Goal: Task Accomplishment & Management: Manage account settings

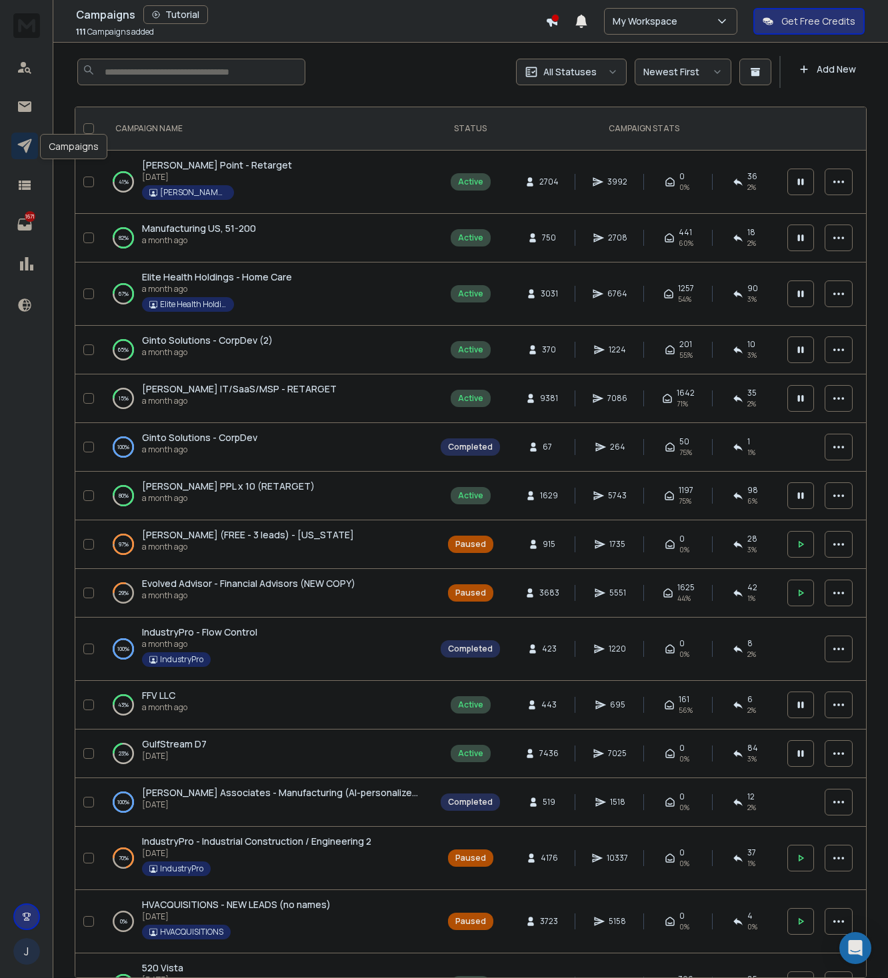
click at [218, 283] on span "Elite Health Holdings - Home Care" at bounding box center [217, 277] width 150 height 13
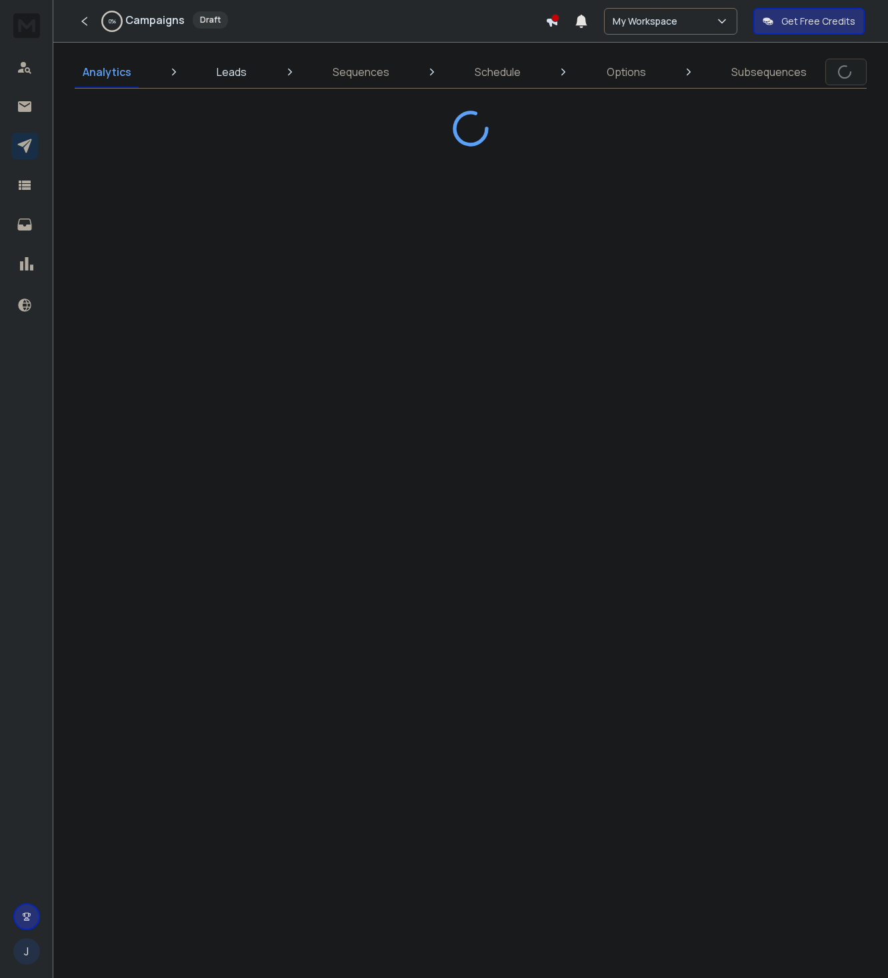
click at [221, 77] on p "Leads" at bounding box center [232, 72] width 30 height 16
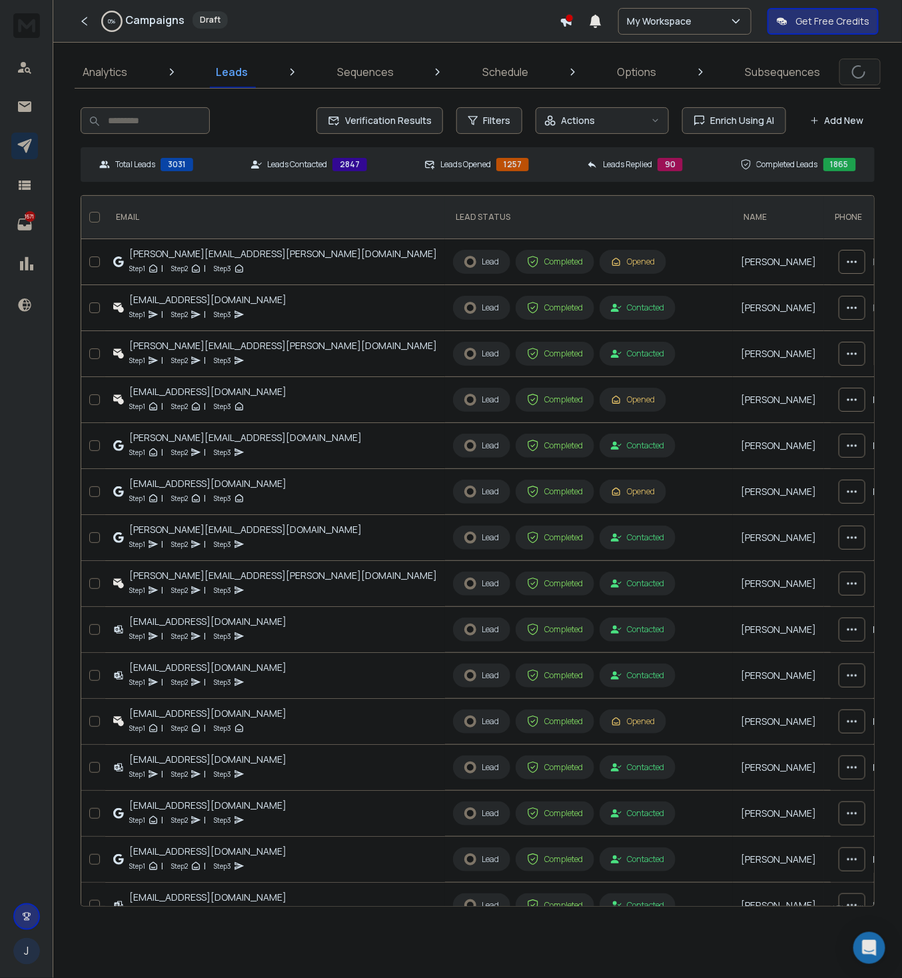
click at [832, 126] on button "Add New" at bounding box center [837, 120] width 75 height 27
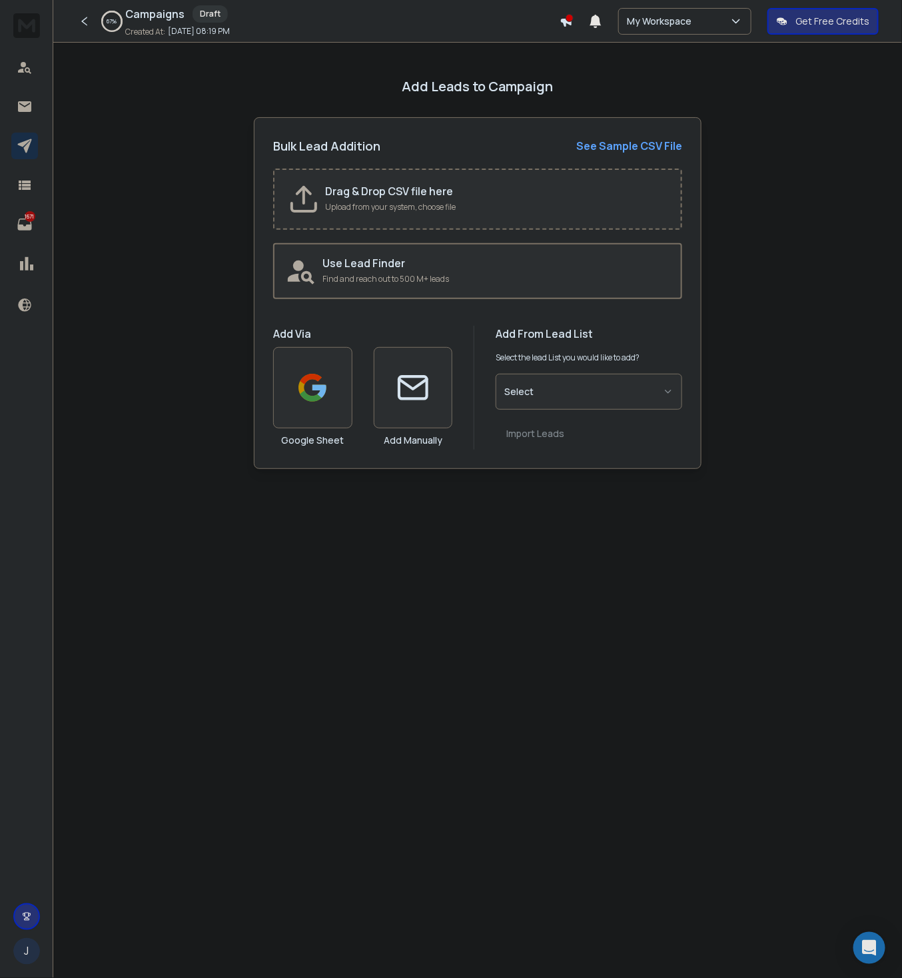
click at [362, 194] on h2 "Drag & Drop CSV file here" at bounding box center [496, 191] width 342 height 16
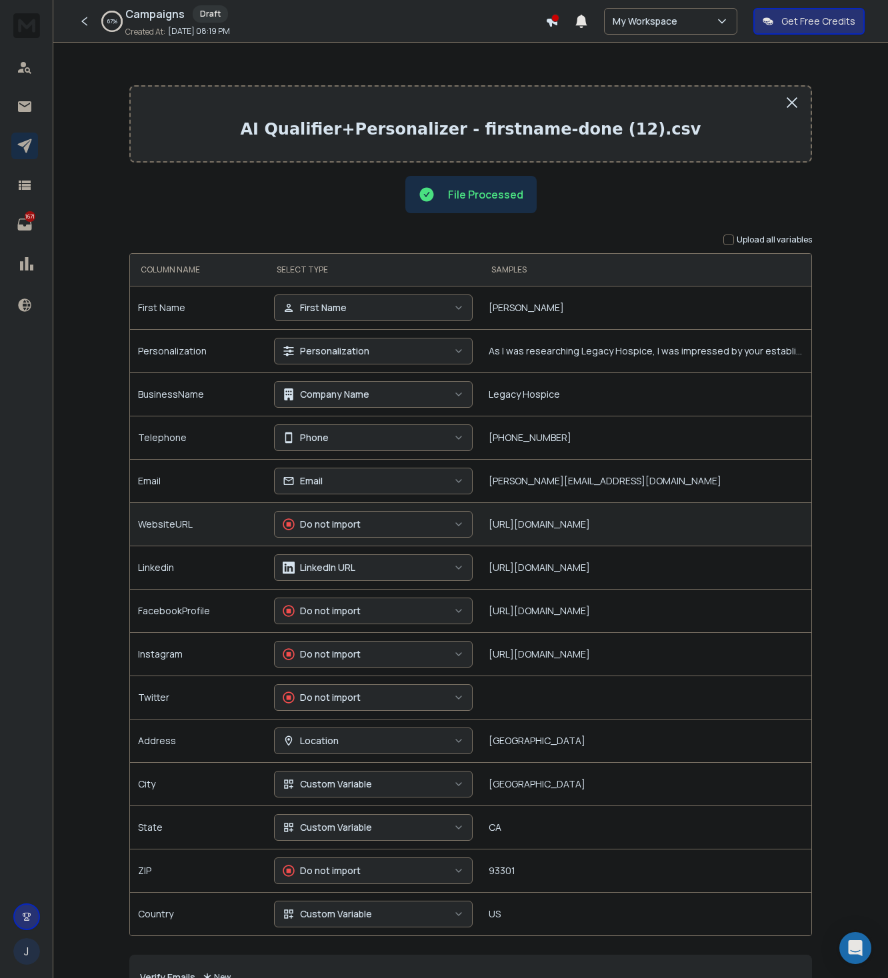
click at [330, 532] on button "Do not import" at bounding box center [373, 524] width 199 height 27
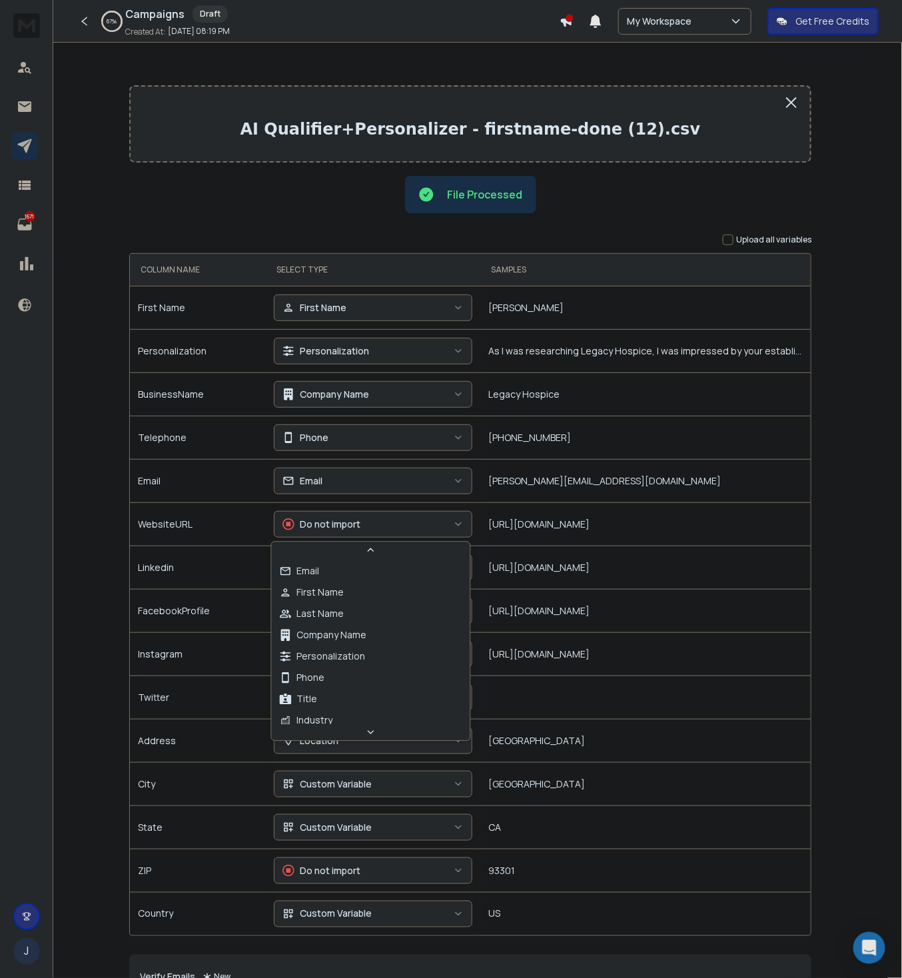
scroll to position [135, 0]
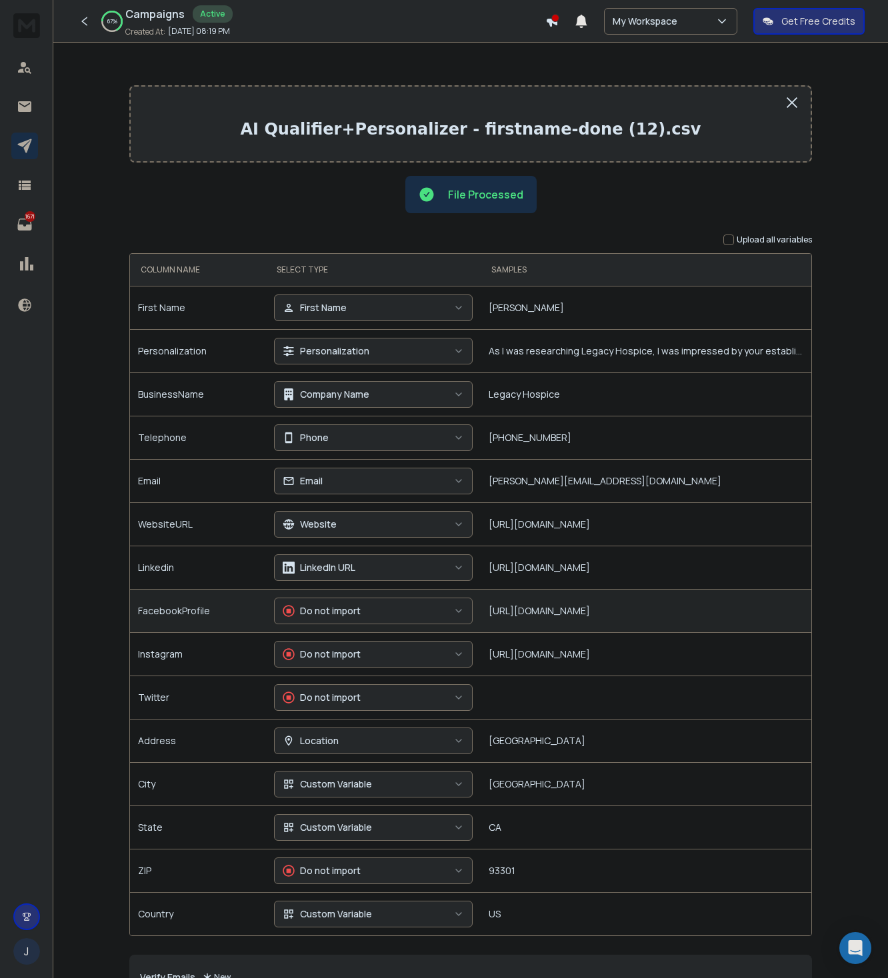
click at [382, 614] on button "Do not import" at bounding box center [373, 611] width 199 height 27
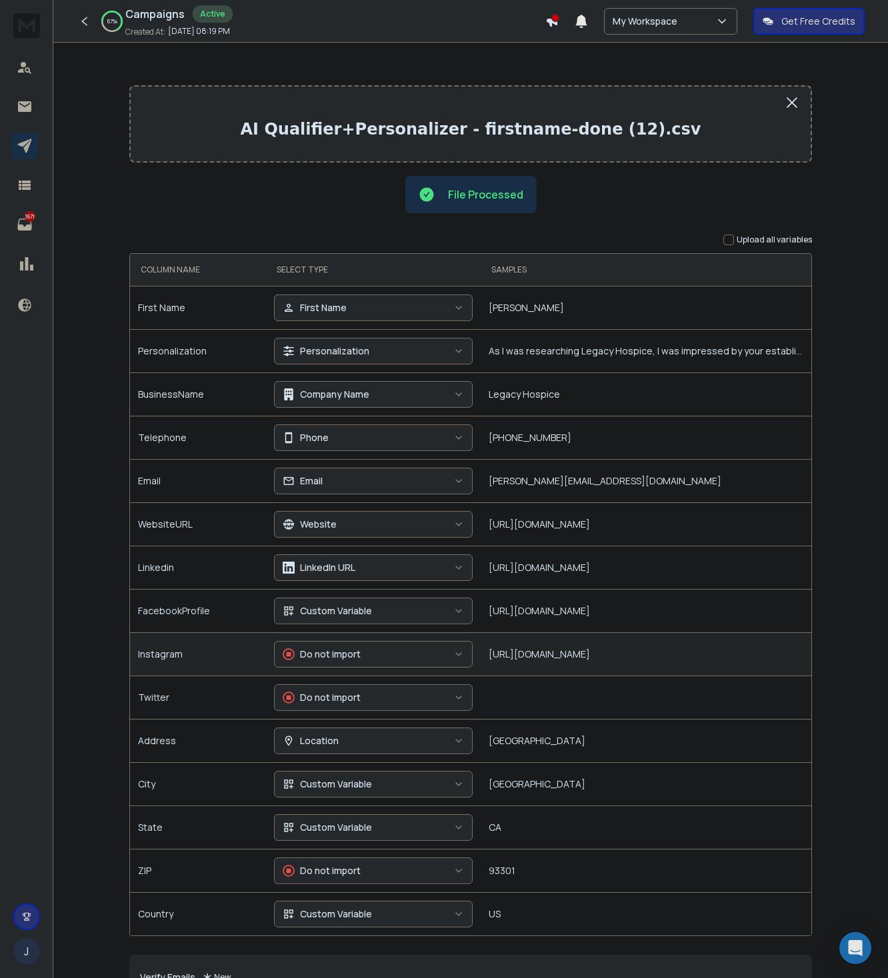
click at [340, 661] on div "Do not import" at bounding box center [322, 654] width 78 height 13
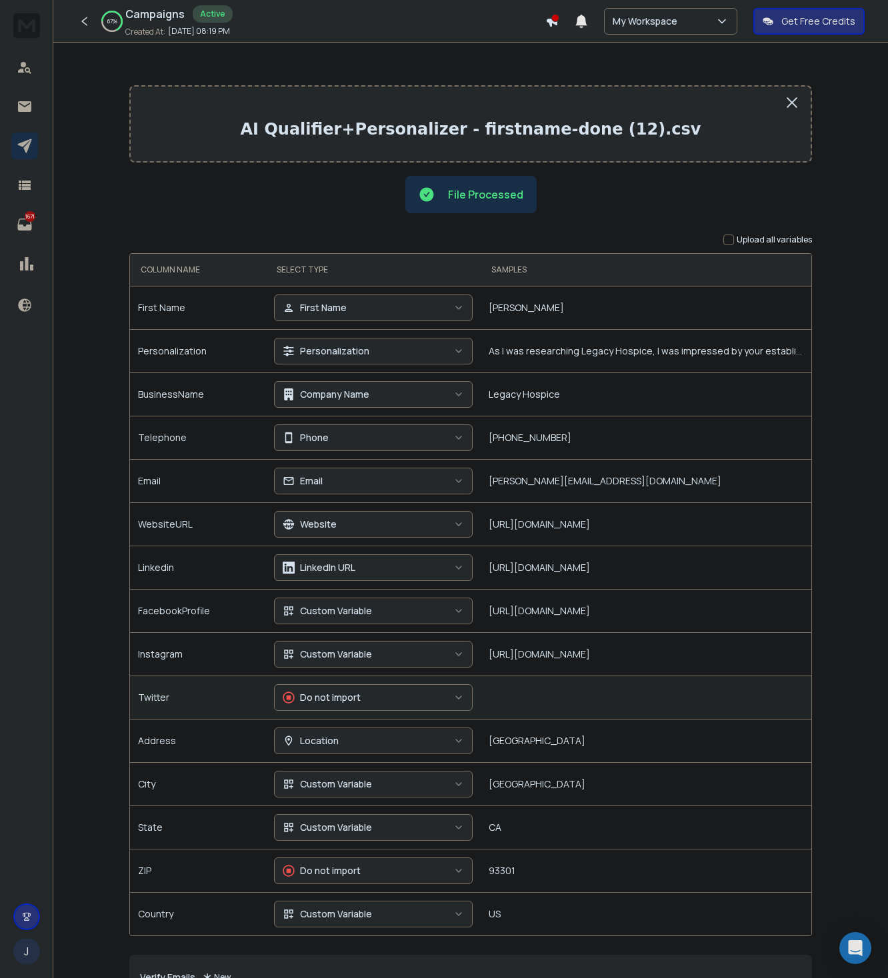
click at [378, 698] on button "Do not import" at bounding box center [373, 697] width 199 height 27
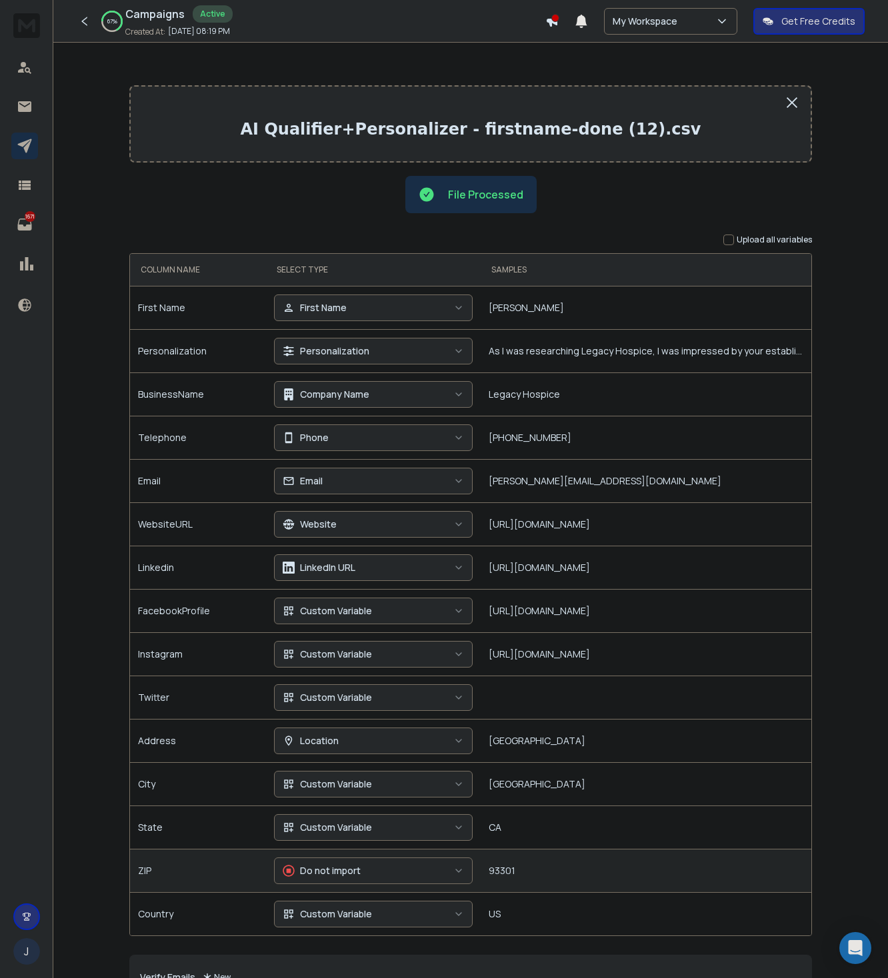
click at [329, 864] on button "Do not import" at bounding box center [373, 871] width 199 height 27
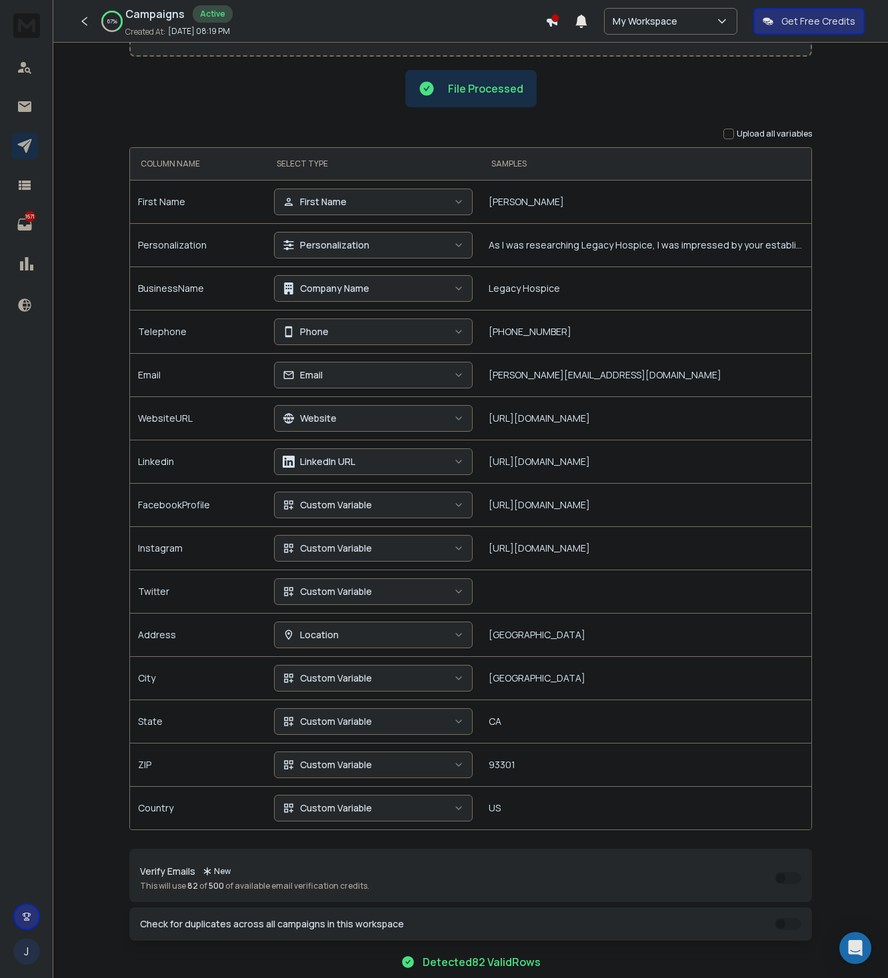
scroll to position [163, 0]
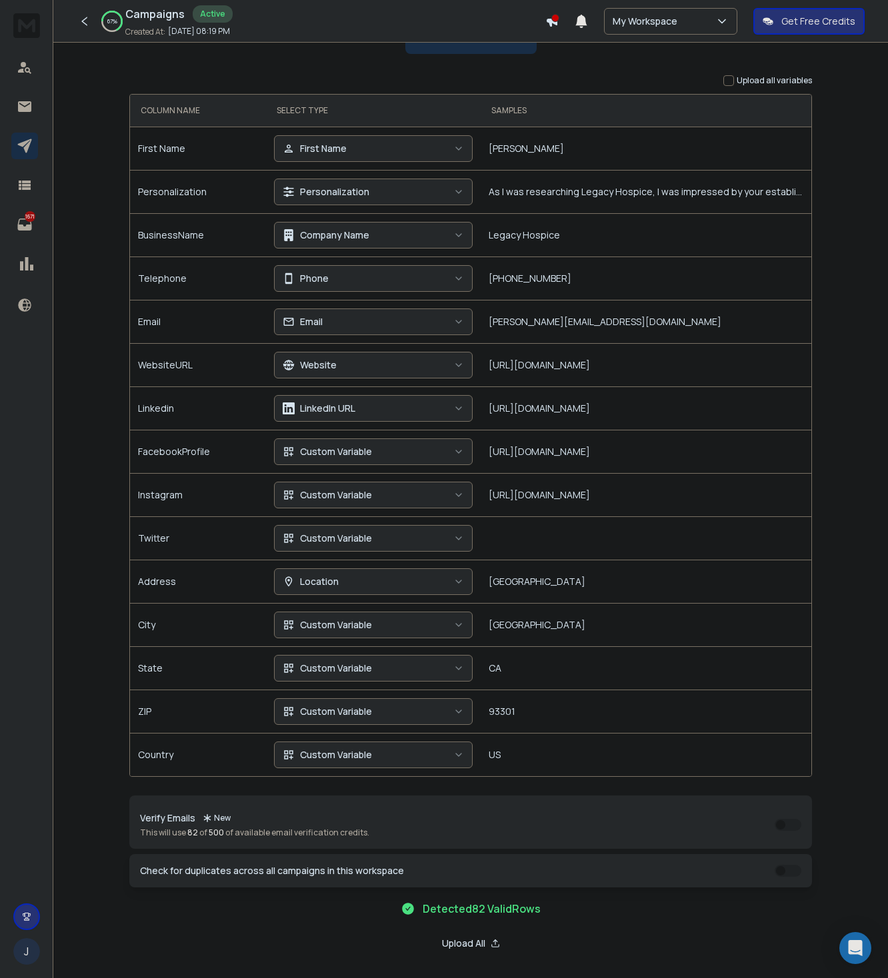
click at [468, 936] on button "Upload All" at bounding box center [470, 943] width 79 height 27
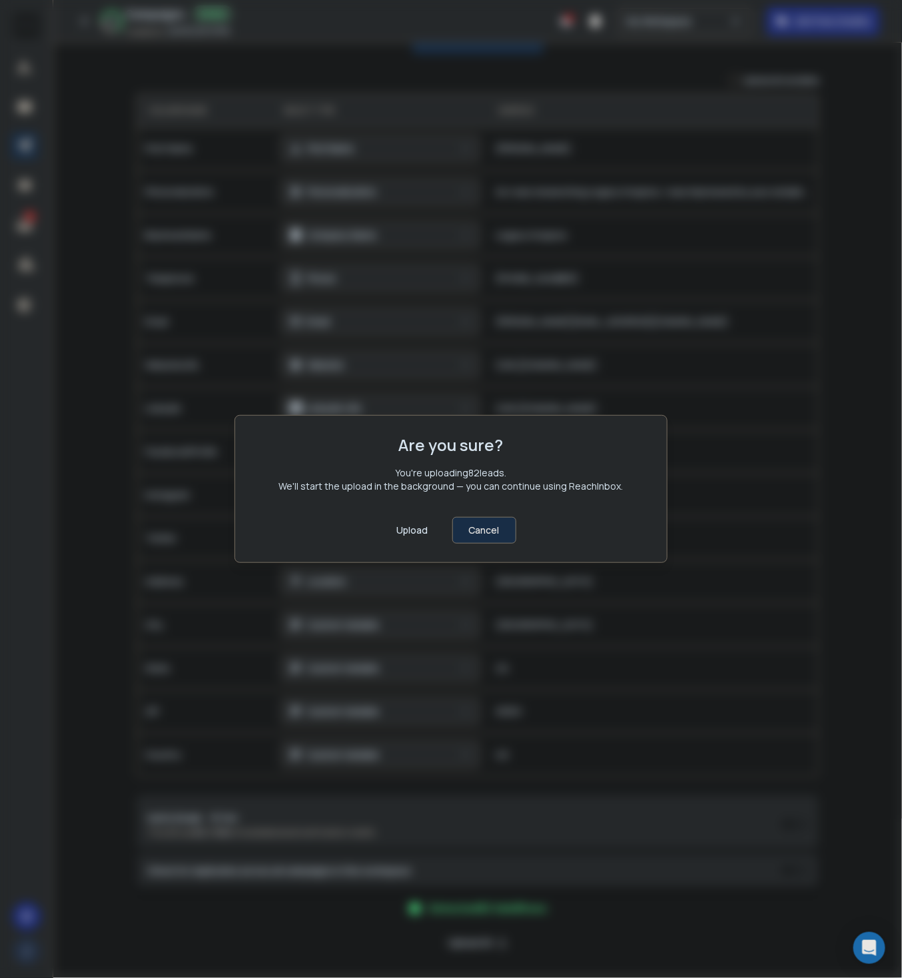
click at [422, 534] on button "Upload" at bounding box center [412, 530] width 53 height 27
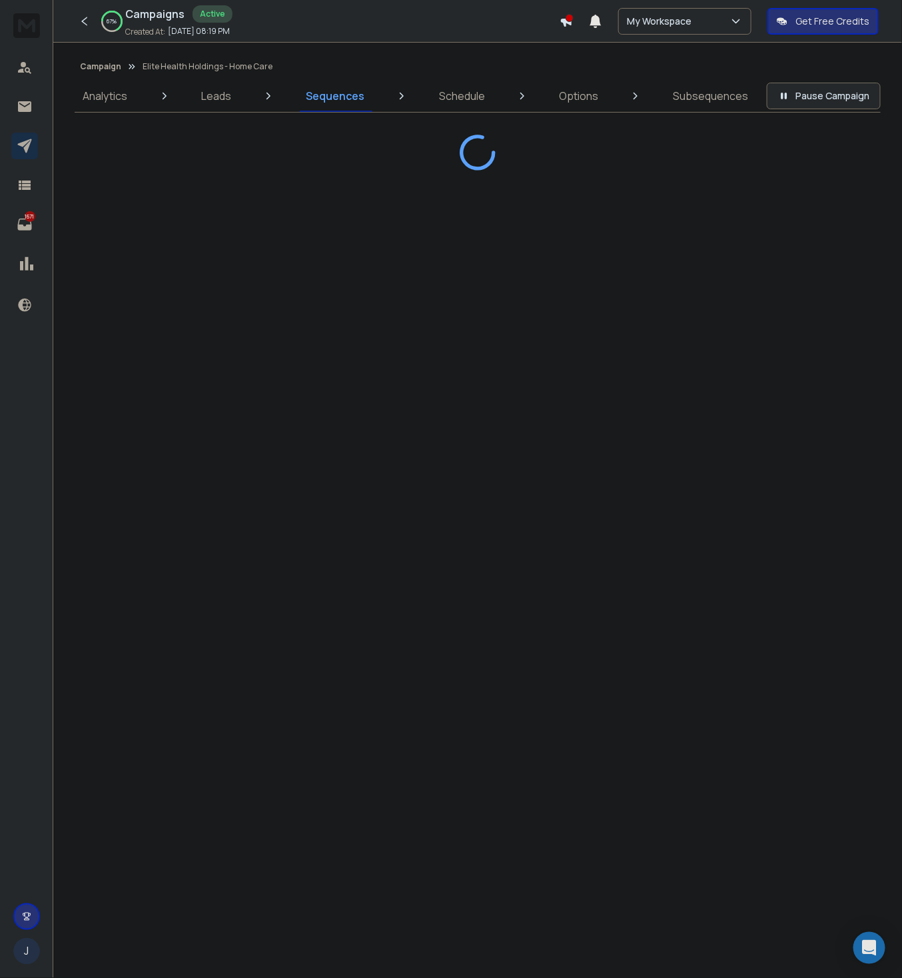
drag, startPoint x: 315, startPoint y: 96, endPoint x: 326, endPoint y: 97, distance: 11.3
click at [326, 97] on p "Sequences" at bounding box center [335, 96] width 59 height 16
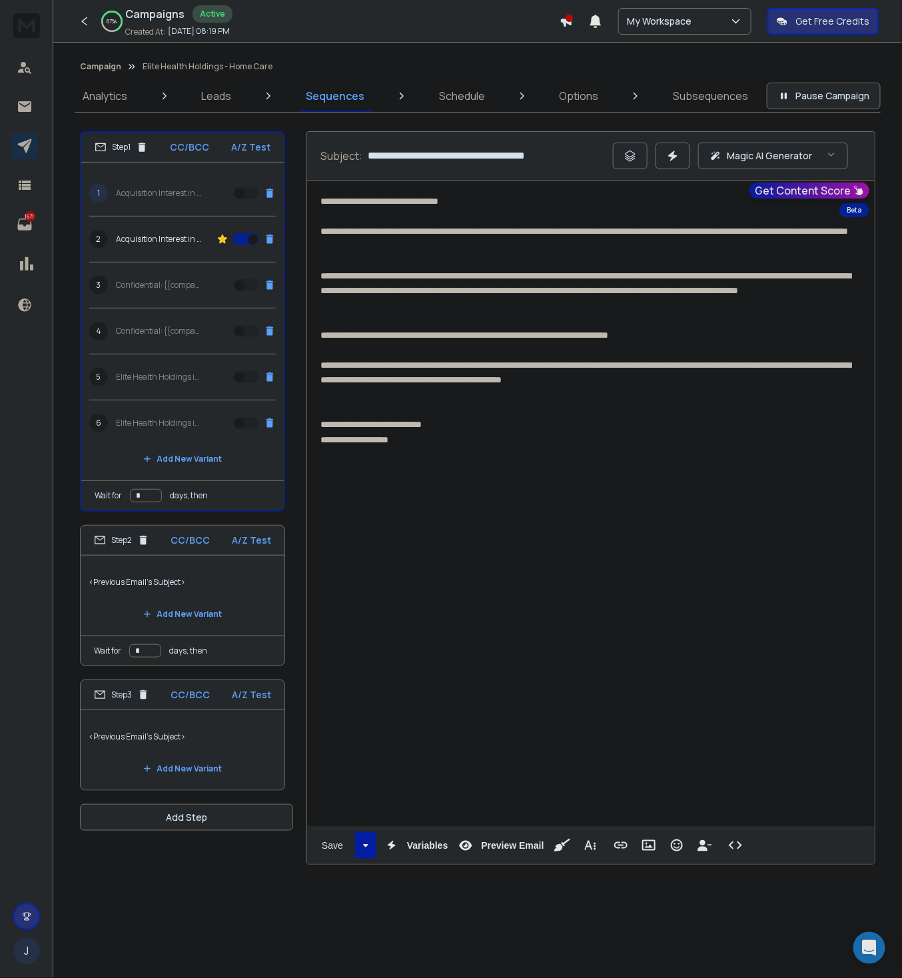
click at [464, 306] on div "**********" at bounding box center [591, 291] width 541 height 45
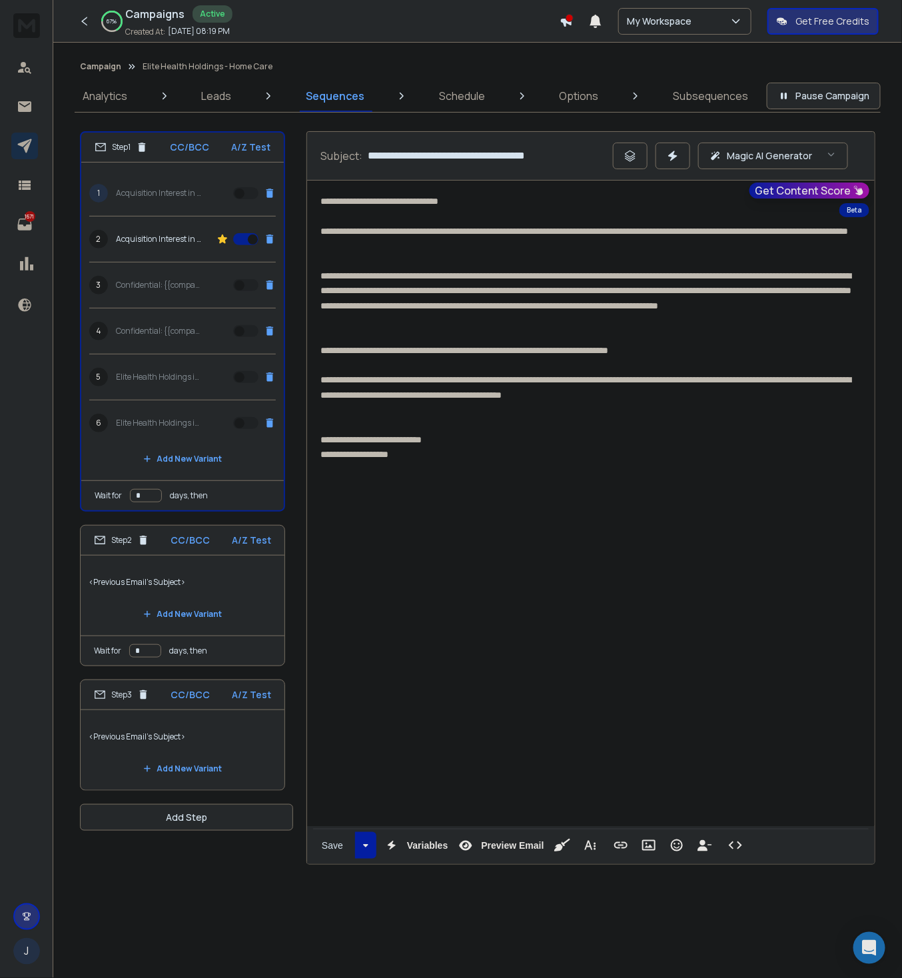
click at [584, 404] on div at bounding box center [591, 409] width 541 height 15
click at [624, 424] on div at bounding box center [591, 424] width 541 height 15
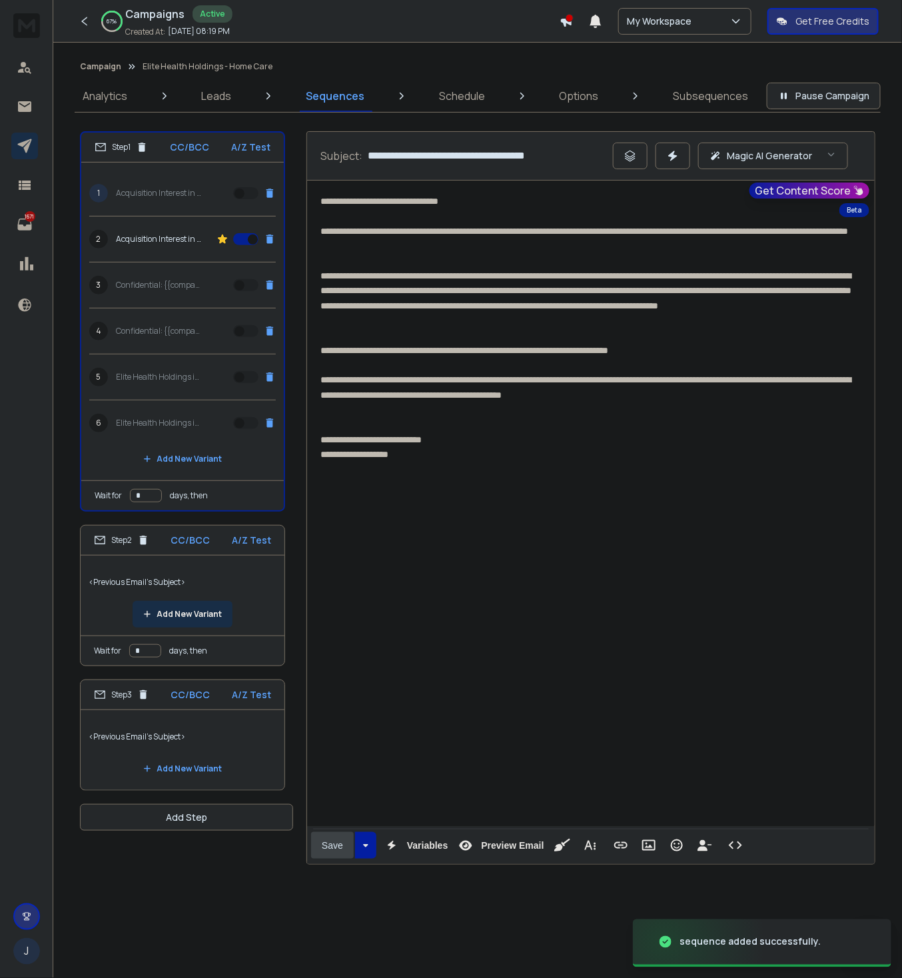
click at [133, 608] on button "Add New Variant" at bounding box center [183, 614] width 100 height 27
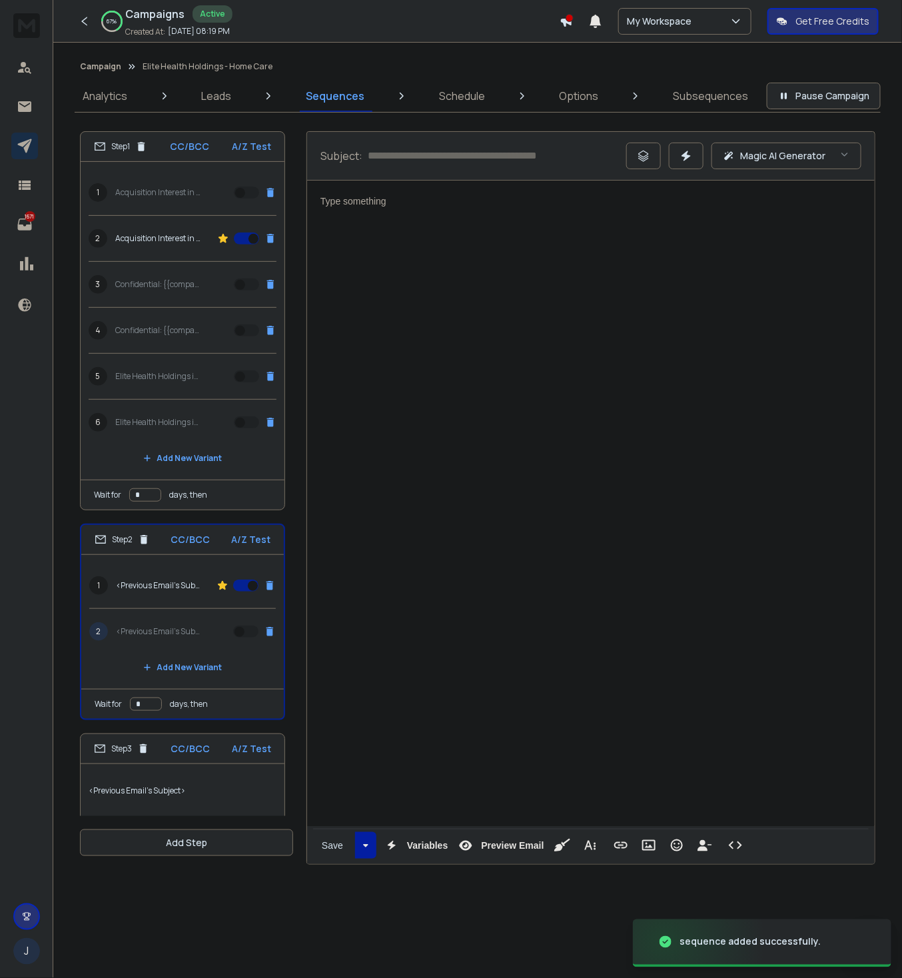
click at [272, 636] on icon at bounding box center [270, 632] width 12 height 12
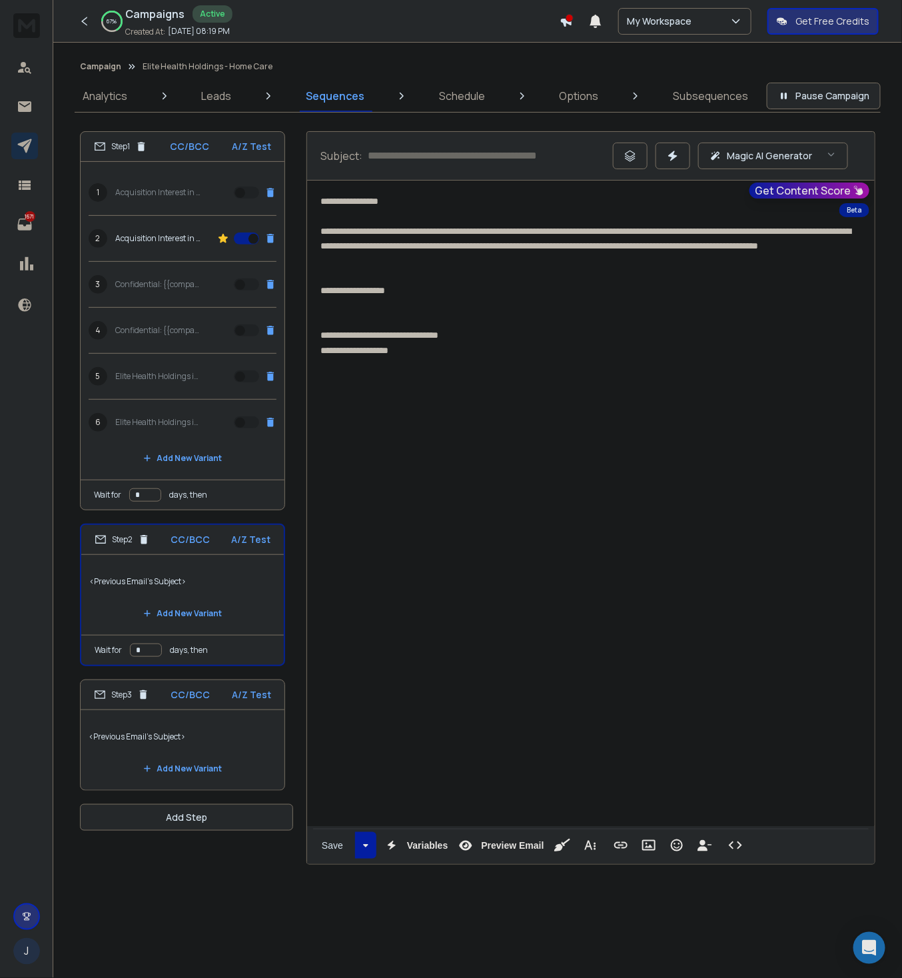
click at [149, 582] on p "<Previous Email's Subject>" at bounding box center [182, 581] width 187 height 37
click at [165, 586] on p "<Previous Email's Subject>" at bounding box center [182, 581] width 187 height 37
click at [558, 270] on div at bounding box center [591, 276] width 541 height 15
click at [554, 261] on div "**********" at bounding box center [591, 246] width 541 height 45
click at [171, 744] on p "<Previous Email's Subject>" at bounding box center [183, 736] width 188 height 37
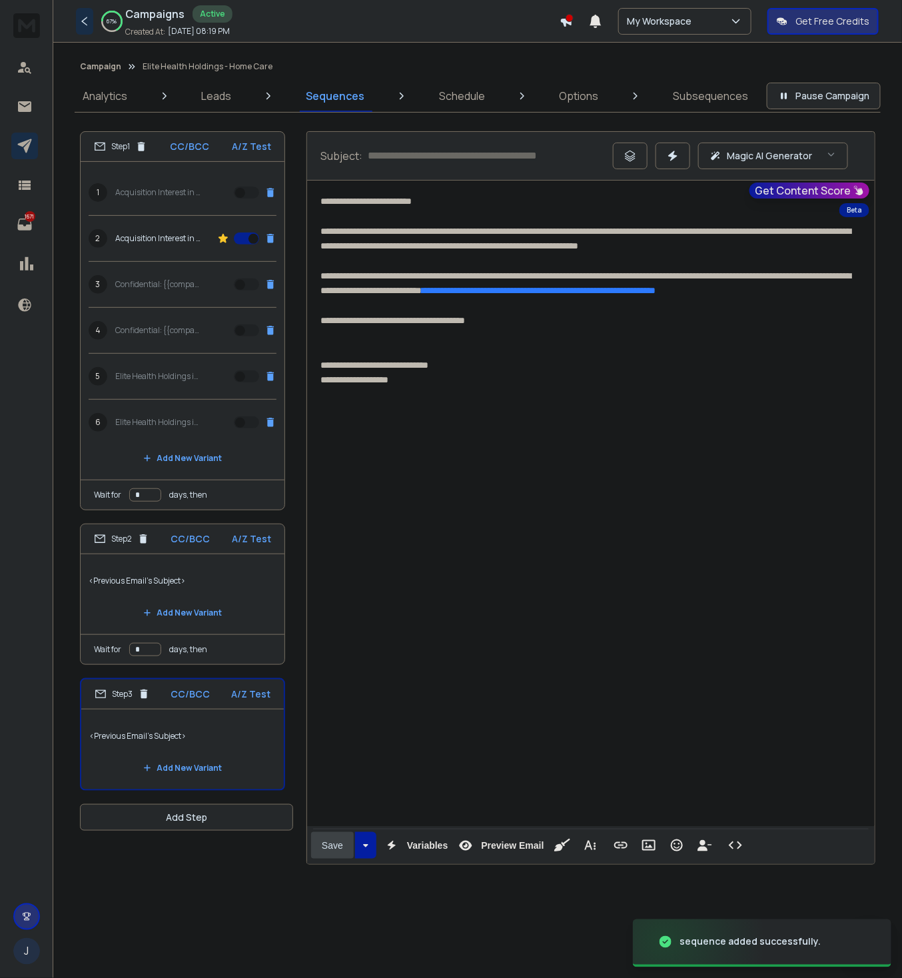
click at [87, 24] on icon at bounding box center [85, 21] width 12 height 12
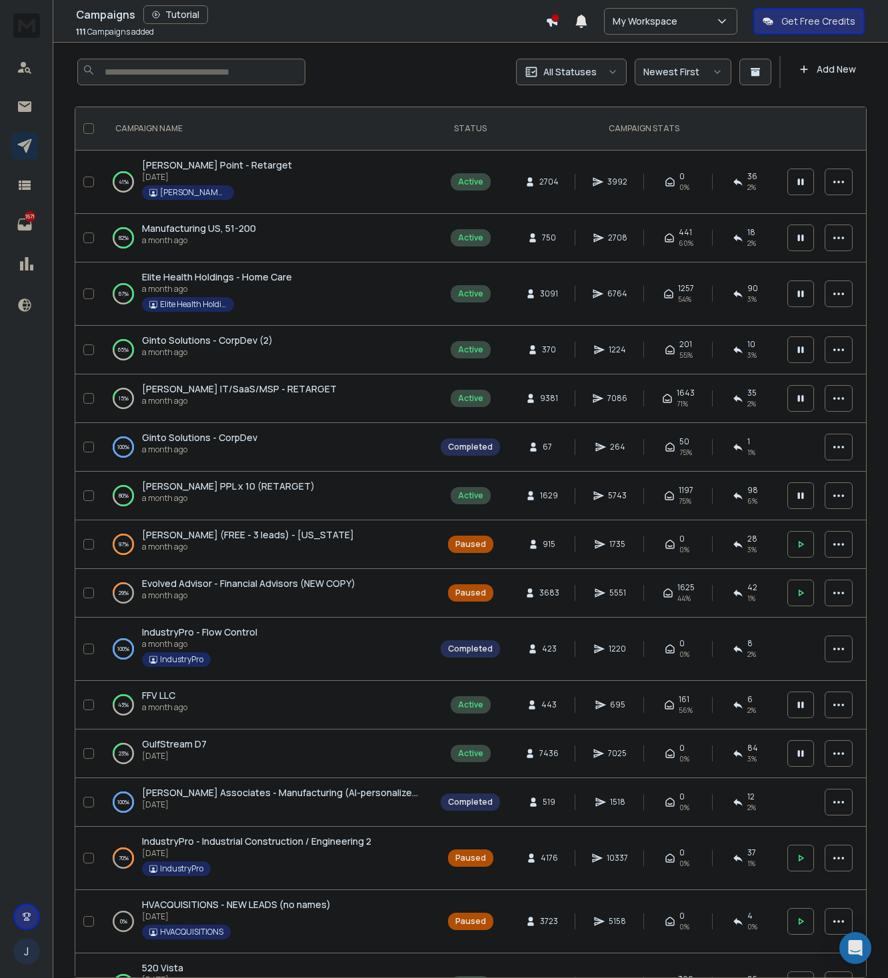
click at [360, 104] on div "Campaigns 111 Campaigns Added All Statuses Newest First Add New CAMPAIGN NAME S…" at bounding box center [471, 545] width 792 height 978
click at [255, 282] on span "Elite Health Holdings - Home Care" at bounding box center [217, 277] width 150 height 13
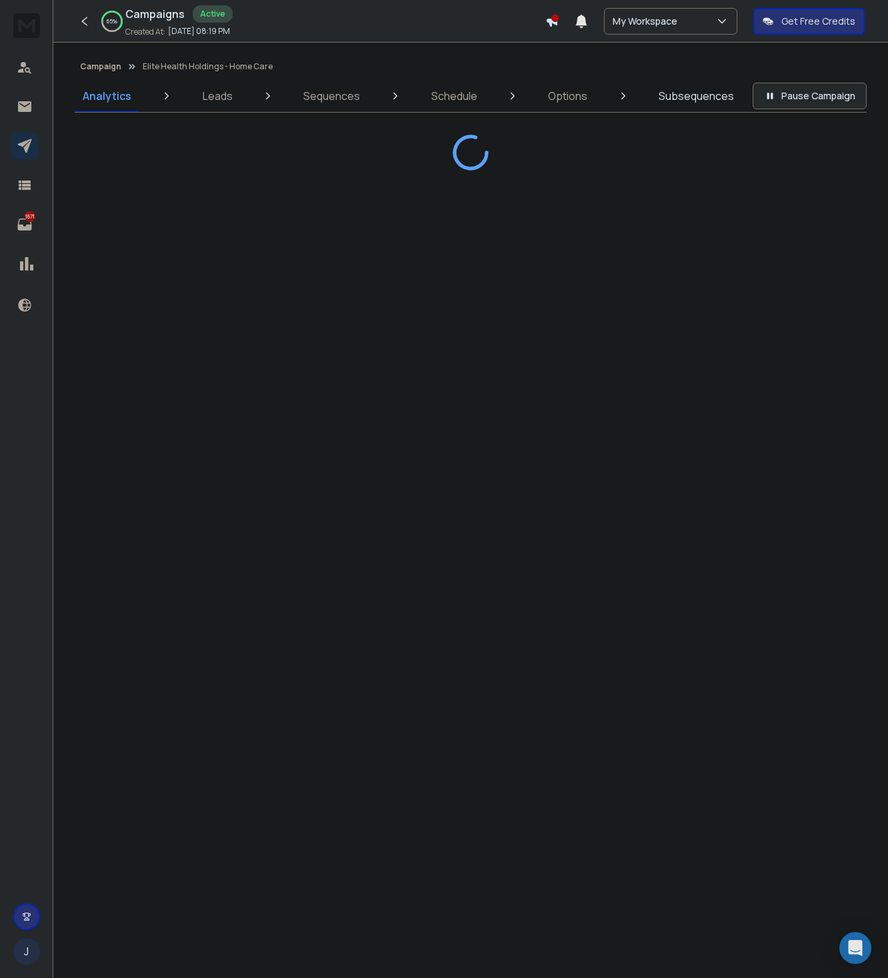
click at [724, 98] on p "Subsequences" at bounding box center [695, 96] width 75 height 16
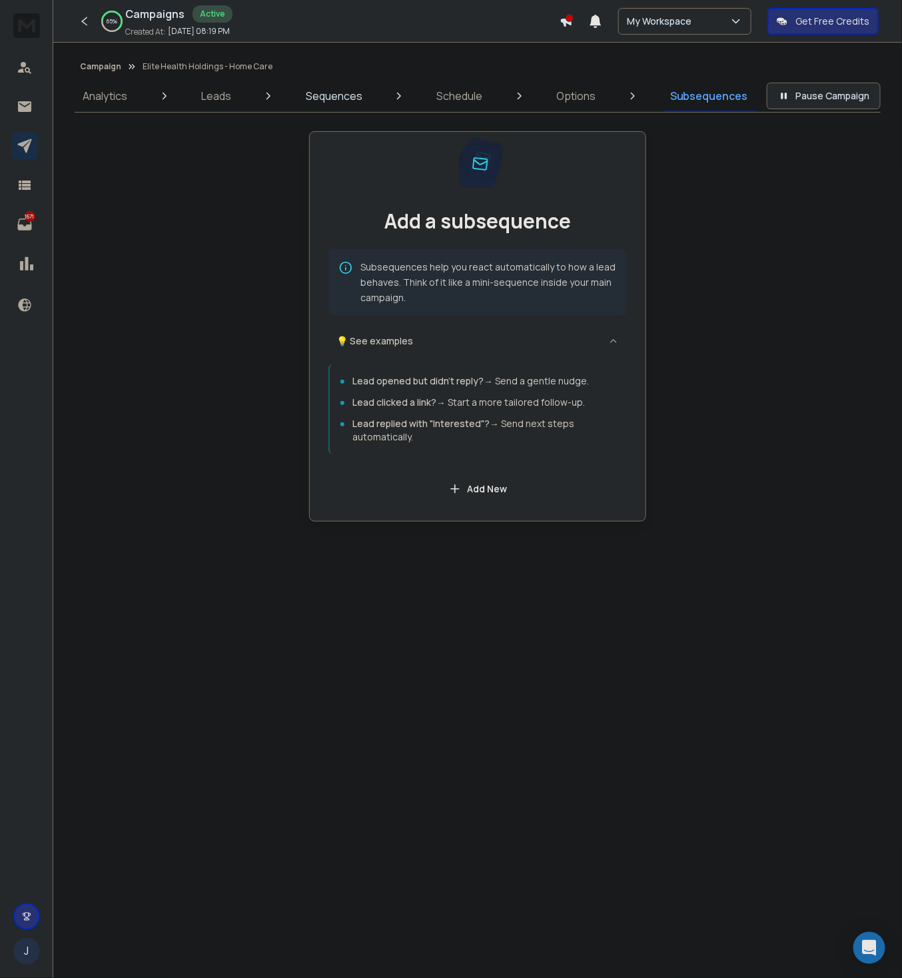
click at [332, 95] on p "Sequences" at bounding box center [334, 96] width 57 height 16
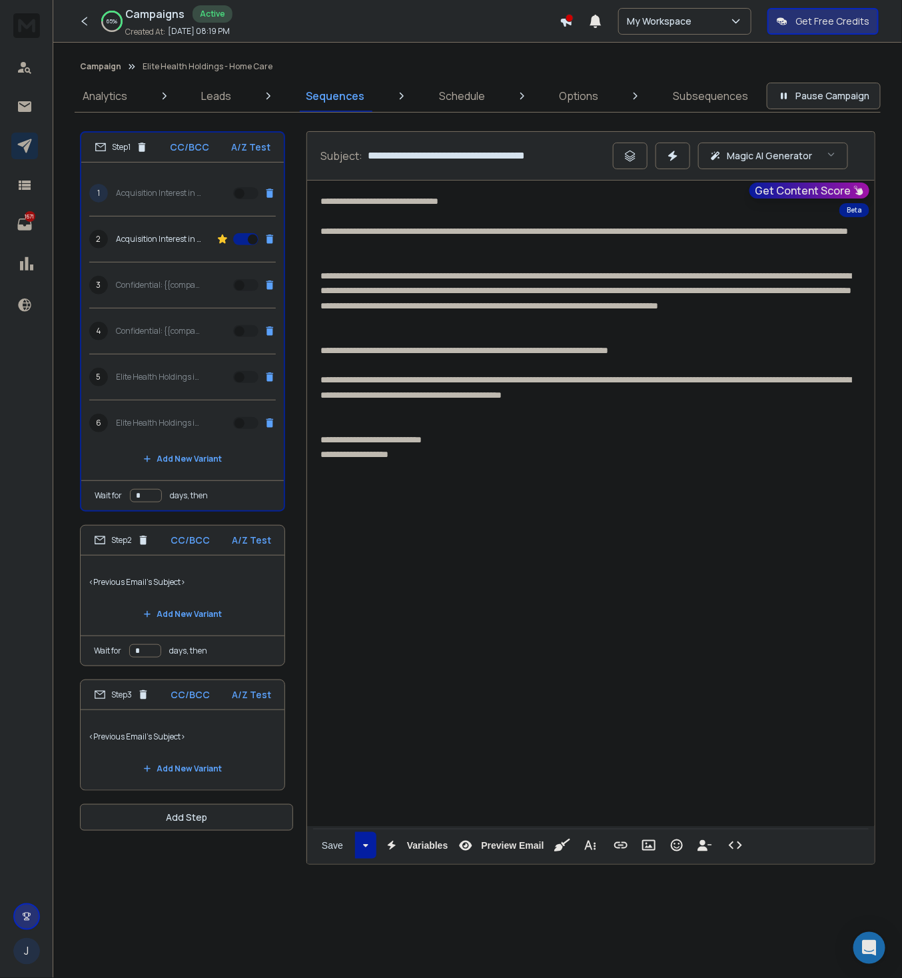
click at [153, 574] on p "<Previous Email's Subject>" at bounding box center [183, 582] width 188 height 37
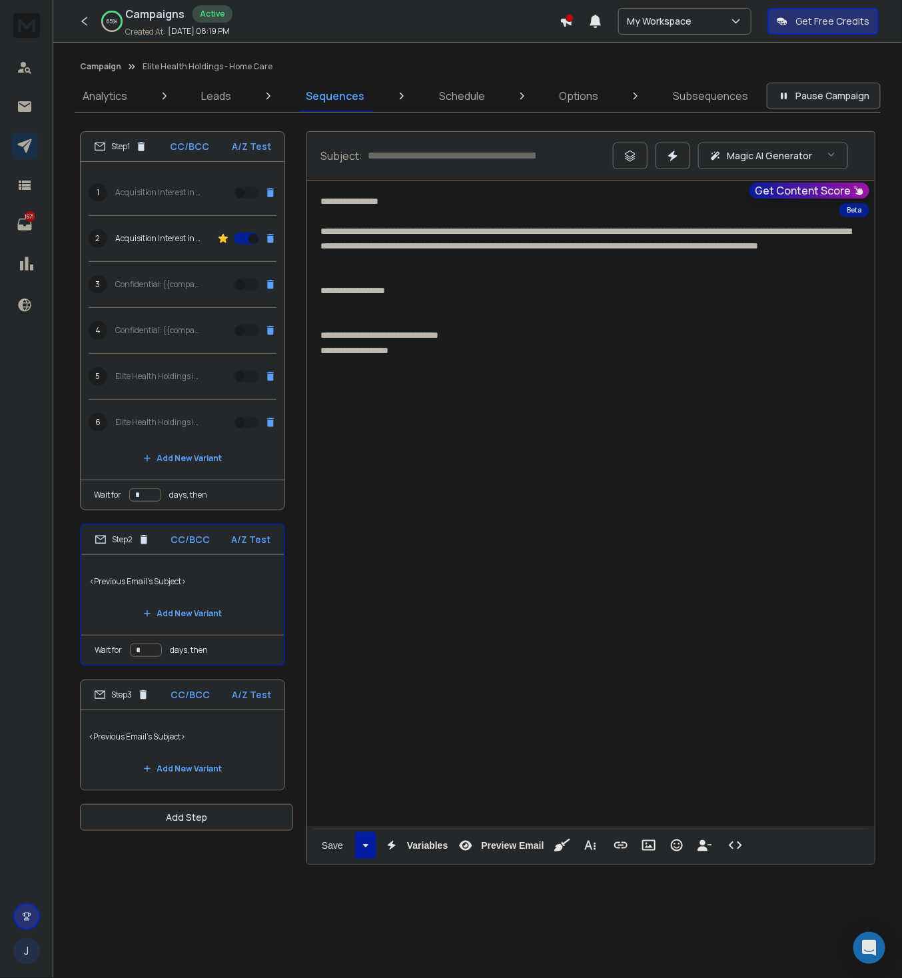
click at [134, 732] on p "<Previous Email's Subject>" at bounding box center [183, 736] width 188 height 37
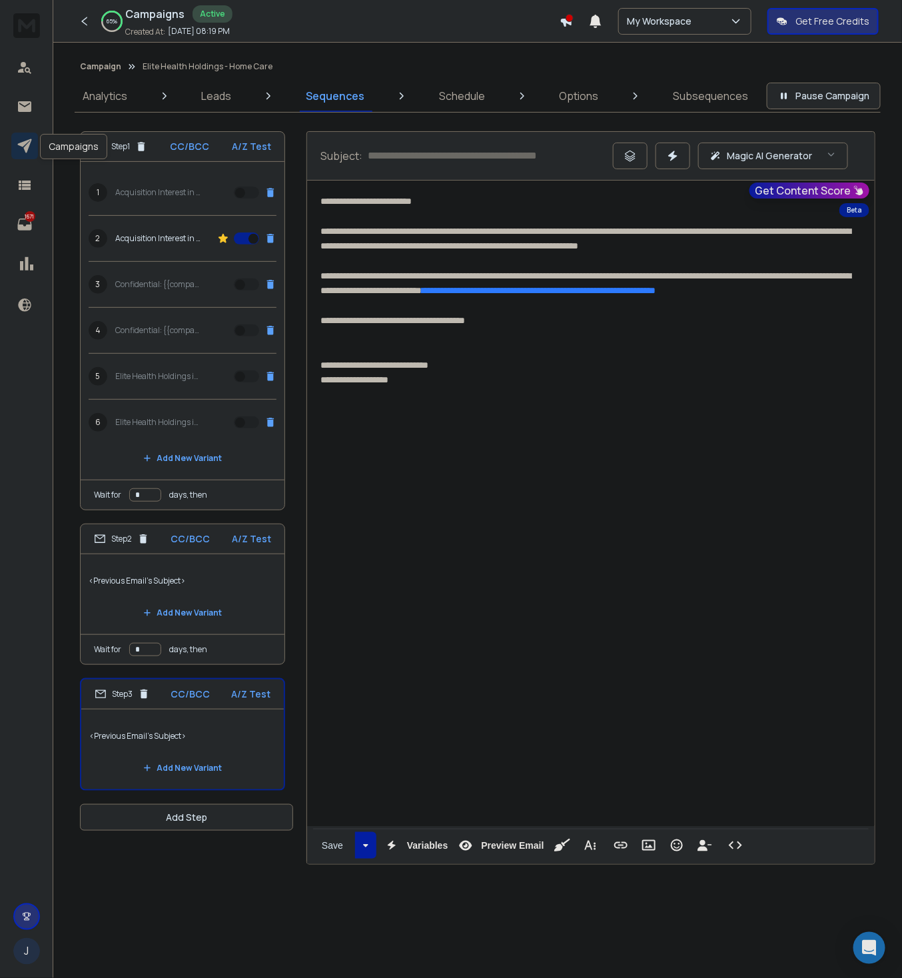
click at [30, 153] on icon at bounding box center [25, 146] width 16 height 16
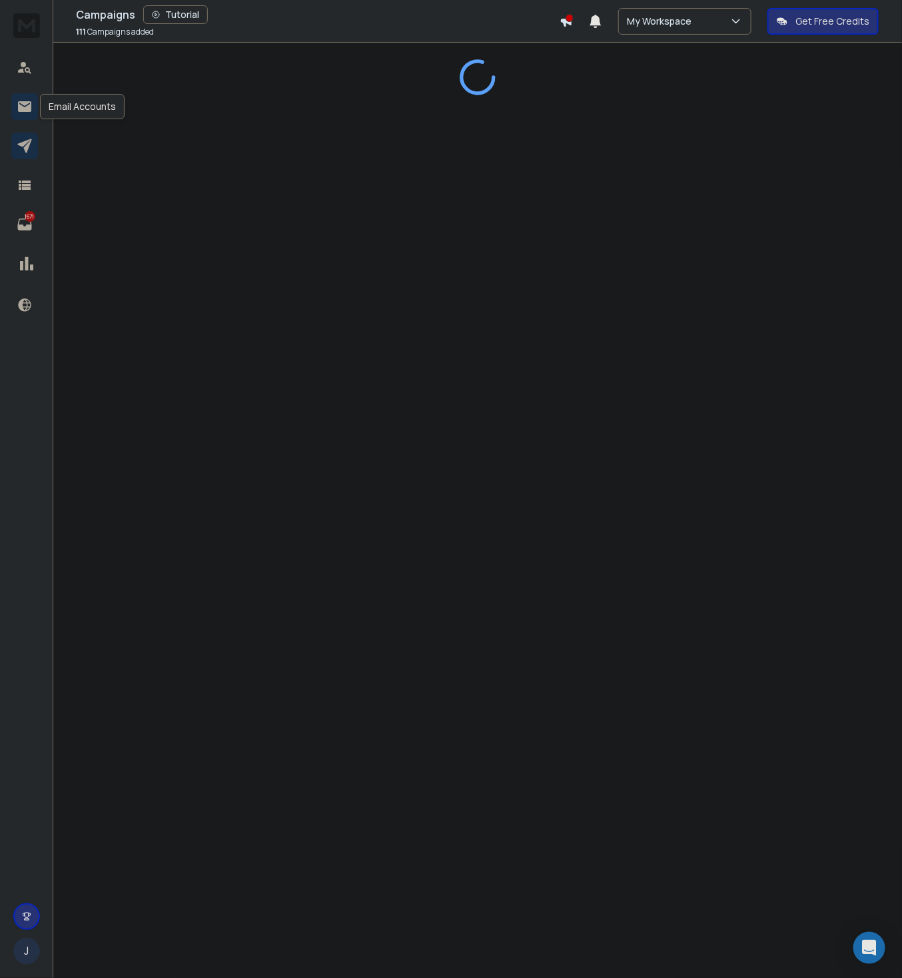
click at [19, 109] on icon at bounding box center [24, 106] width 13 height 11
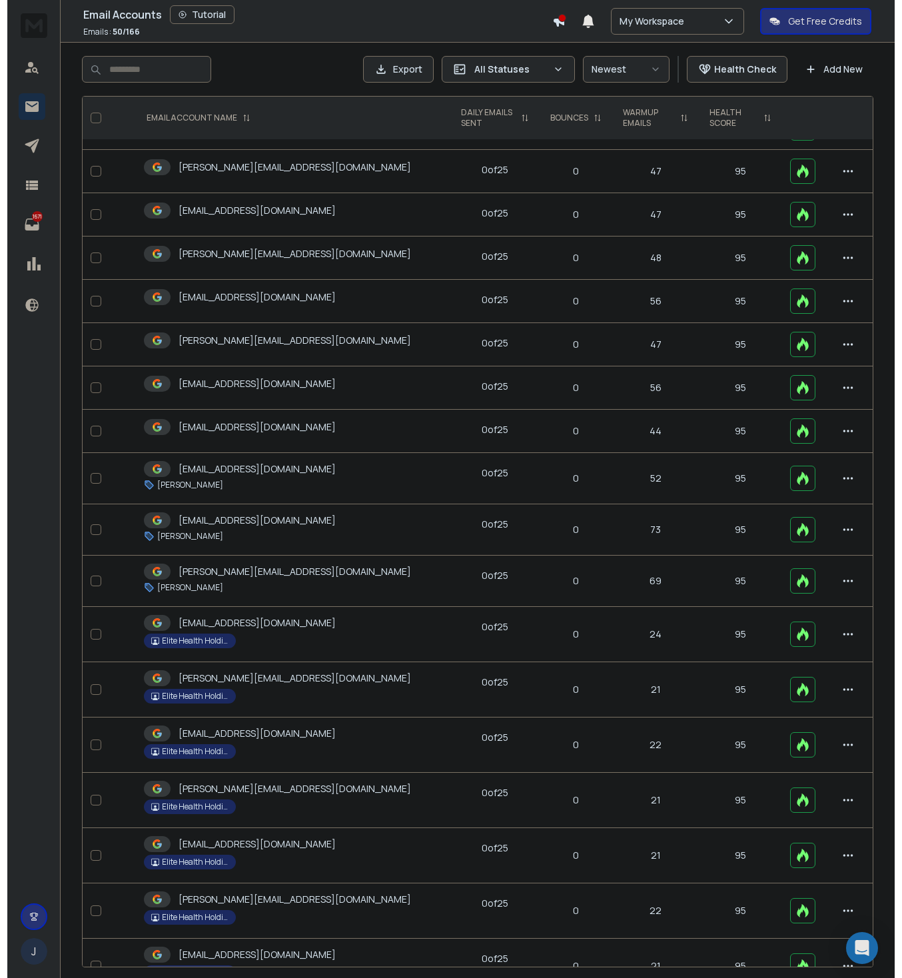
scroll to position [1824, 0]
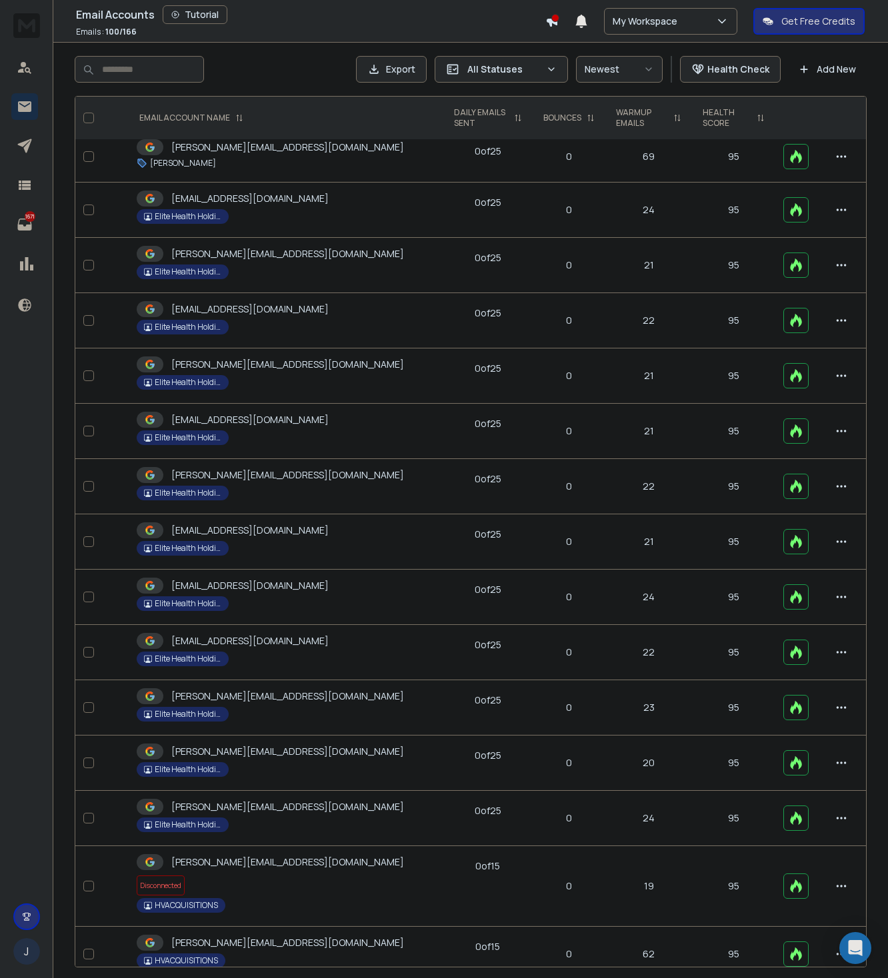
click at [263, 592] on p "[EMAIL_ADDRESS][DOMAIN_NAME]" at bounding box center [249, 585] width 157 height 13
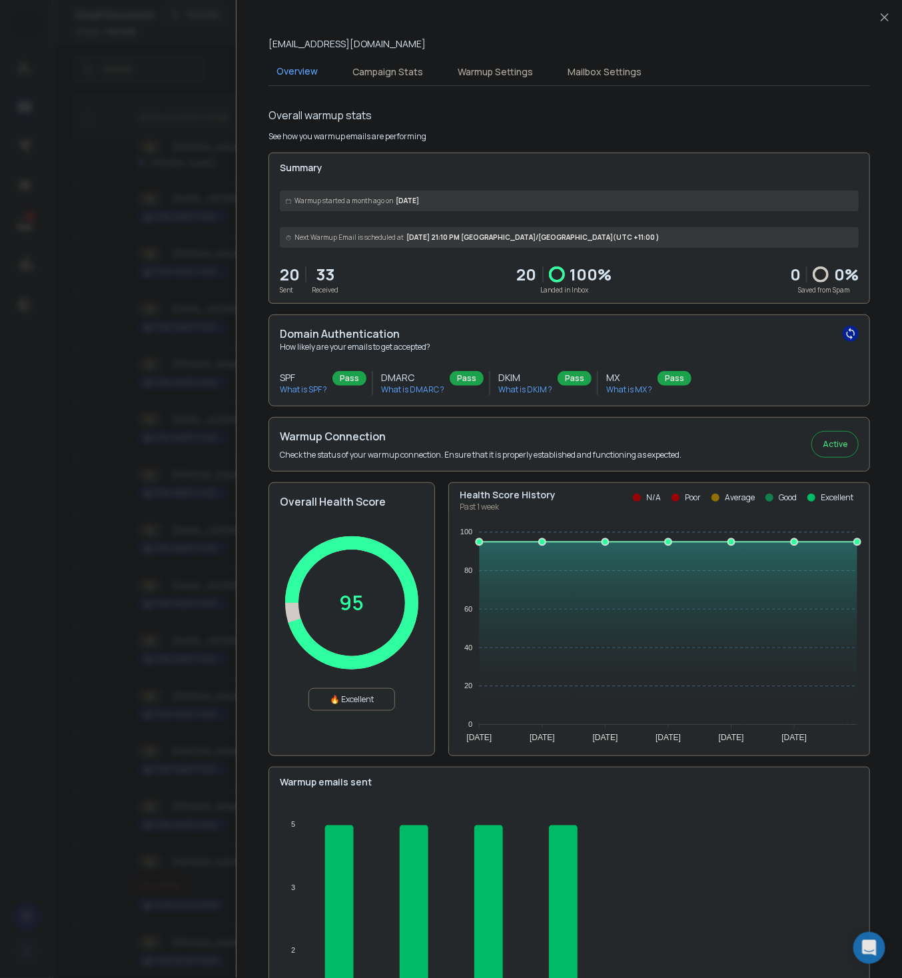
click at [586, 67] on button "Mailbox Settings" at bounding box center [605, 71] width 90 height 29
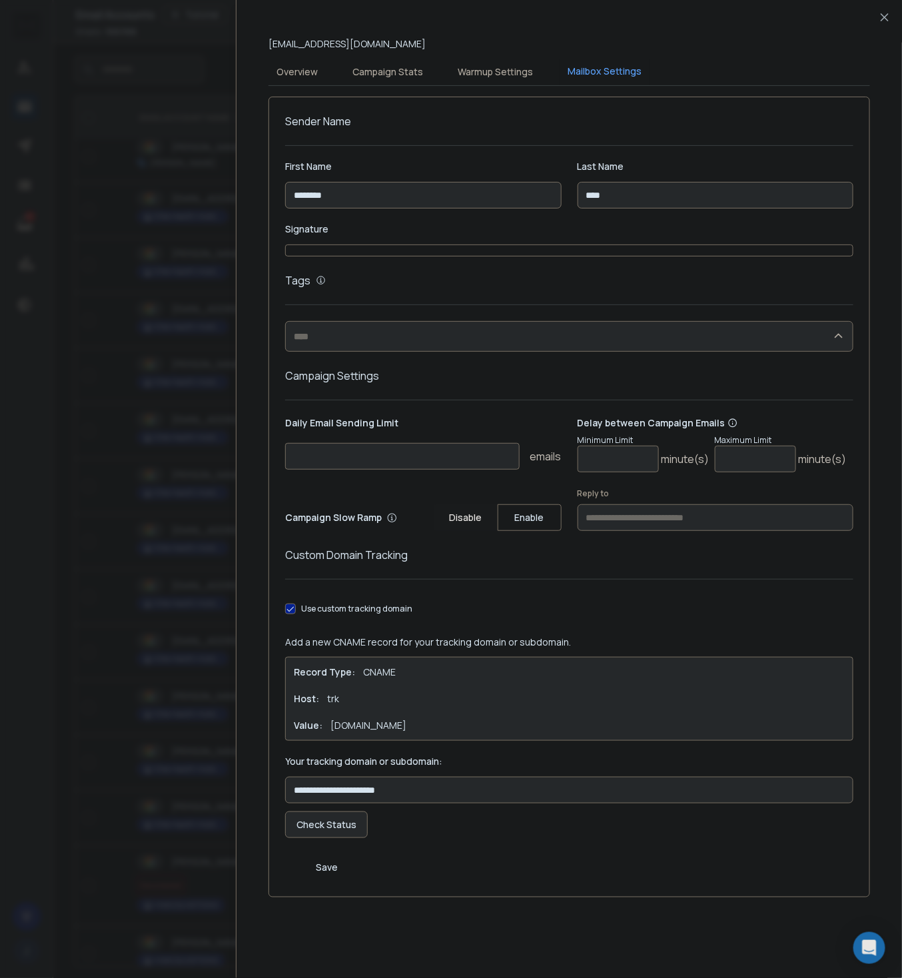
click at [586, 67] on button "Mailbox Settings" at bounding box center [605, 72] width 90 height 31
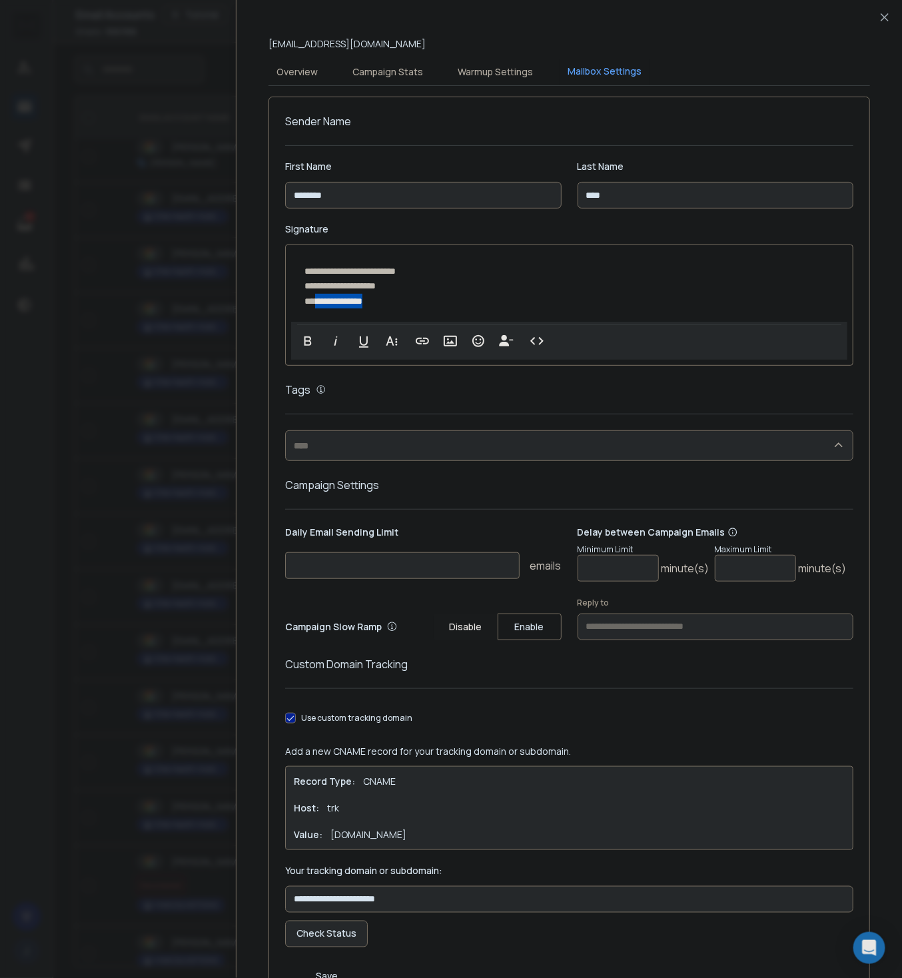
drag, startPoint x: 414, startPoint y: 301, endPoint x: 319, endPoint y: 308, distance: 95.6
click at [319, 308] on div "**********" at bounding box center [567, 301] width 524 height 15
copy div "**********"
drag, startPoint x: 189, startPoint y: 256, endPoint x: 122, endPoint y: 144, distance: 130.3
click at [188, 258] on div at bounding box center [451, 489] width 902 height 978
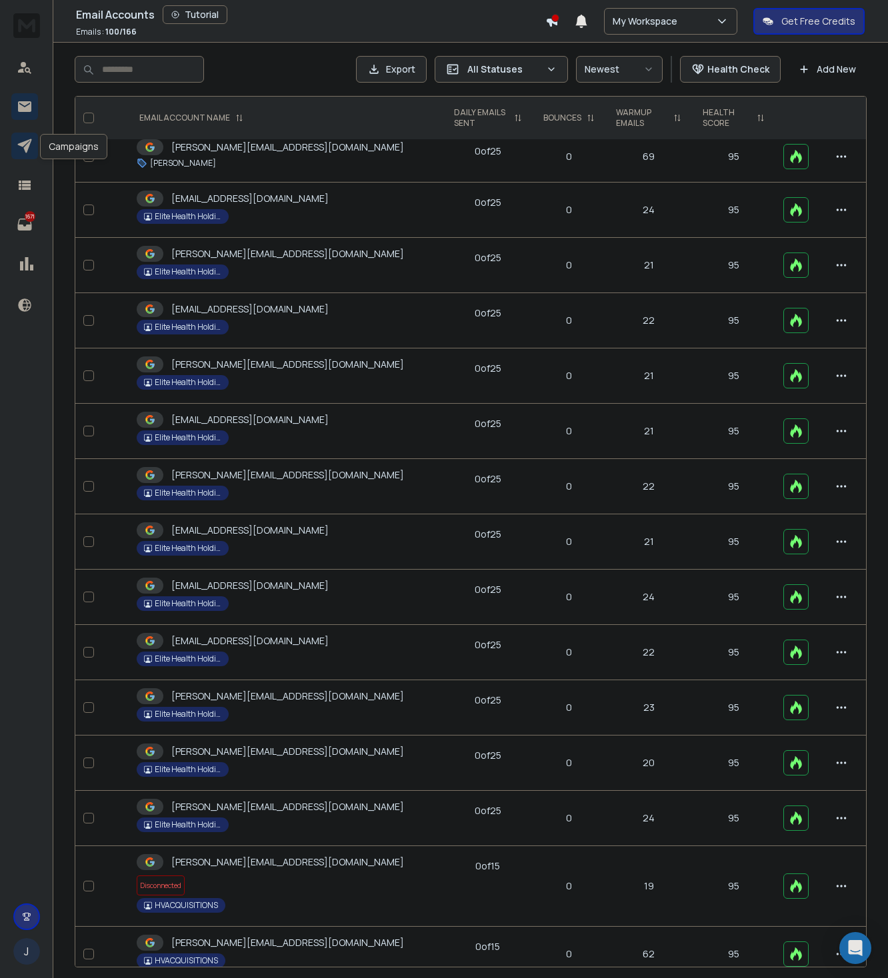
click at [25, 159] on link at bounding box center [24, 146] width 27 height 27
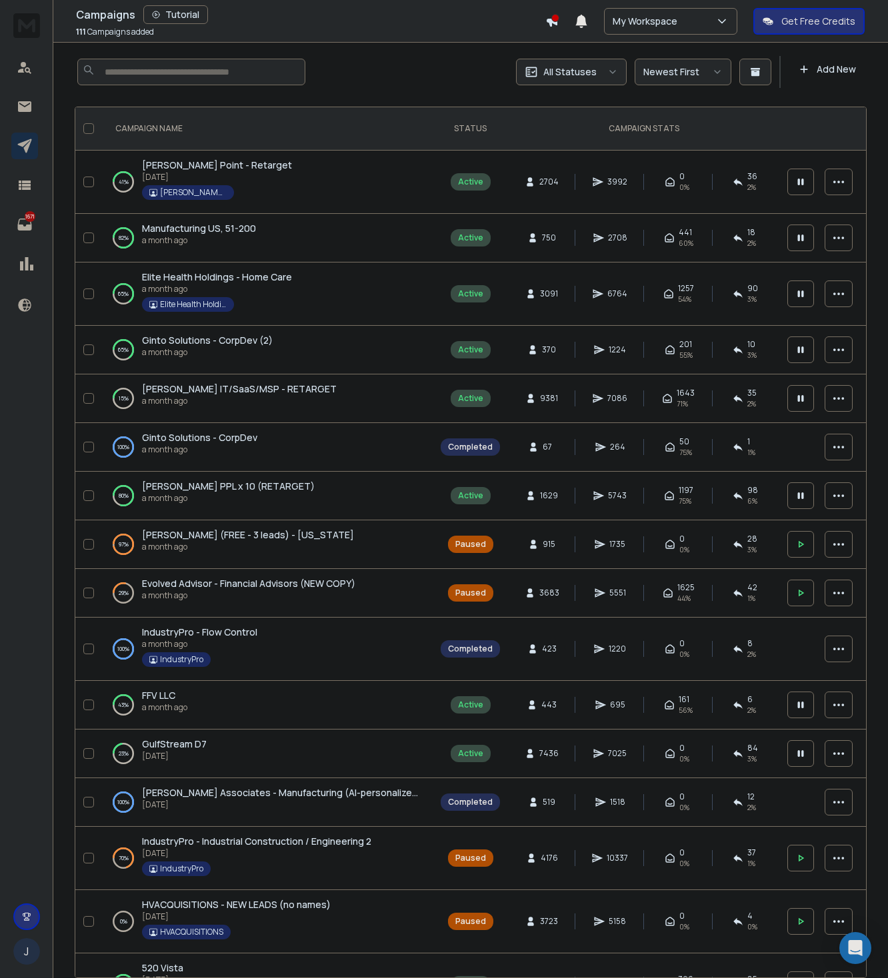
click at [264, 277] on span "Elite Health Holdings - Home Care" at bounding box center [217, 277] width 150 height 13
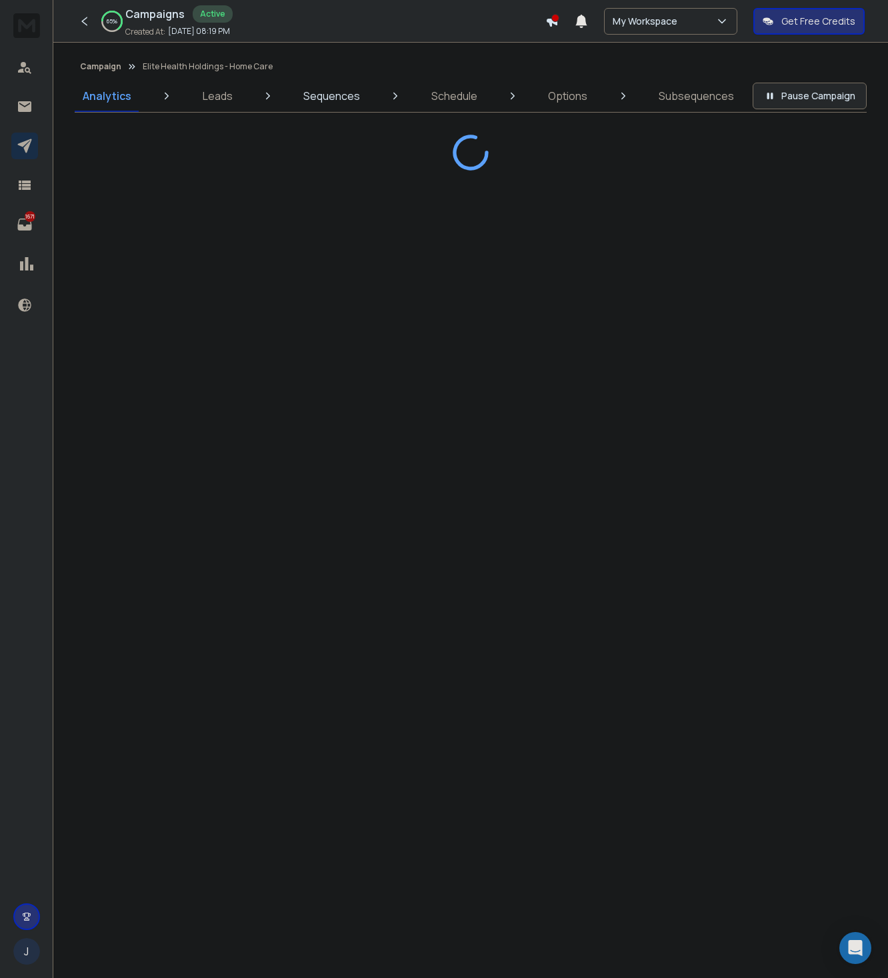
click at [333, 100] on p "Sequences" at bounding box center [331, 96] width 57 height 16
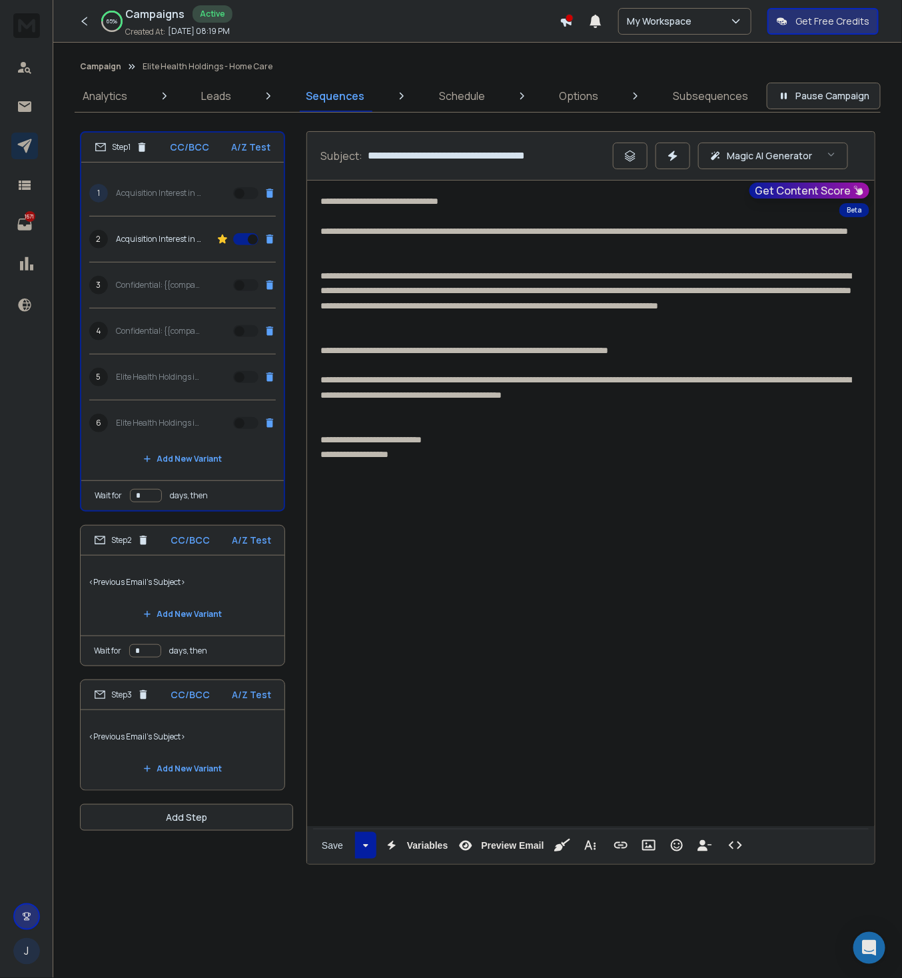
click at [138, 744] on p "<Previous Email's Subject>" at bounding box center [183, 736] width 188 height 37
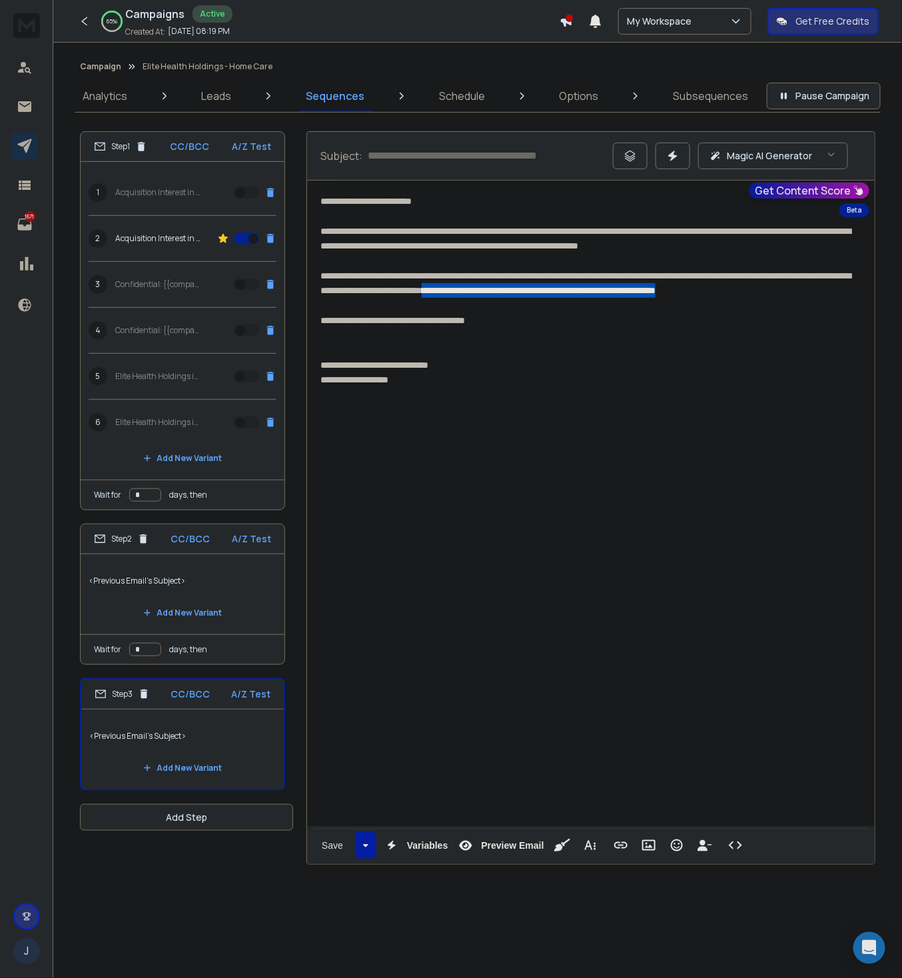
drag, startPoint x: 834, startPoint y: 298, endPoint x: 546, endPoint y: 295, distance: 287.9
click at [546, 295] on div "**********" at bounding box center [591, 284] width 541 height 30
copy link "**********"
click at [730, 107] on link "Subsequences" at bounding box center [710, 96] width 91 height 32
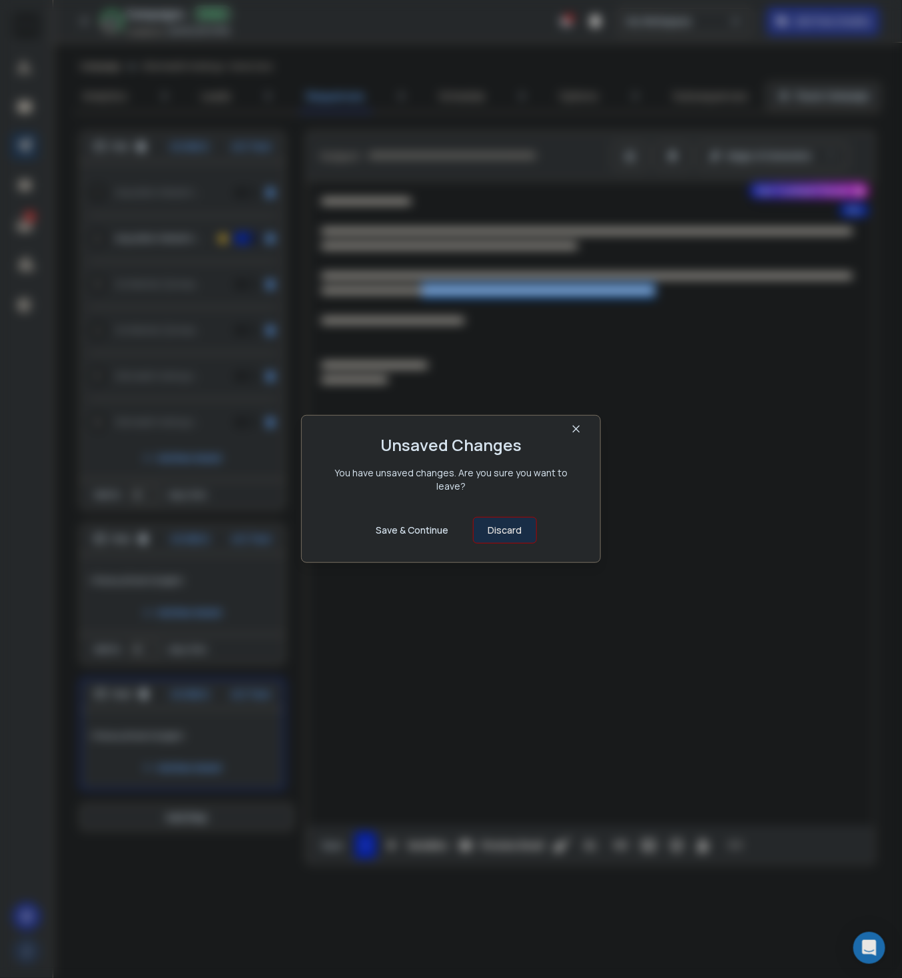
click at [420, 522] on button "Save & Continue" at bounding box center [413, 530] width 94 height 27
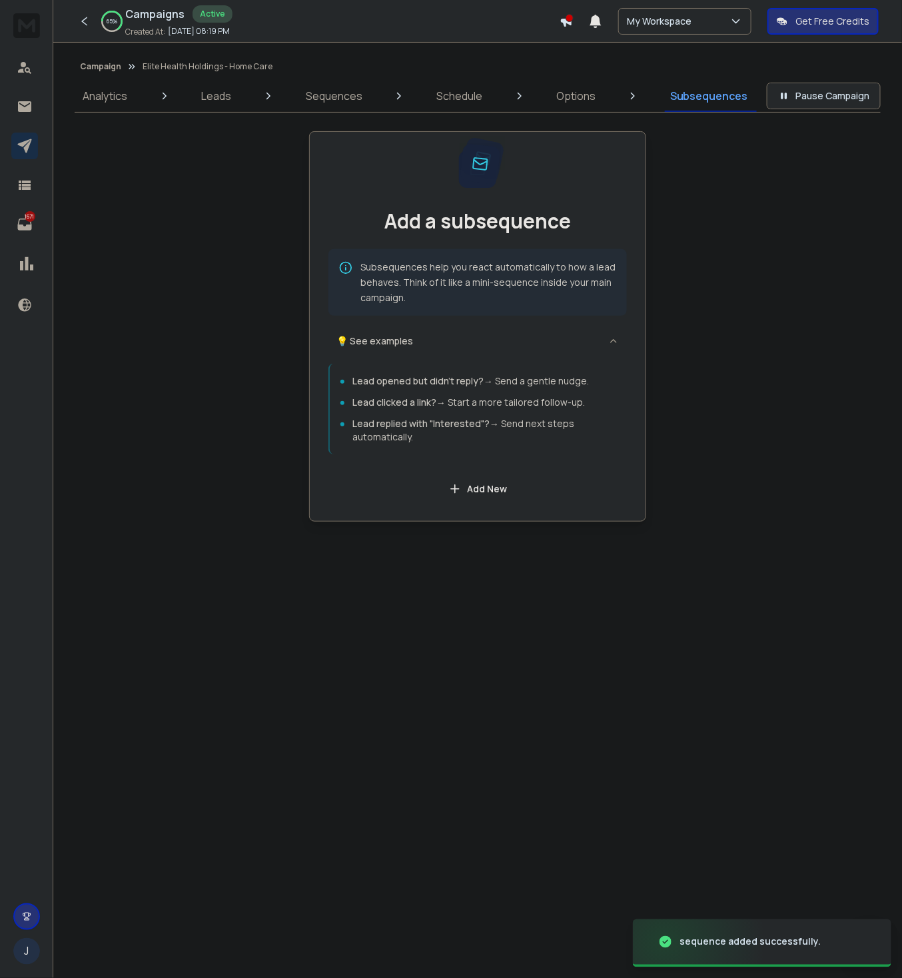
click at [452, 498] on button "Add New" at bounding box center [478, 489] width 299 height 27
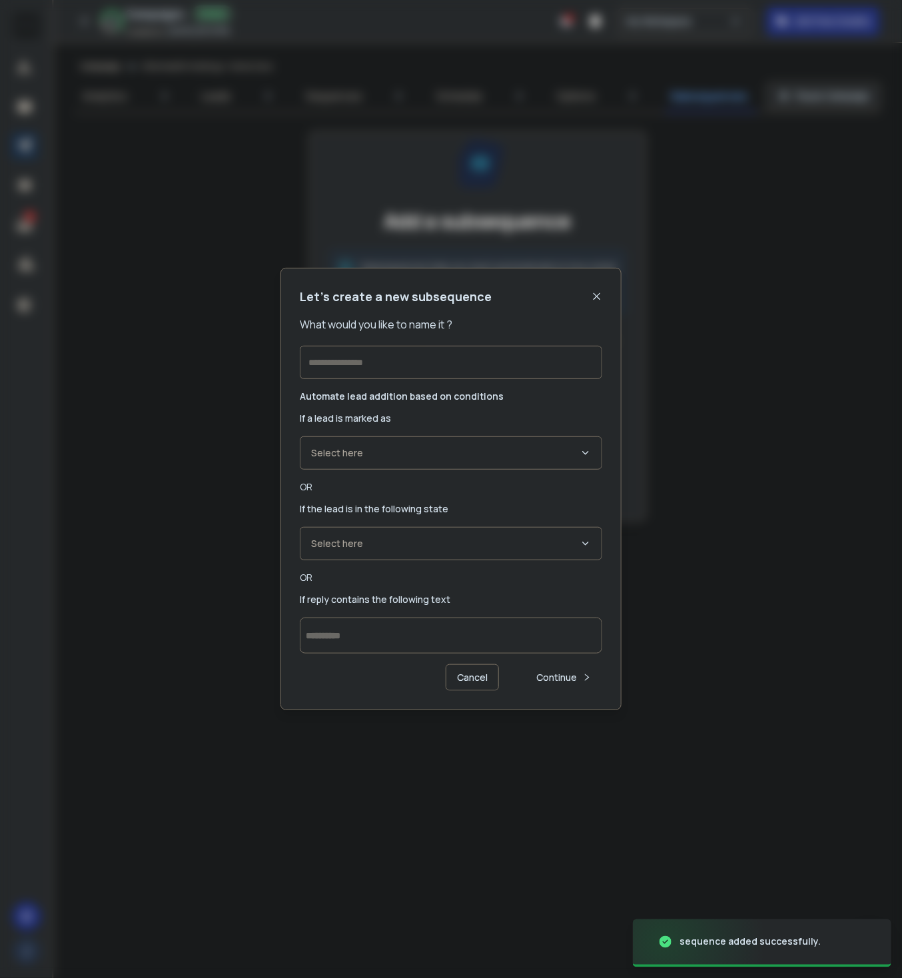
click at [374, 352] on input at bounding box center [451, 362] width 303 height 33
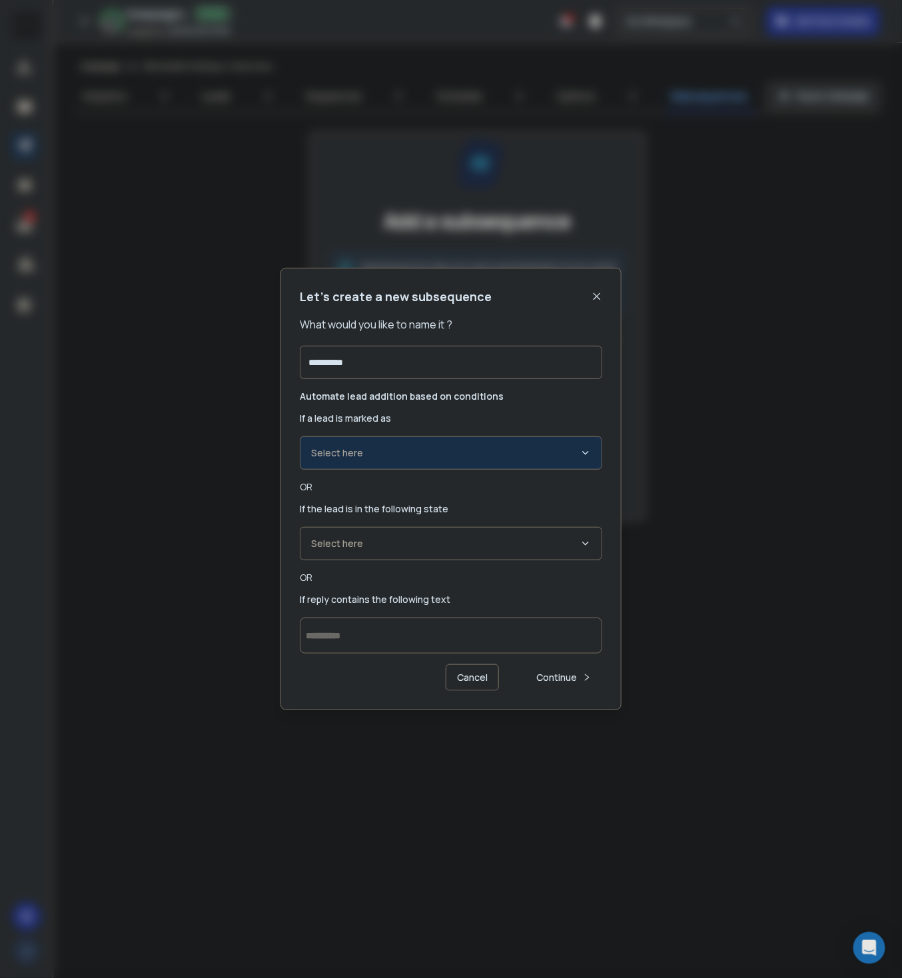
type input "**********"
click at [514, 458] on button "Select here" at bounding box center [451, 452] width 303 height 33
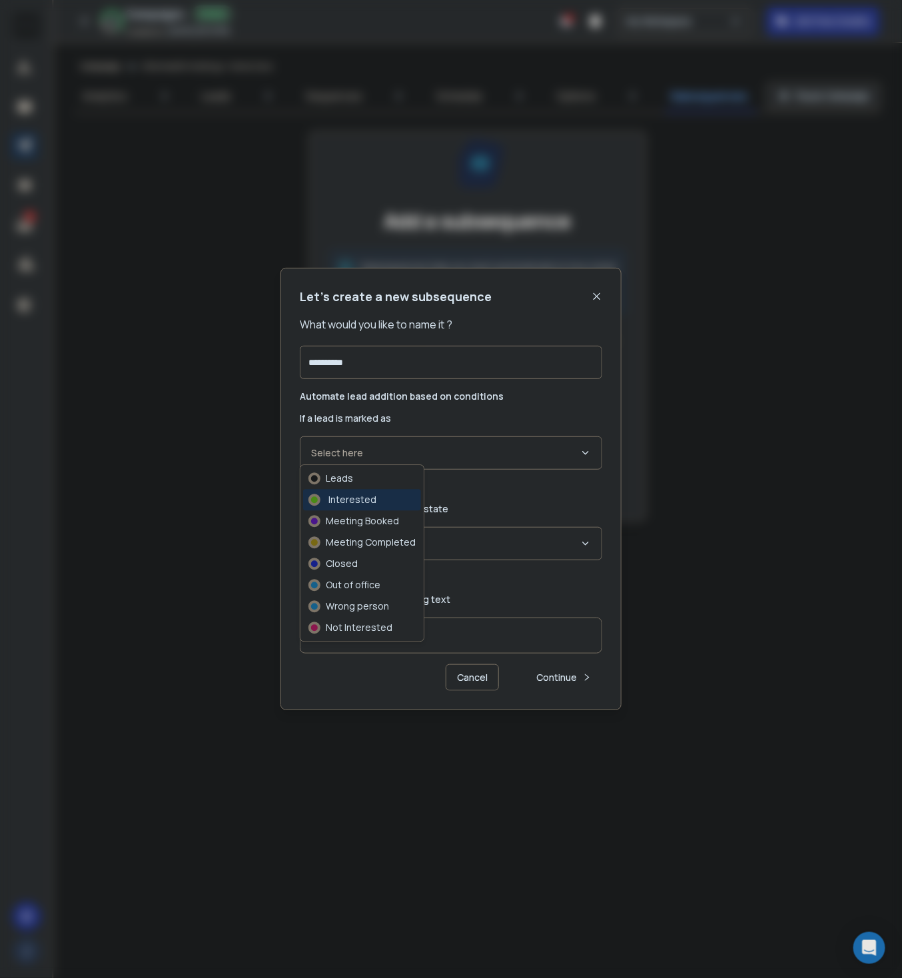
click at [362, 502] on div "Interested" at bounding box center [343, 500] width 68 height 13
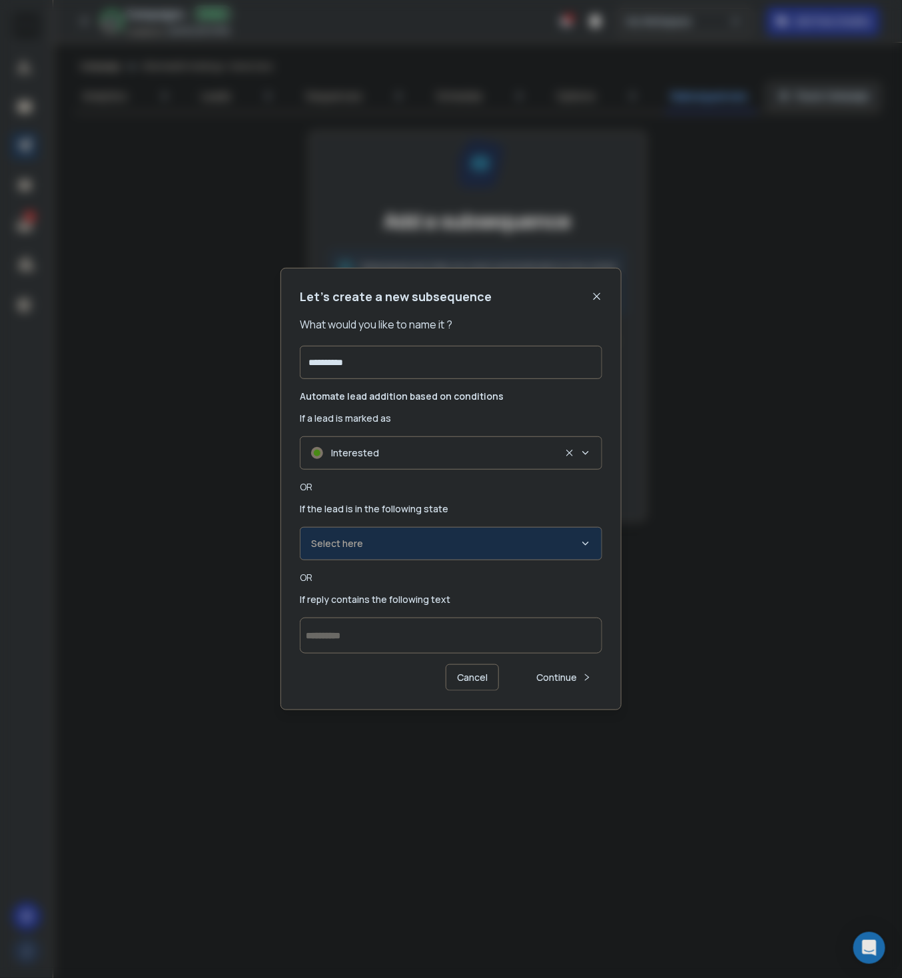
click at [398, 542] on button "Select here" at bounding box center [451, 543] width 303 height 33
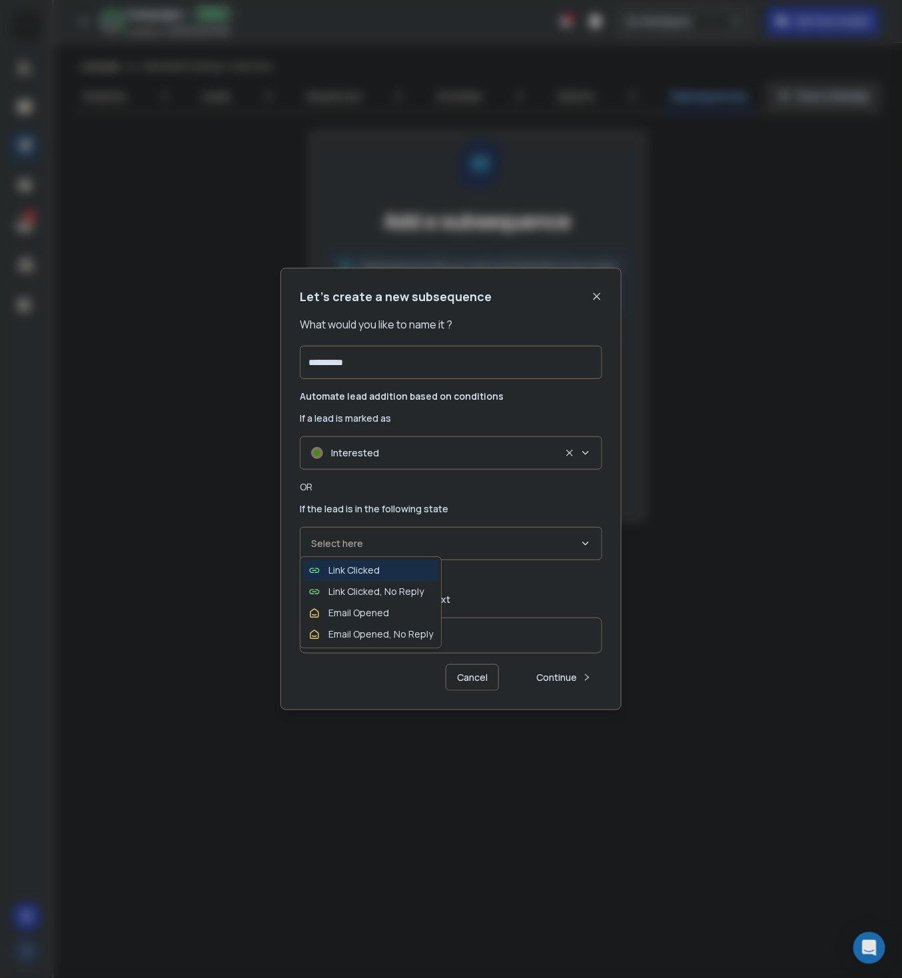
click at [514, 514] on div "If the lead is in the following state Select here" at bounding box center [451, 532] width 303 height 56
click at [396, 630] on input at bounding box center [451, 636] width 291 height 24
click at [560, 688] on button "Continue" at bounding box center [564, 677] width 77 height 27
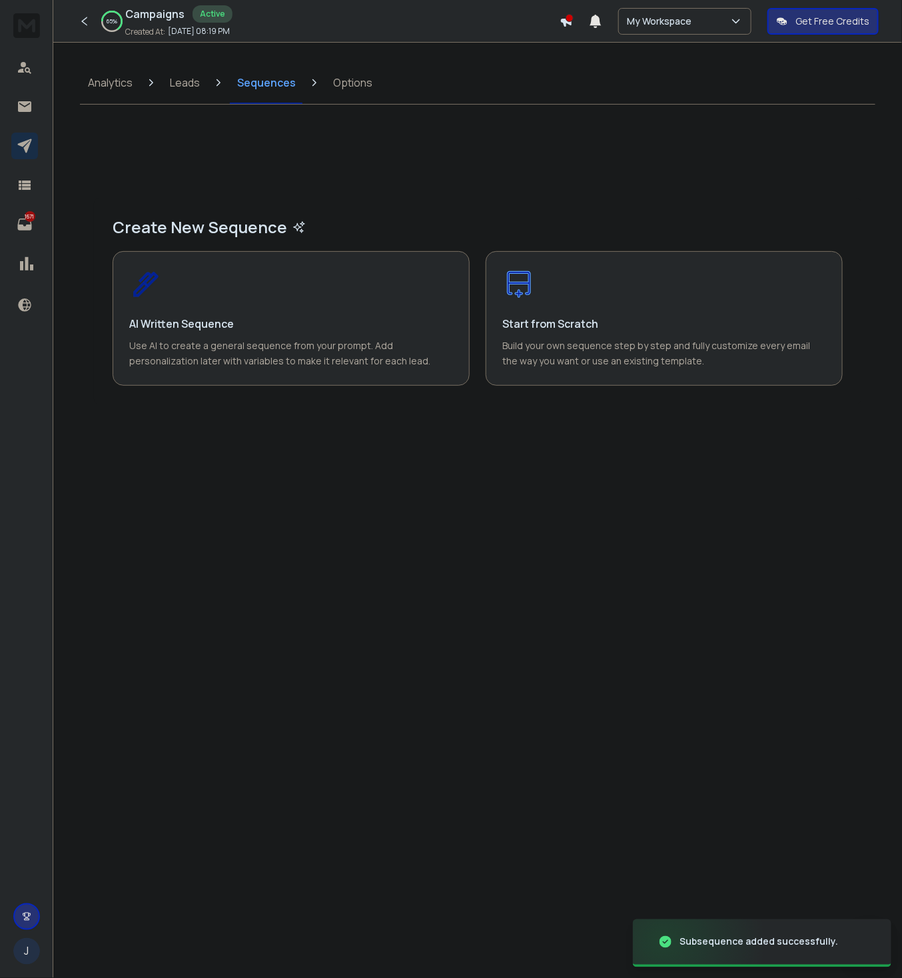
click at [558, 311] on div "Start from Scratch Build your own sequence step by step and fully customize eve…" at bounding box center [664, 318] width 356 height 133
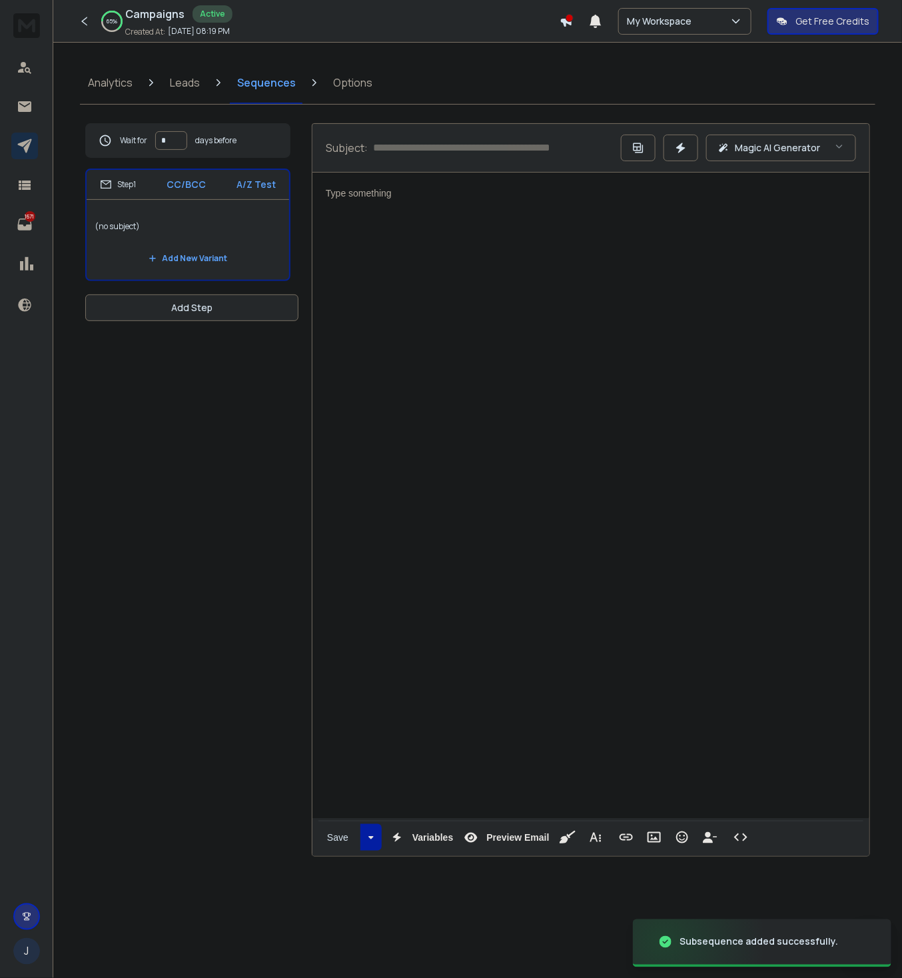
click at [438, 222] on div at bounding box center [591, 496] width 557 height 646
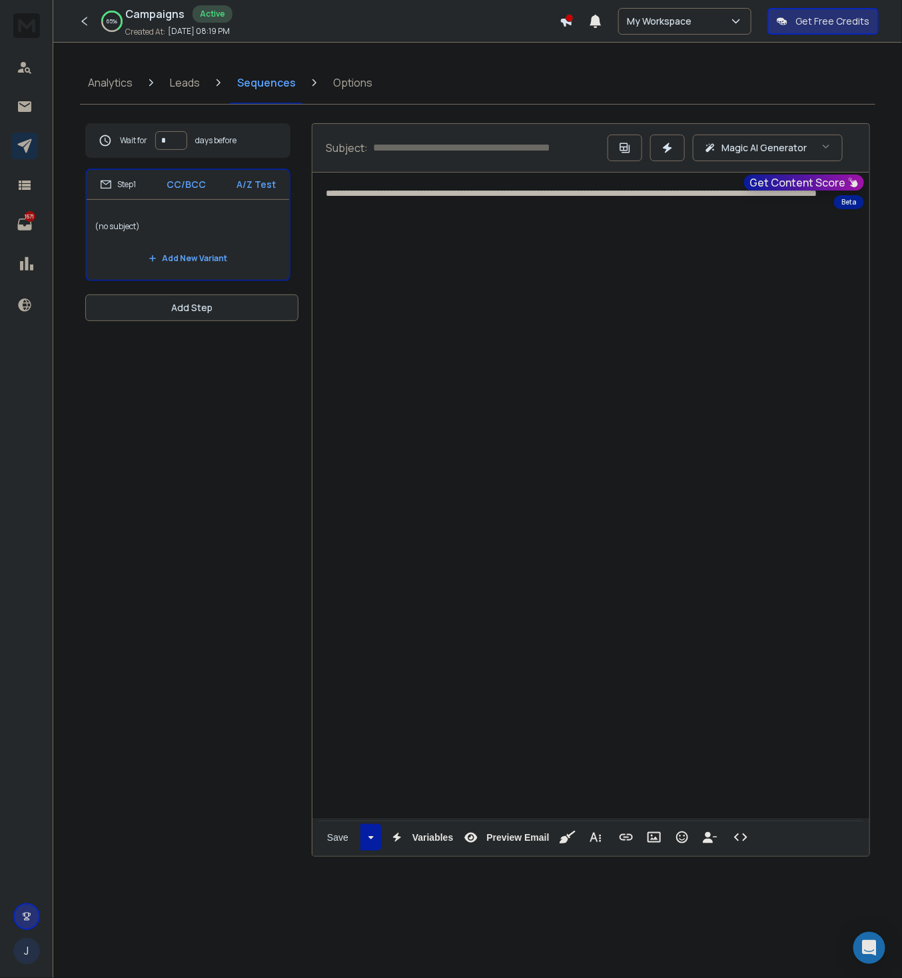
click at [434, 203] on div "**********" at bounding box center [591, 201] width 530 height 30
click at [452, 233] on div "**********" at bounding box center [591, 238] width 530 height 15
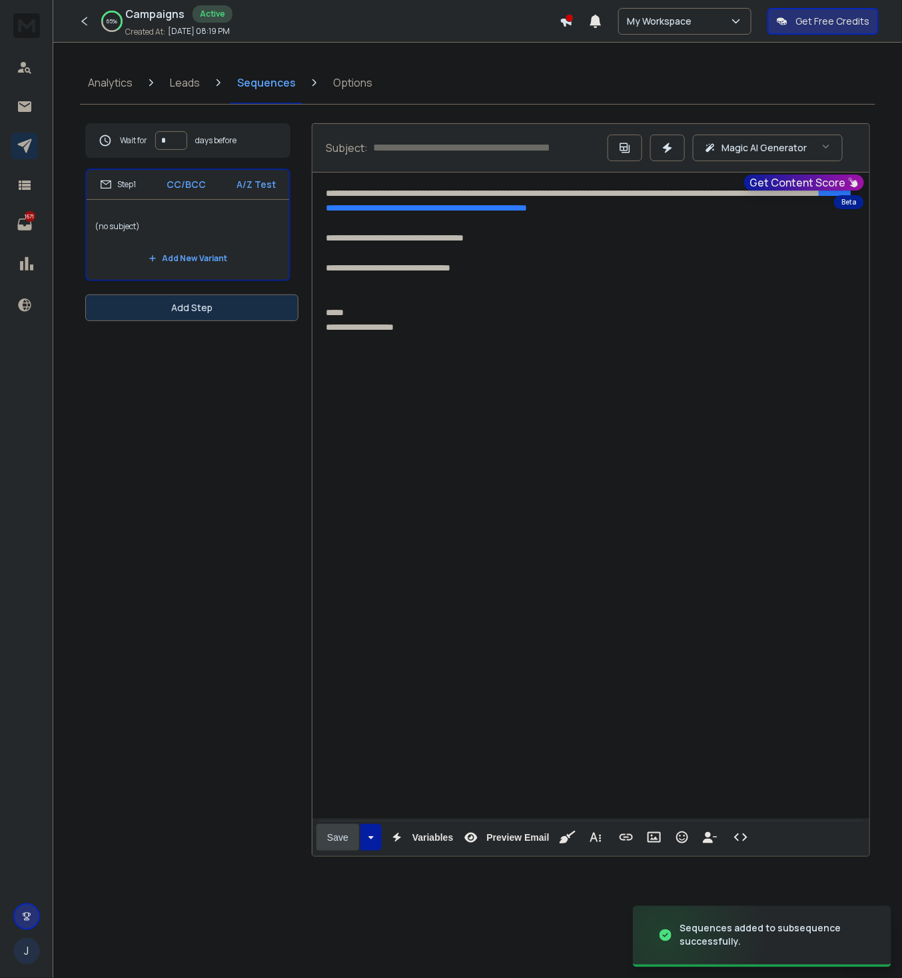
click at [191, 309] on button "Add Step" at bounding box center [191, 308] width 213 height 27
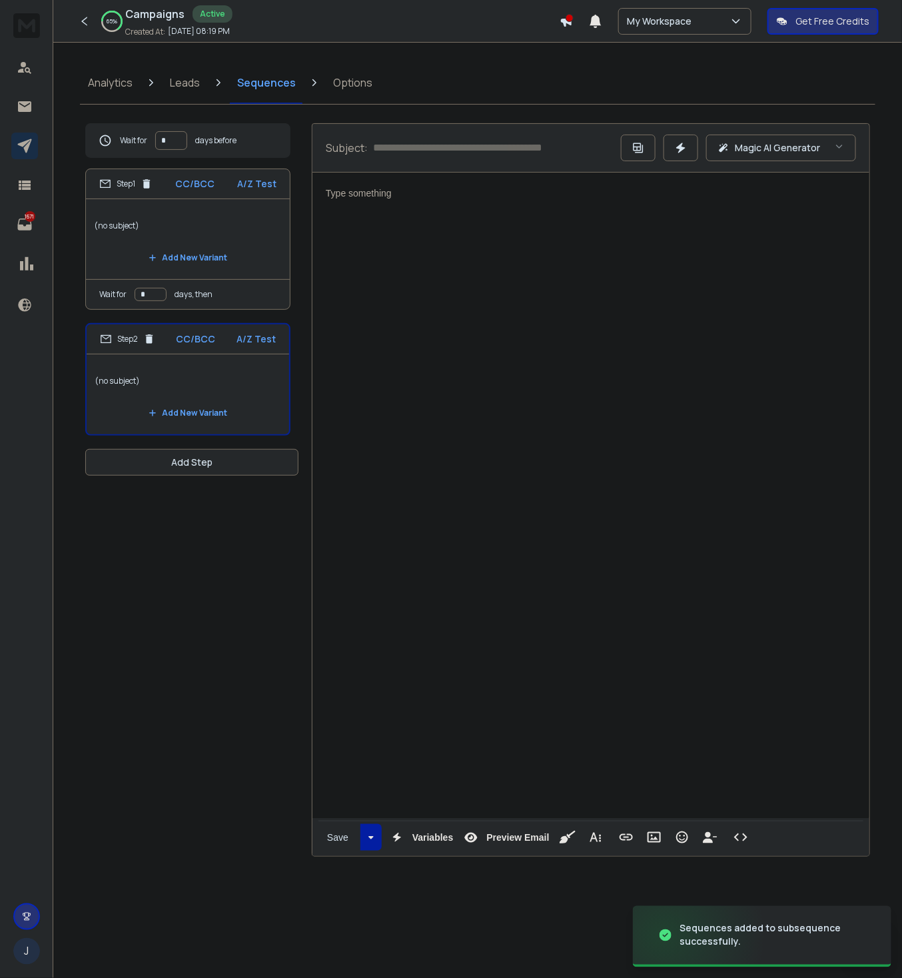
click at [156, 301] on input "*" at bounding box center [151, 294] width 32 height 13
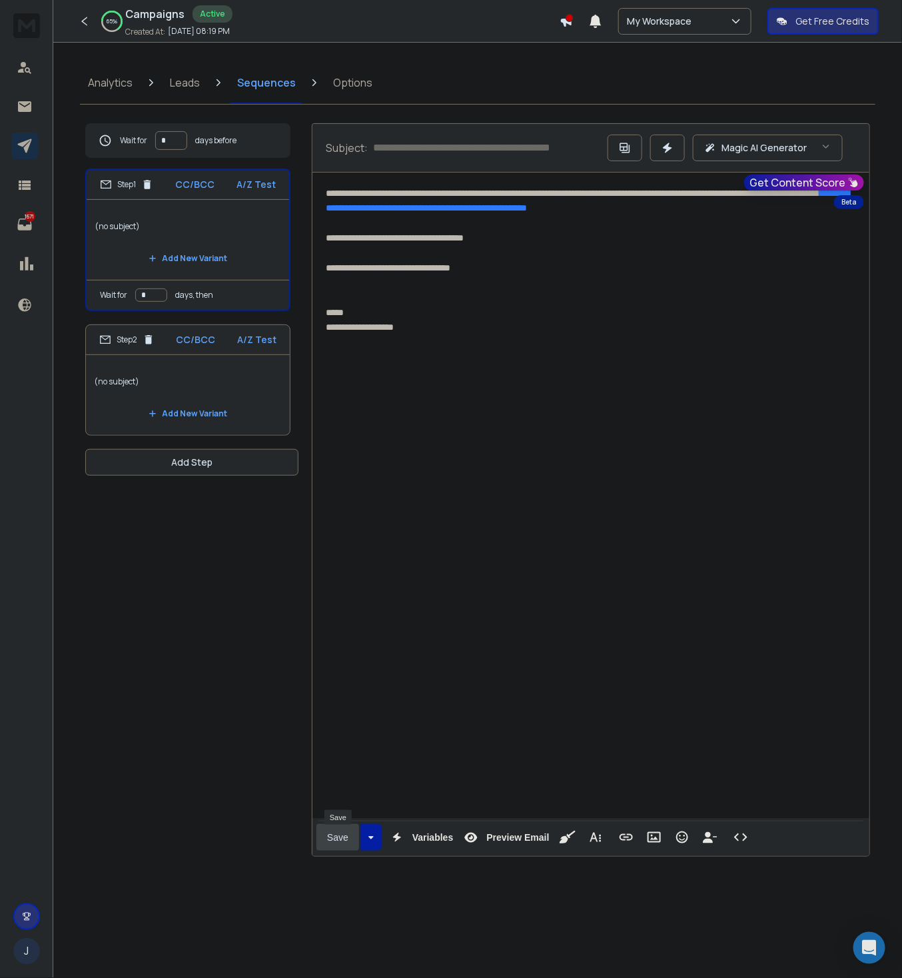
type input "*"
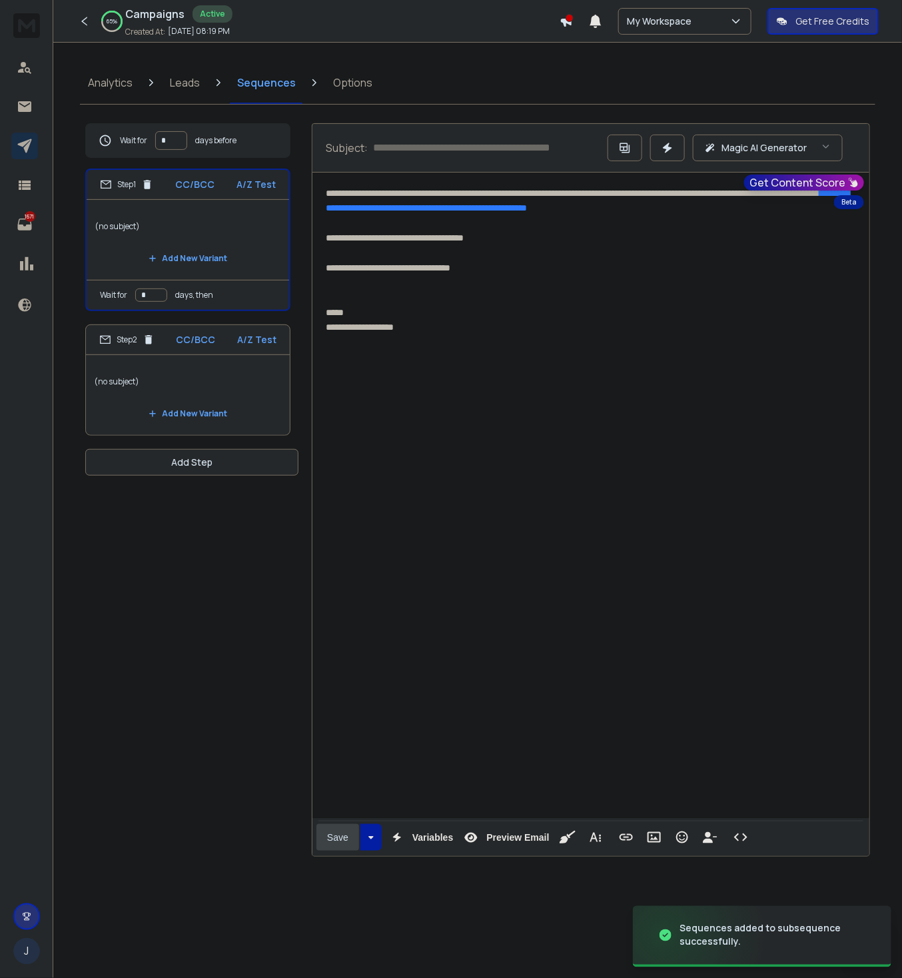
click at [200, 382] on p "(no subject)" at bounding box center [188, 381] width 188 height 37
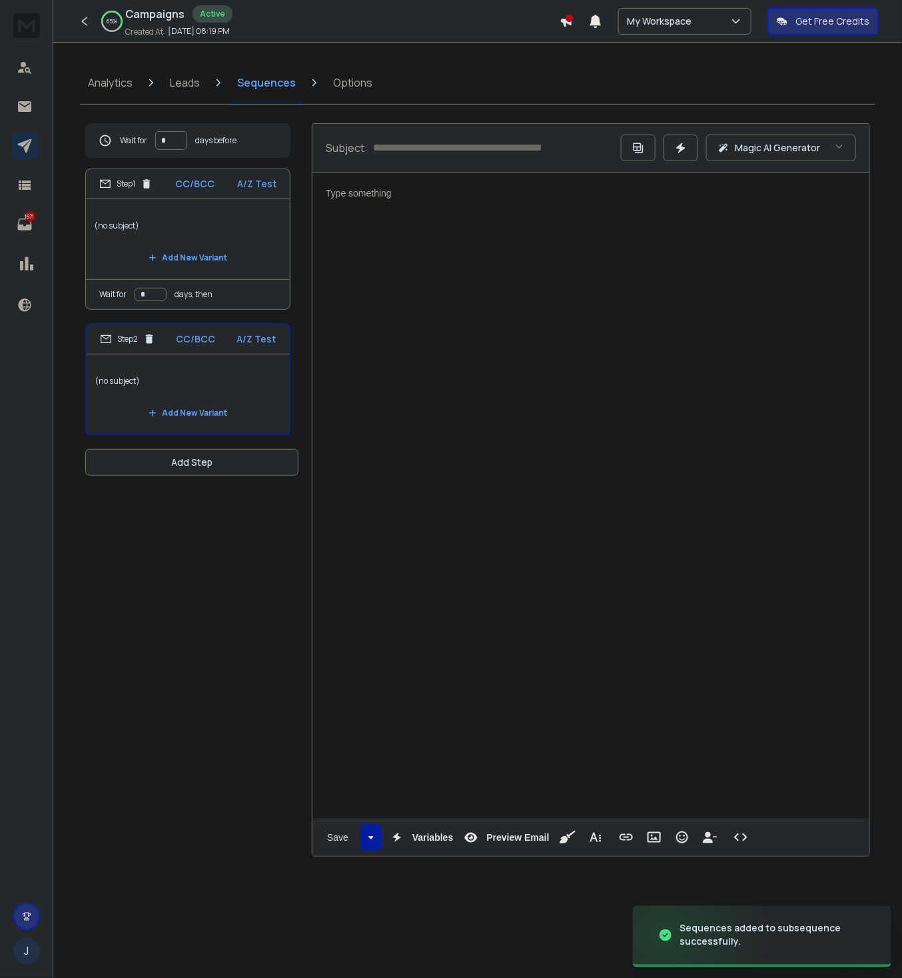
click at [430, 312] on div at bounding box center [591, 496] width 557 height 646
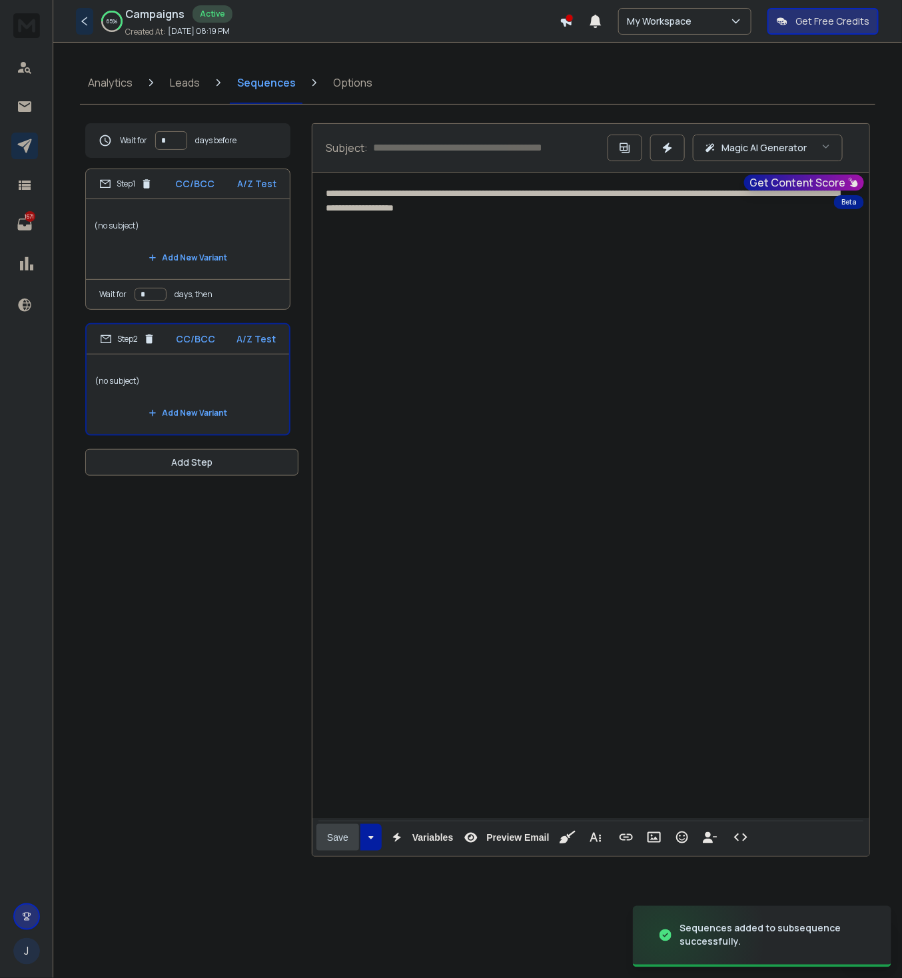
click at [91, 30] on button at bounding box center [84, 21] width 17 height 27
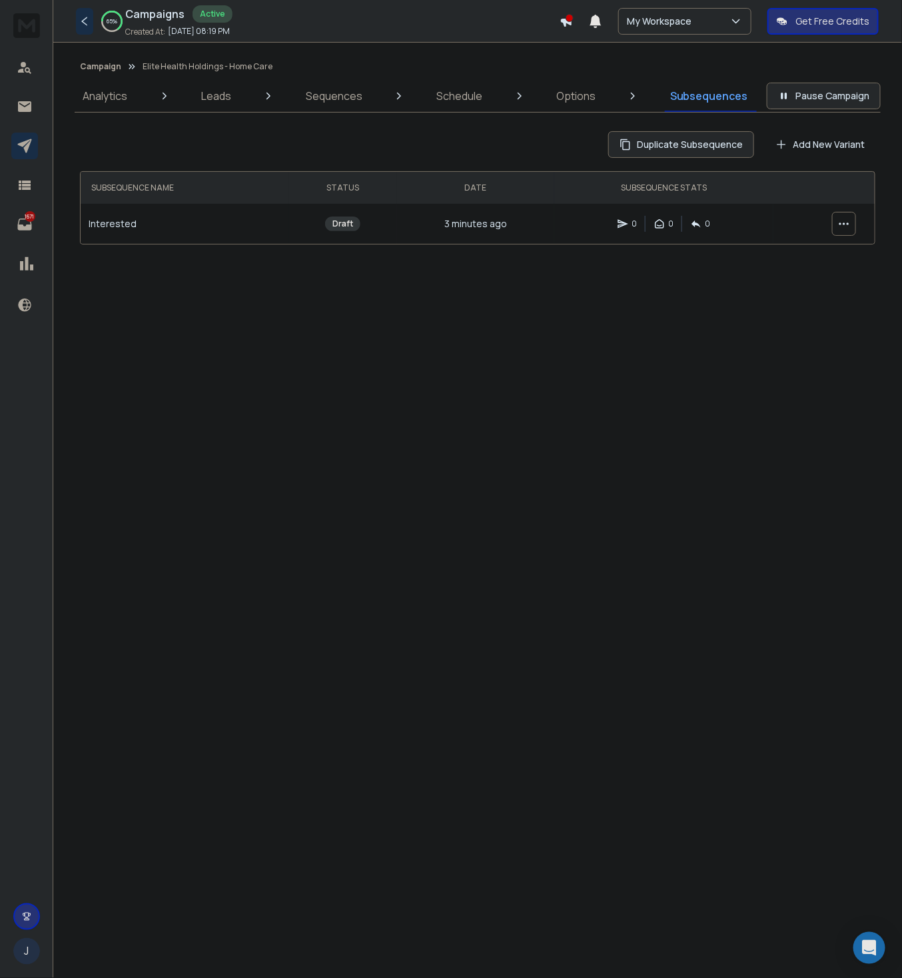
click at [76, 25] on button at bounding box center [84, 21] width 17 height 27
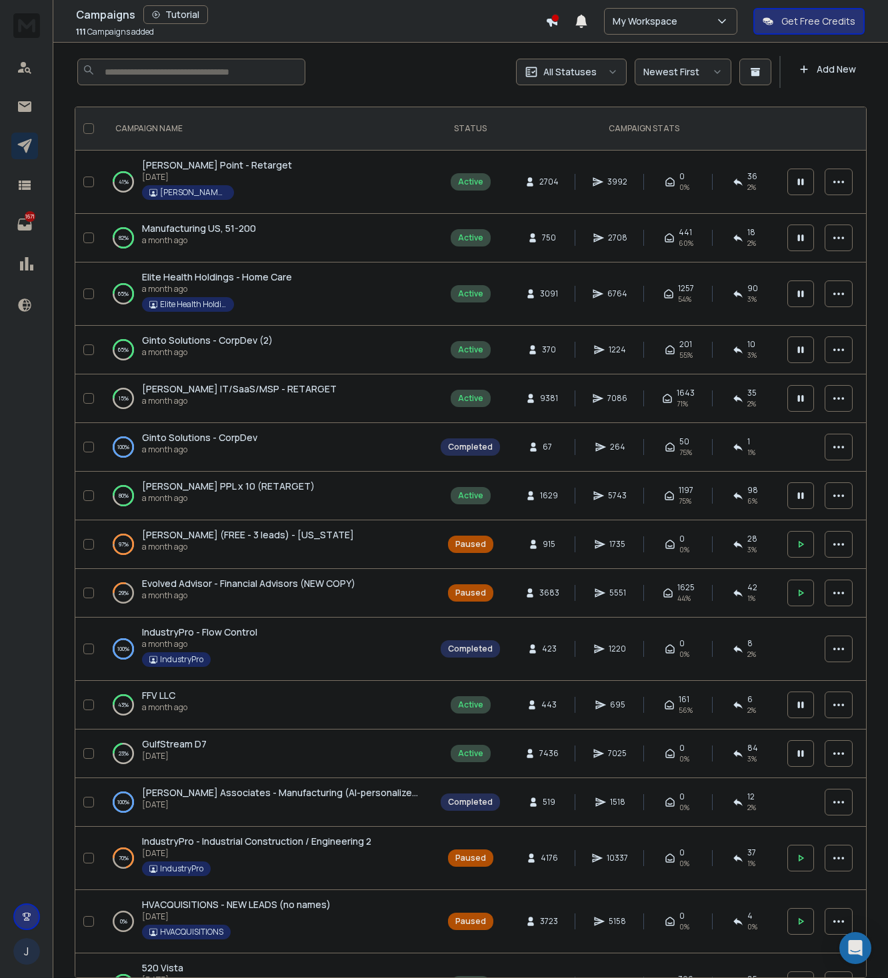
click at [832, 292] on icon "button" at bounding box center [838, 293] width 13 height 13
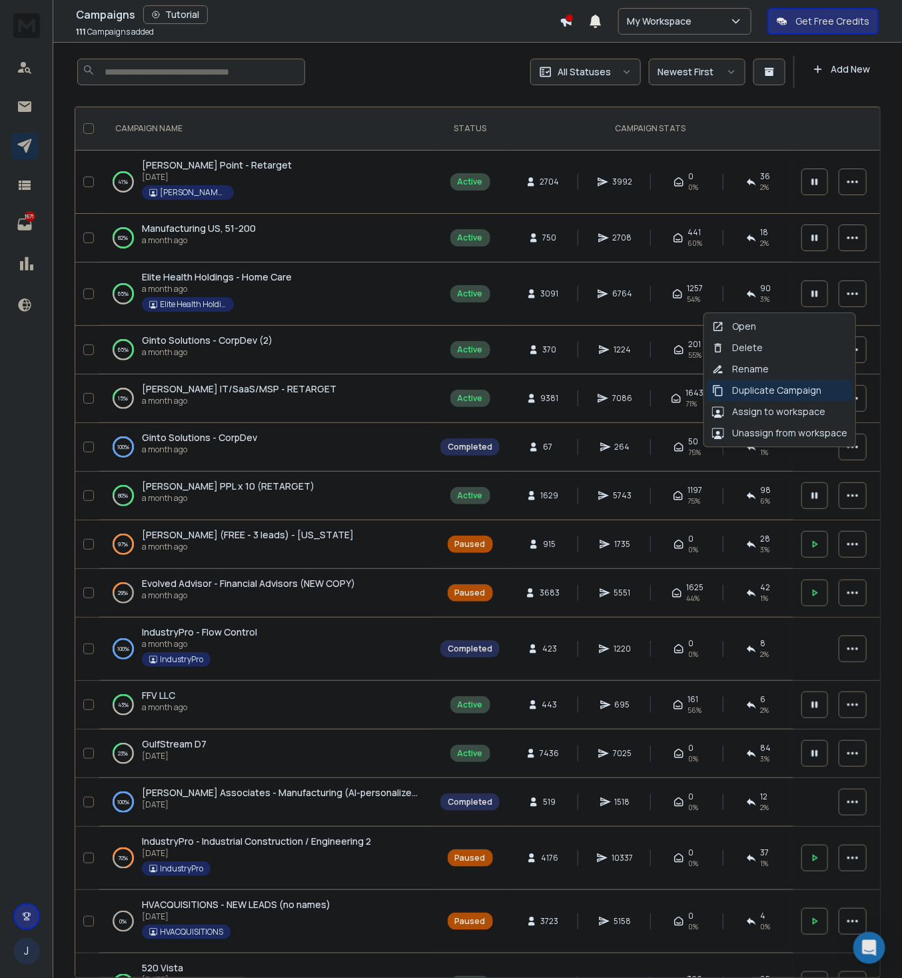
click at [752, 388] on div "Duplicate Campaign" at bounding box center [766, 390] width 109 height 13
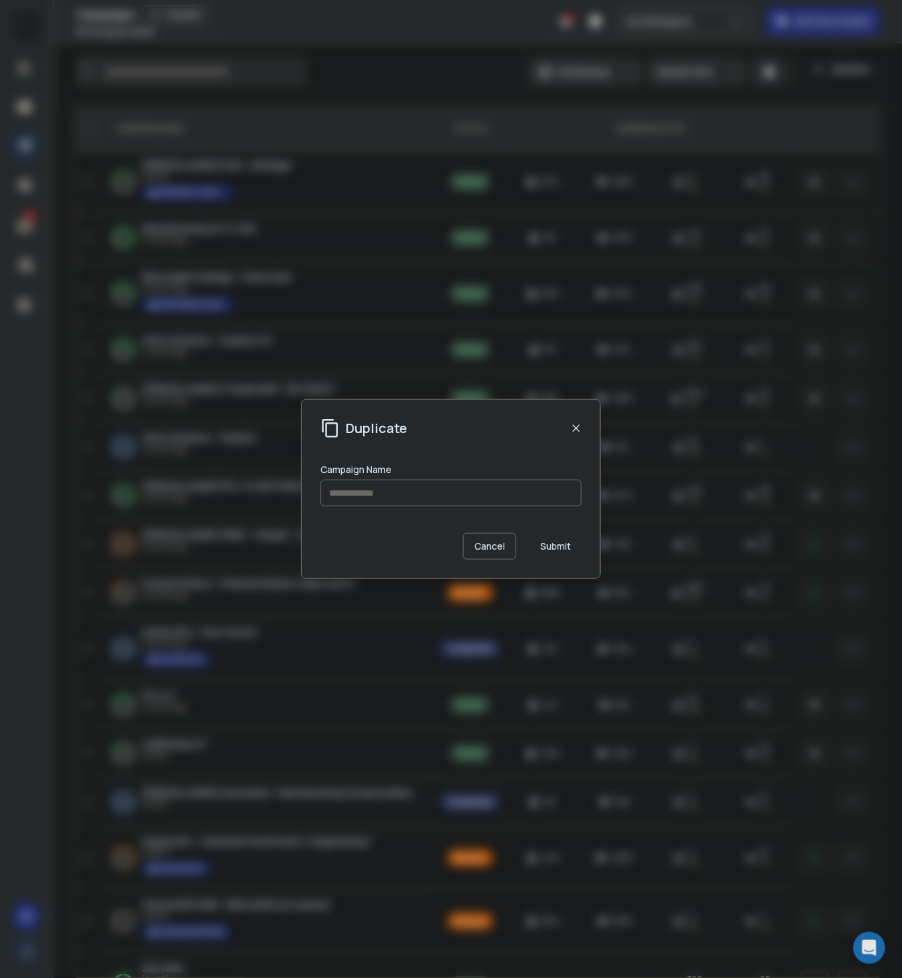
click at [426, 500] on input "text" at bounding box center [451, 493] width 261 height 27
click at [524, 482] on input "**********" at bounding box center [451, 493] width 261 height 27
type input "**********"
click at [554, 544] on button "Submit" at bounding box center [556, 546] width 52 height 27
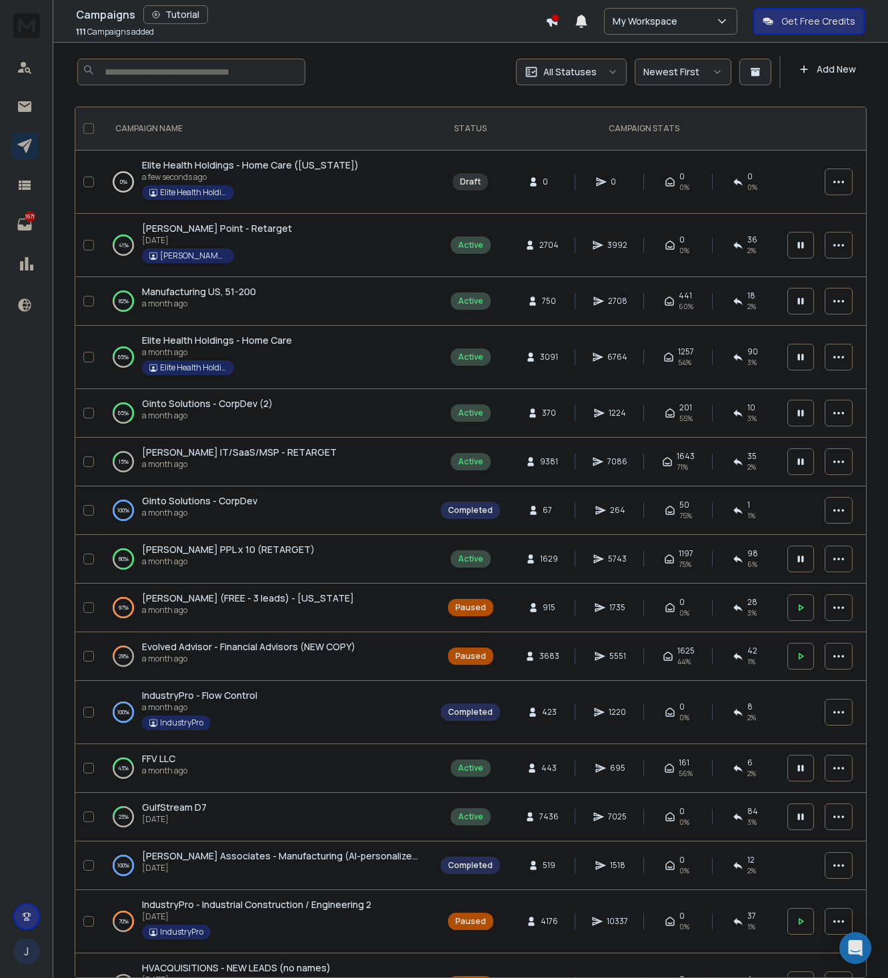
click at [249, 168] on span "Elite Health Holdings - Home Care ([US_STATE])" at bounding box center [250, 165] width 217 height 13
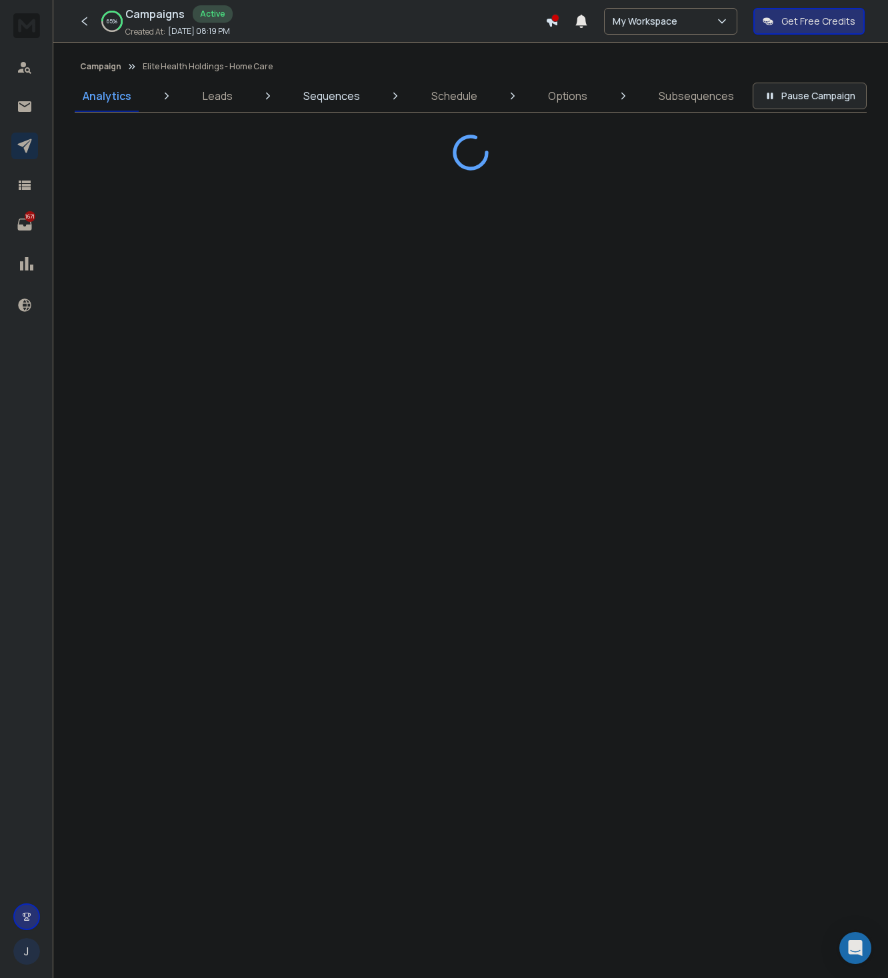
click at [307, 100] on p "Sequences" at bounding box center [331, 96] width 57 height 16
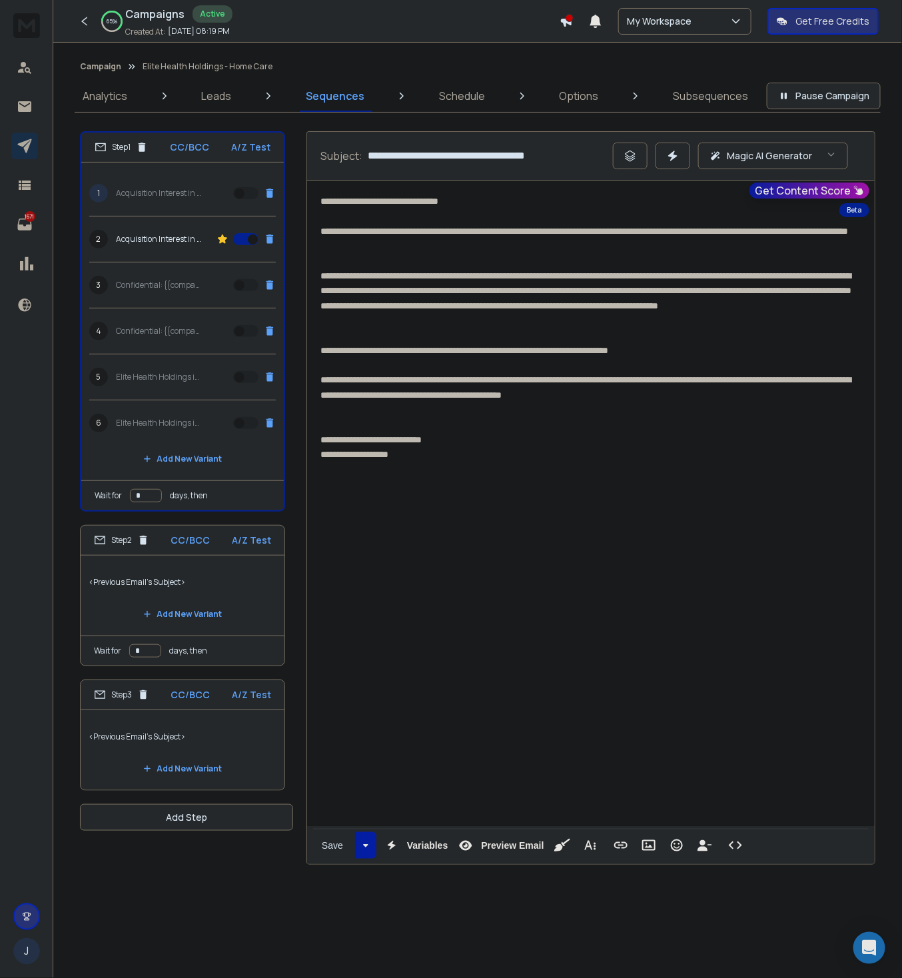
click at [146, 251] on div "2 Acquisition Interest in {{companyName}}" at bounding box center [182, 240] width 187 height 46
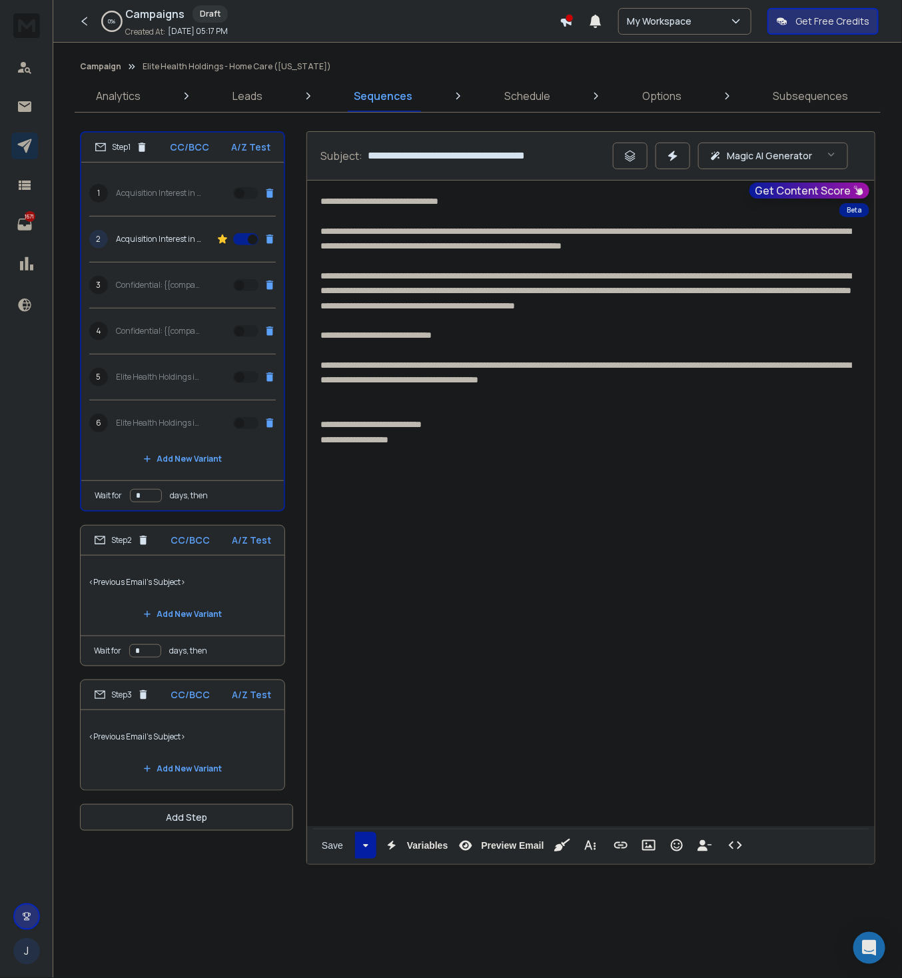
click at [117, 284] on p "Confidential: {{companyName}} a fit?" at bounding box center [158, 285] width 85 height 11
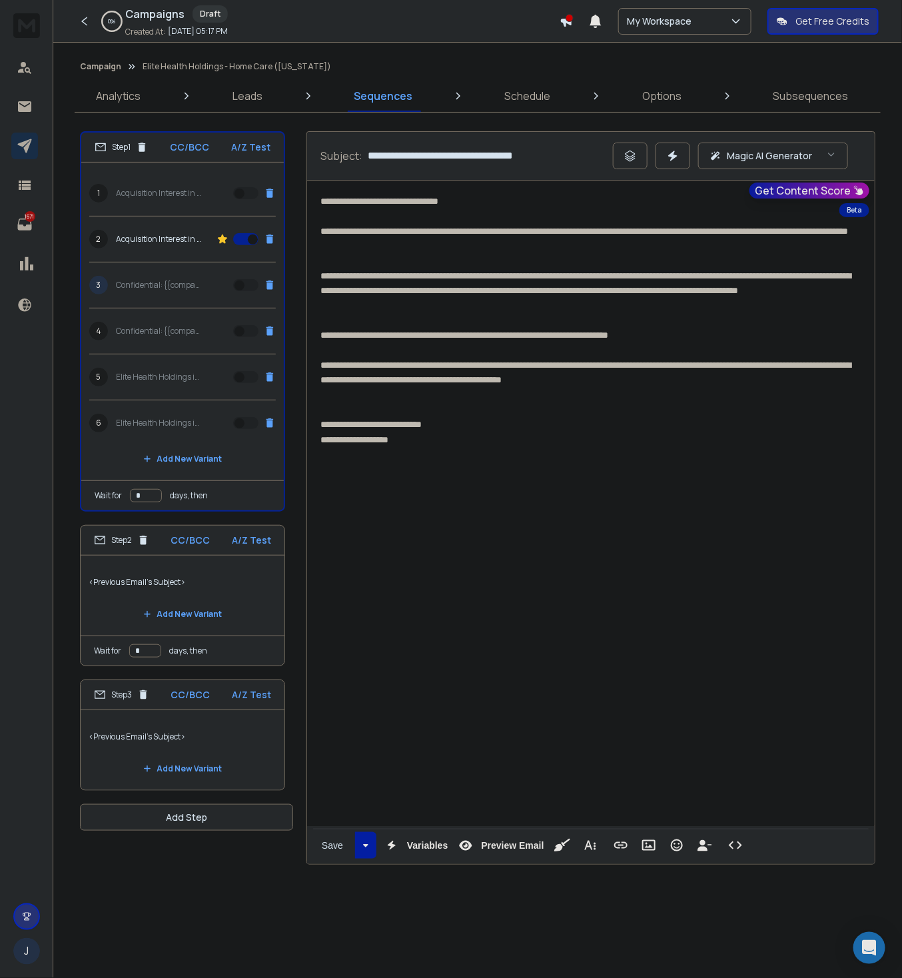
click at [130, 308] on div "3 Confidential: {{companyName}} a fit?" at bounding box center [182, 286] width 187 height 46
click at [135, 325] on div "4 Confidential: {{companyName}} a fit?" at bounding box center [145, 331] width 112 height 19
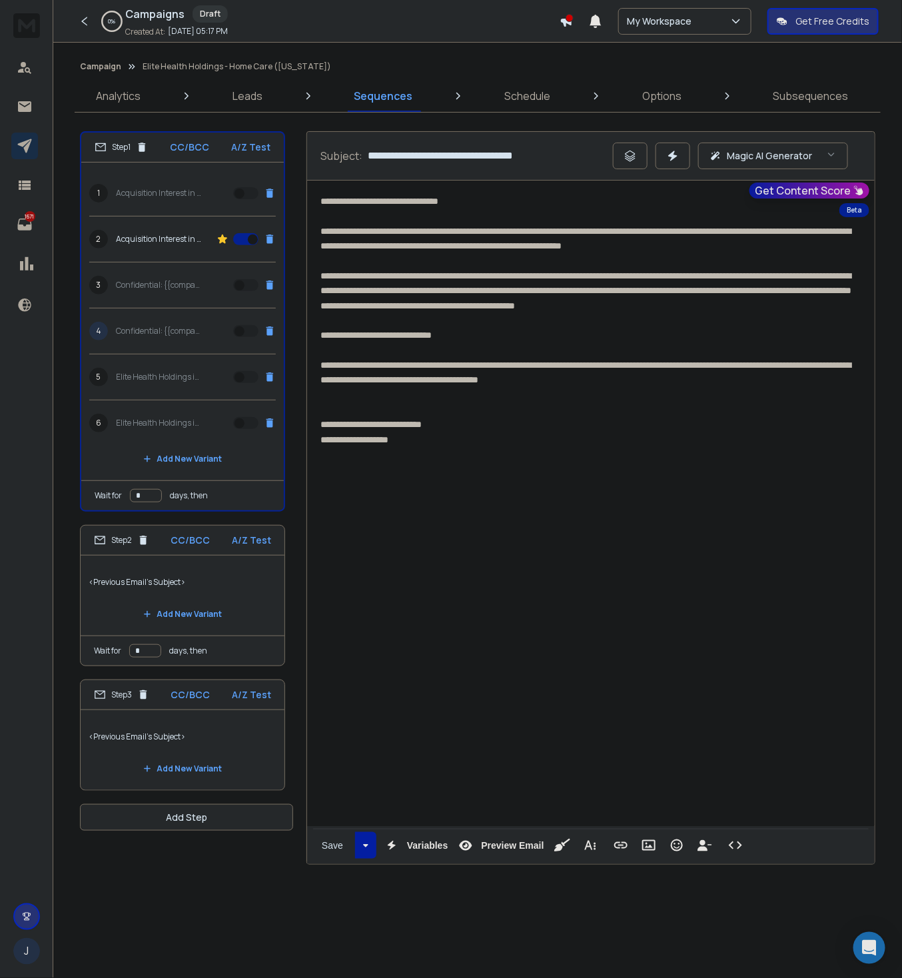
click at [145, 352] on div "4 Confidential: {{companyName}} a fit?" at bounding box center [182, 332] width 187 height 46
click at [146, 378] on p "Elite Health Holdings is interested in acquiring {{companyName}}" at bounding box center [158, 377] width 85 height 11
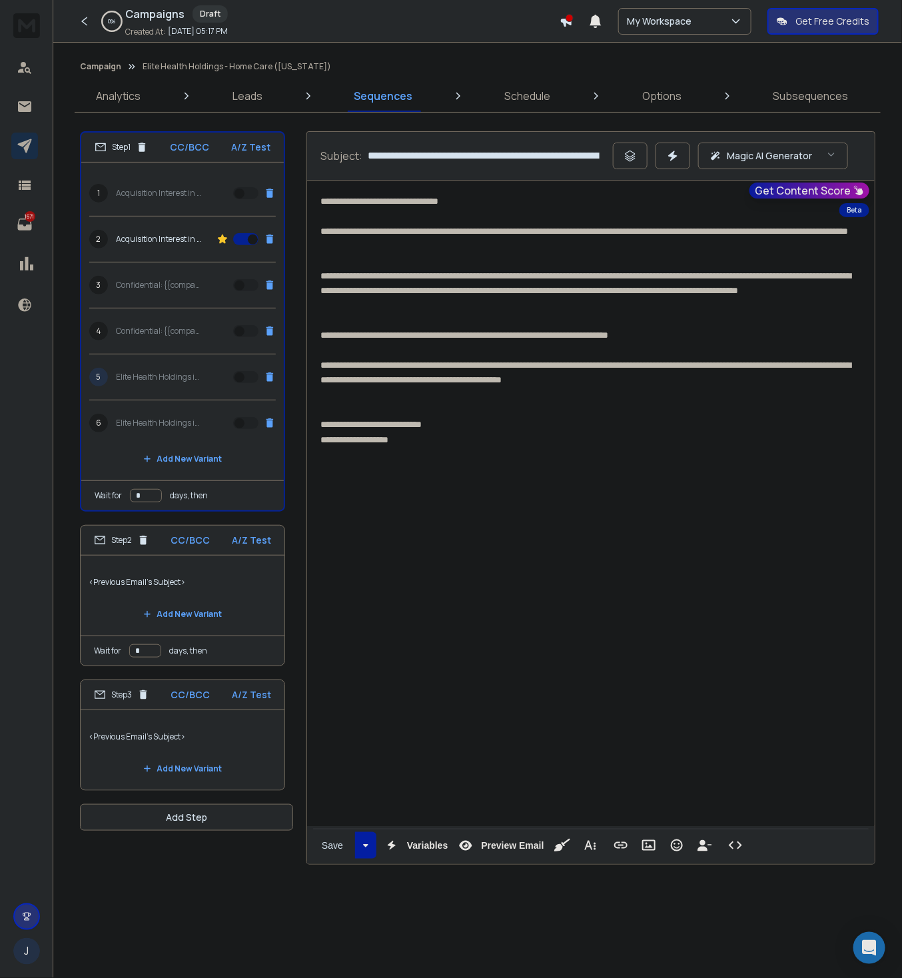
click at [160, 424] on p "Elite Health Holdings is interested in acquiring {{companyName}}" at bounding box center [158, 423] width 85 height 11
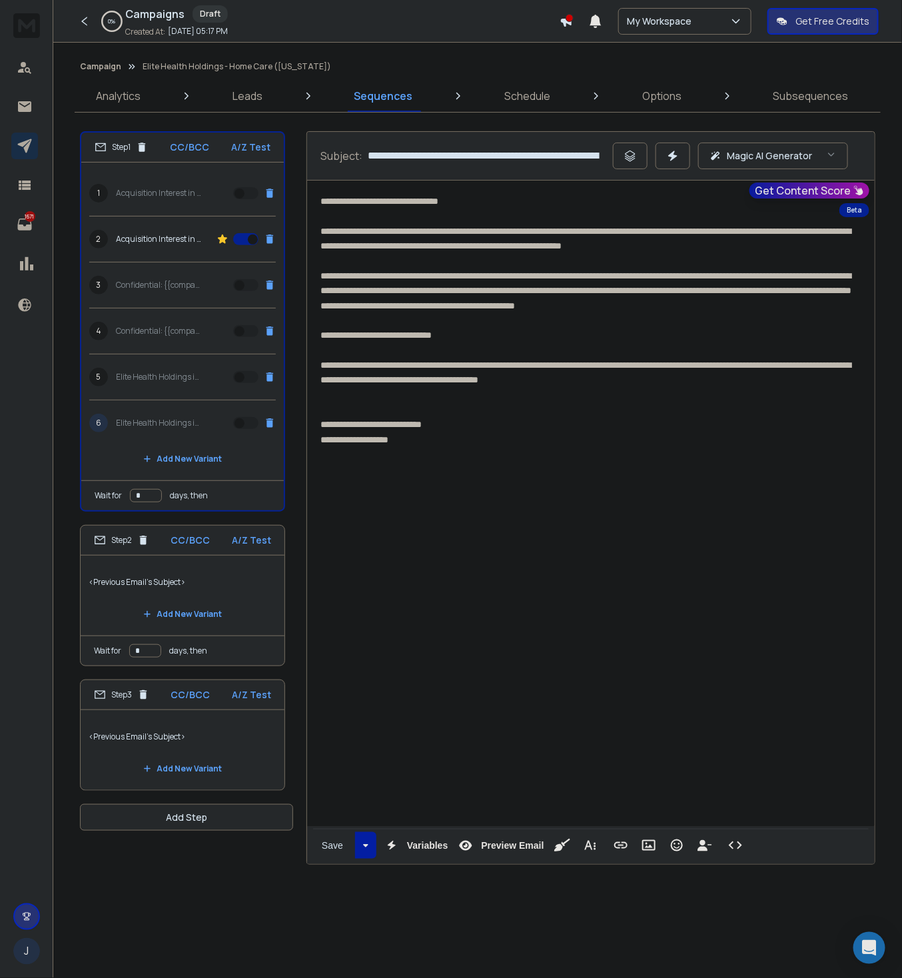
click at [164, 237] on p "Acquisition Interest in {{companyName}}" at bounding box center [158, 239] width 85 height 11
type input "**********"
click at [77, 21] on button at bounding box center [84, 21] width 17 height 27
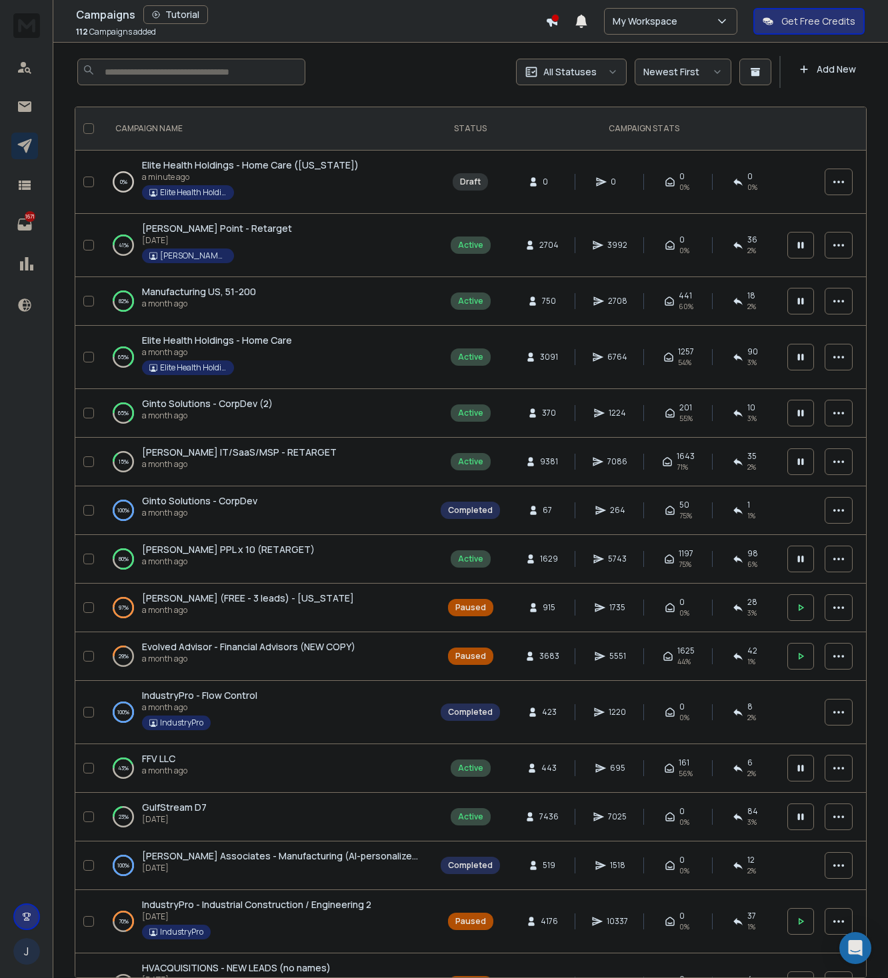
click at [216, 340] on span "Elite Health Holdings - Home Care" at bounding box center [217, 340] width 150 height 13
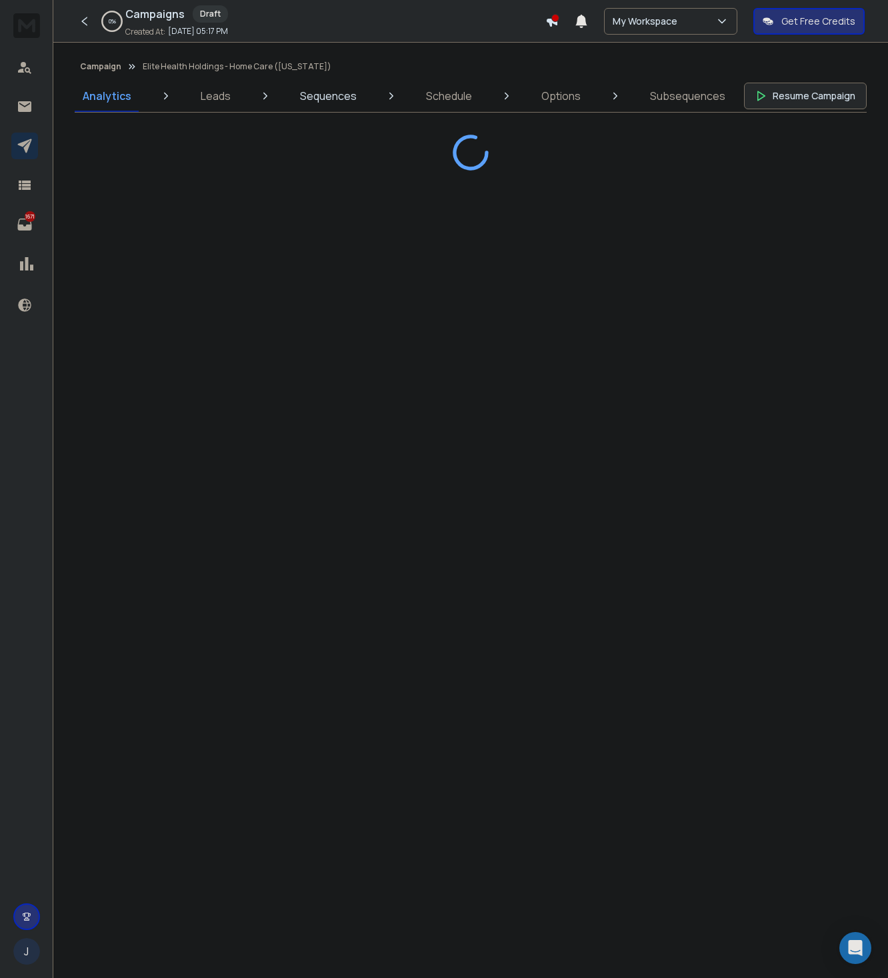
click at [302, 104] on link "Sequences" at bounding box center [328, 96] width 73 height 32
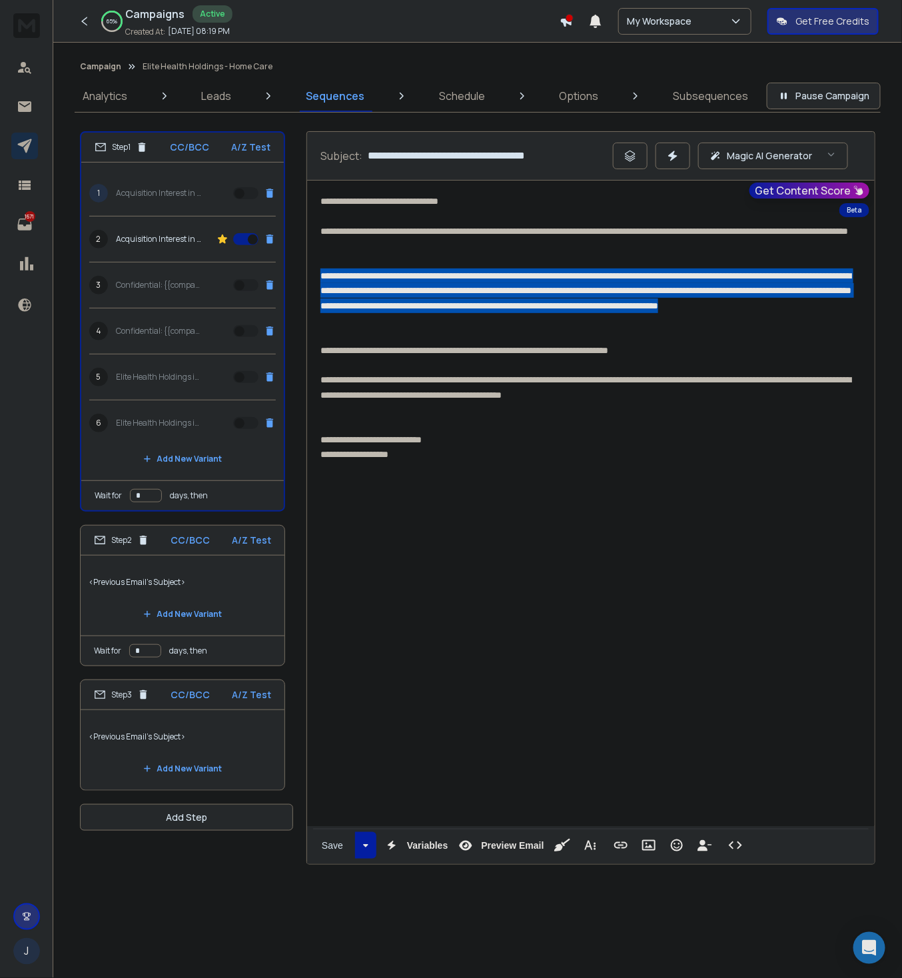
drag, startPoint x: 482, startPoint y: 321, endPoint x: 307, endPoint y: 272, distance: 181.9
click at [307, 272] on div "**********" at bounding box center [591, 504] width 568 height 646
copy div "**********"
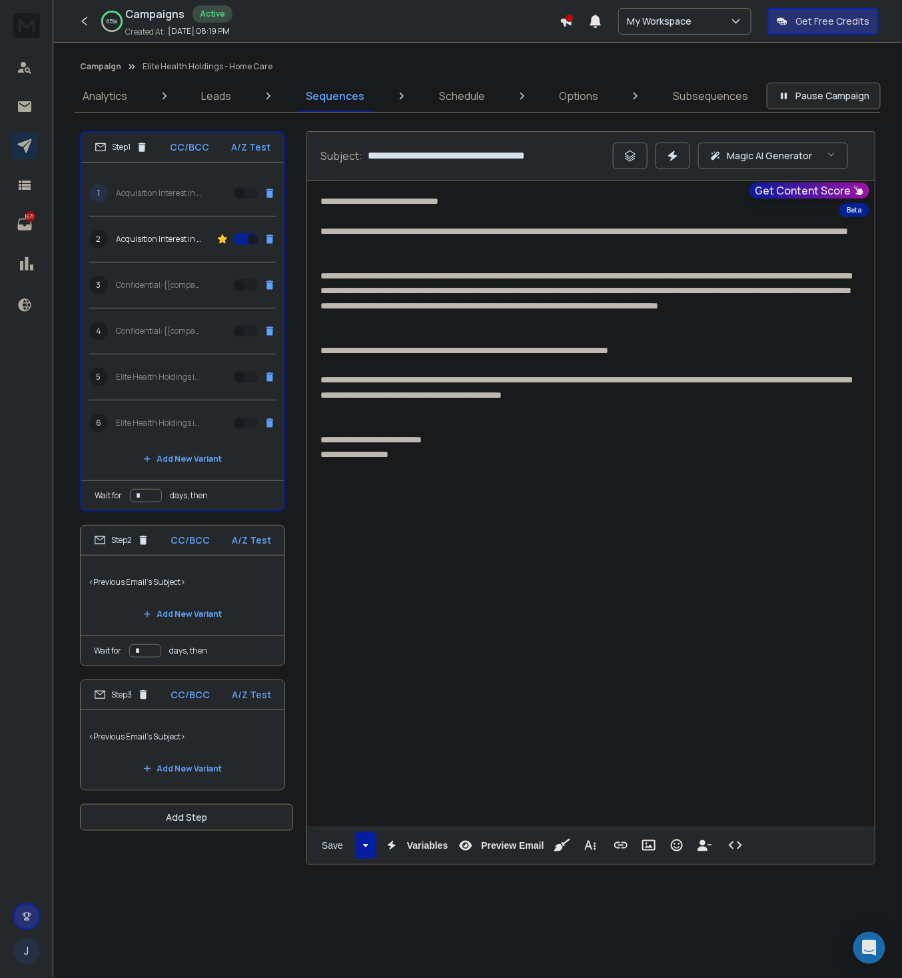
click at [74, 23] on div "65 % Campaigns Active Created At: [DATE] 08:19 PM My Workspace Get Free Credits" at bounding box center [451, 21] width 902 height 43
click at [83, 23] on icon at bounding box center [85, 21] width 12 height 12
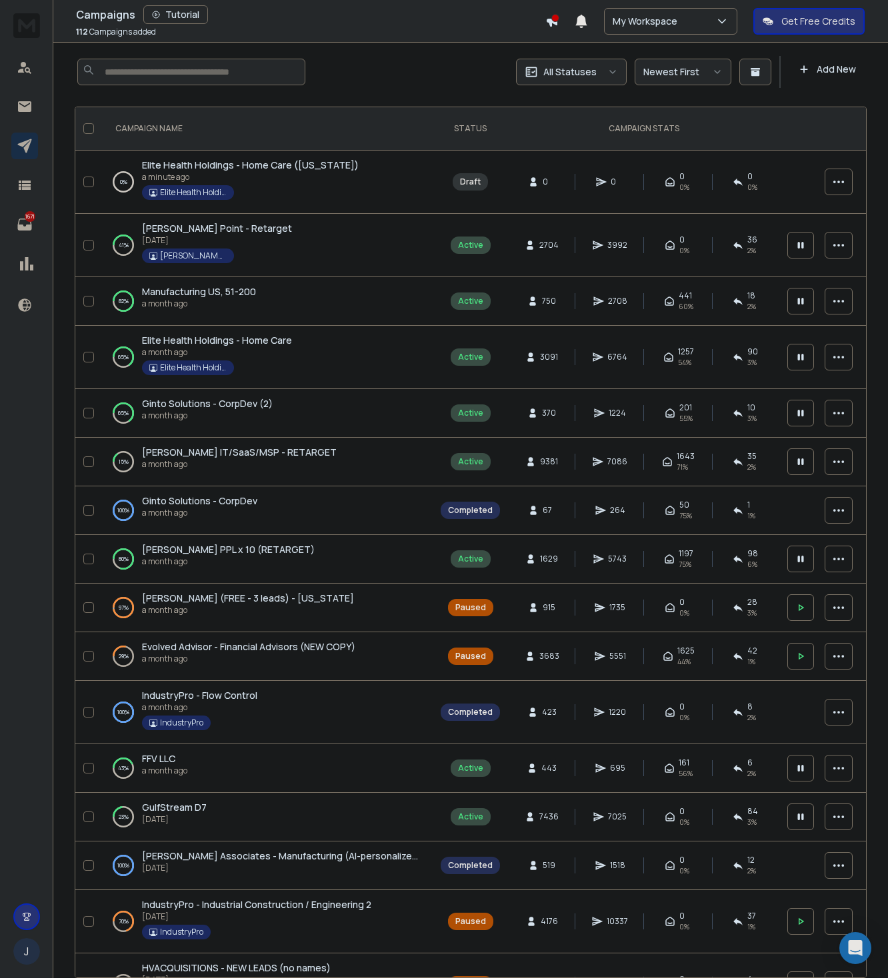
click at [178, 178] on p "a minute ago" at bounding box center [250, 177] width 217 height 11
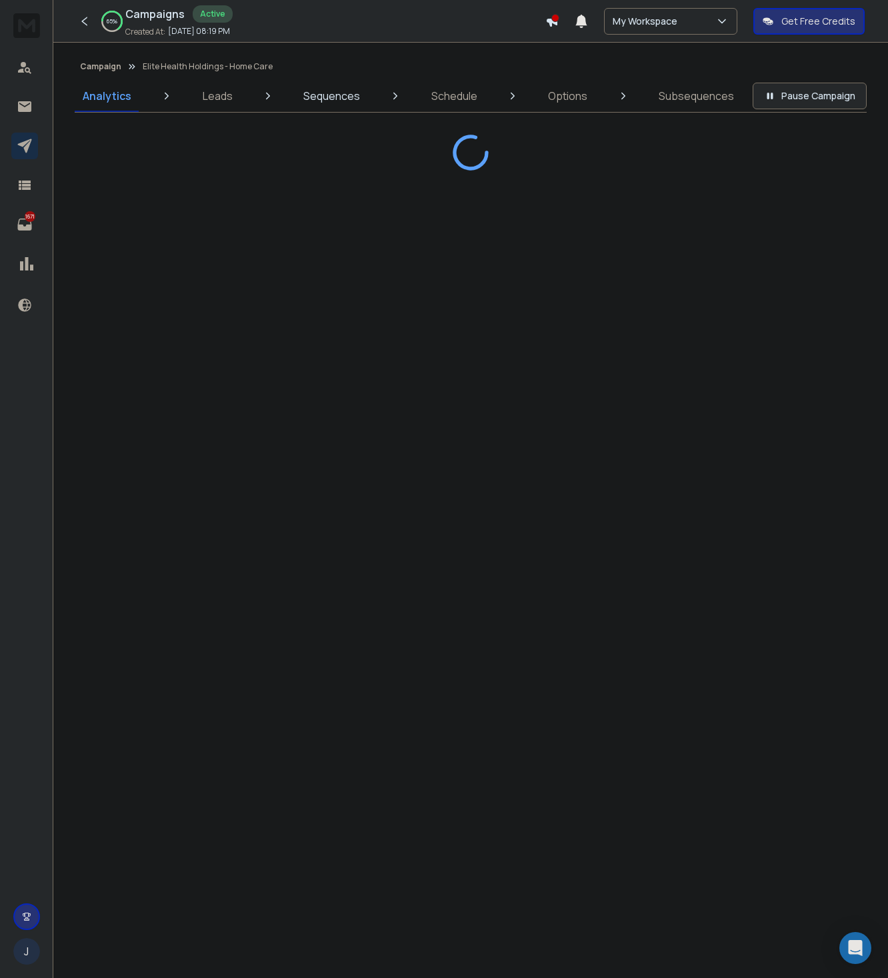
click at [320, 95] on p "Sequences" at bounding box center [331, 96] width 57 height 16
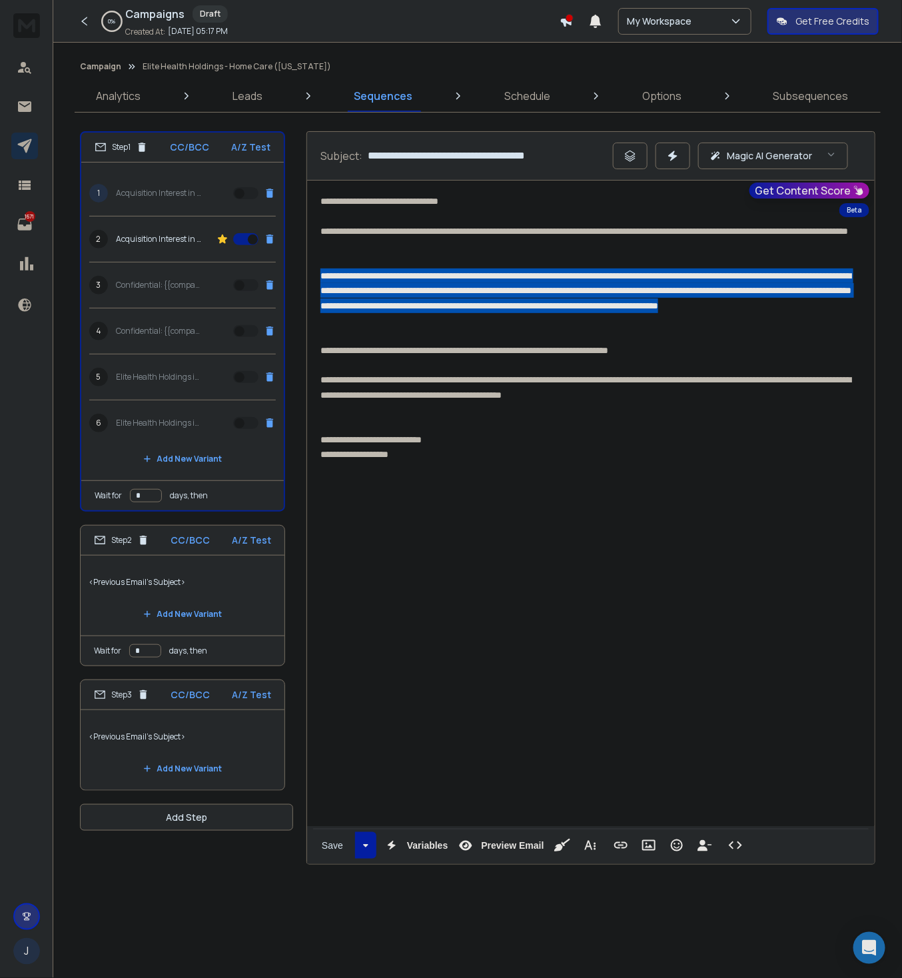
drag, startPoint x: 494, startPoint y: 327, endPoint x: 292, endPoint y: 279, distance: 208.2
click at [292, 279] on div "**********" at bounding box center [478, 498] width 796 height 734
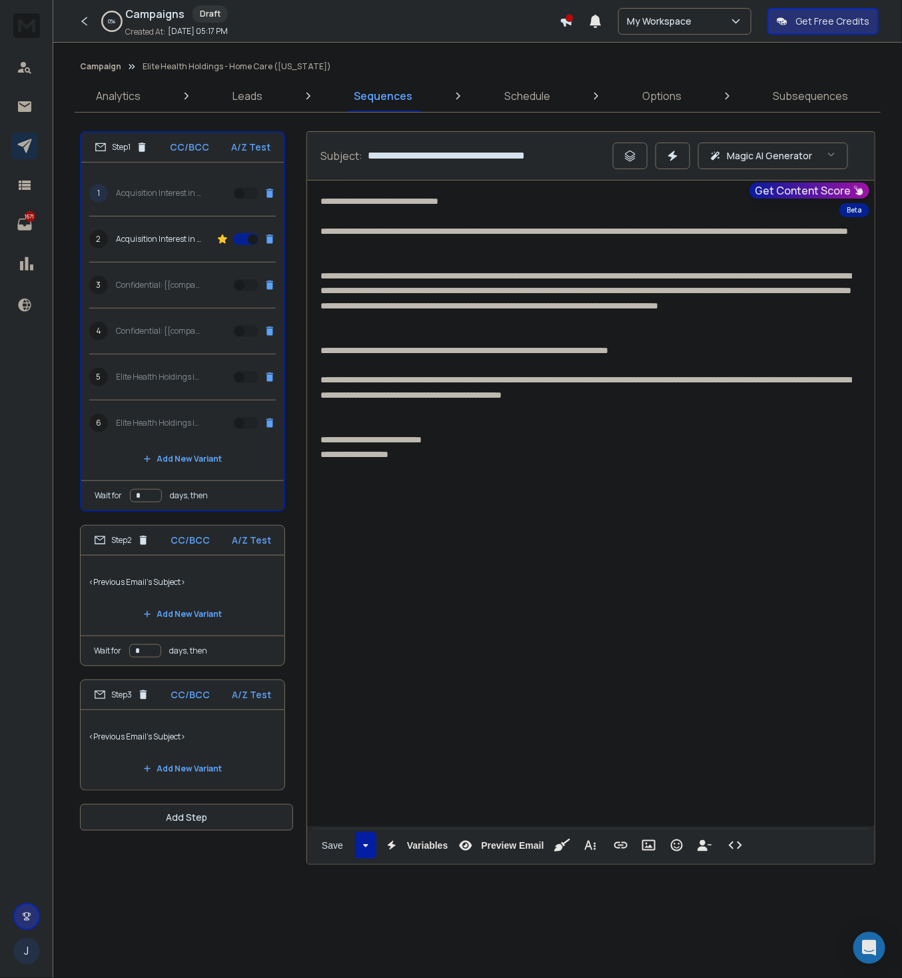
click at [640, 333] on div at bounding box center [591, 335] width 541 height 15
click at [636, 319] on div "**********" at bounding box center [591, 299] width 541 height 60
click at [476, 328] on div "**********" at bounding box center [591, 504] width 568 height 646
drag, startPoint x: 418, startPoint y: 320, endPoint x: 462, endPoint y: 320, distance: 43.3
click at [462, 320] on div "**********" at bounding box center [591, 299] width 541 height 60
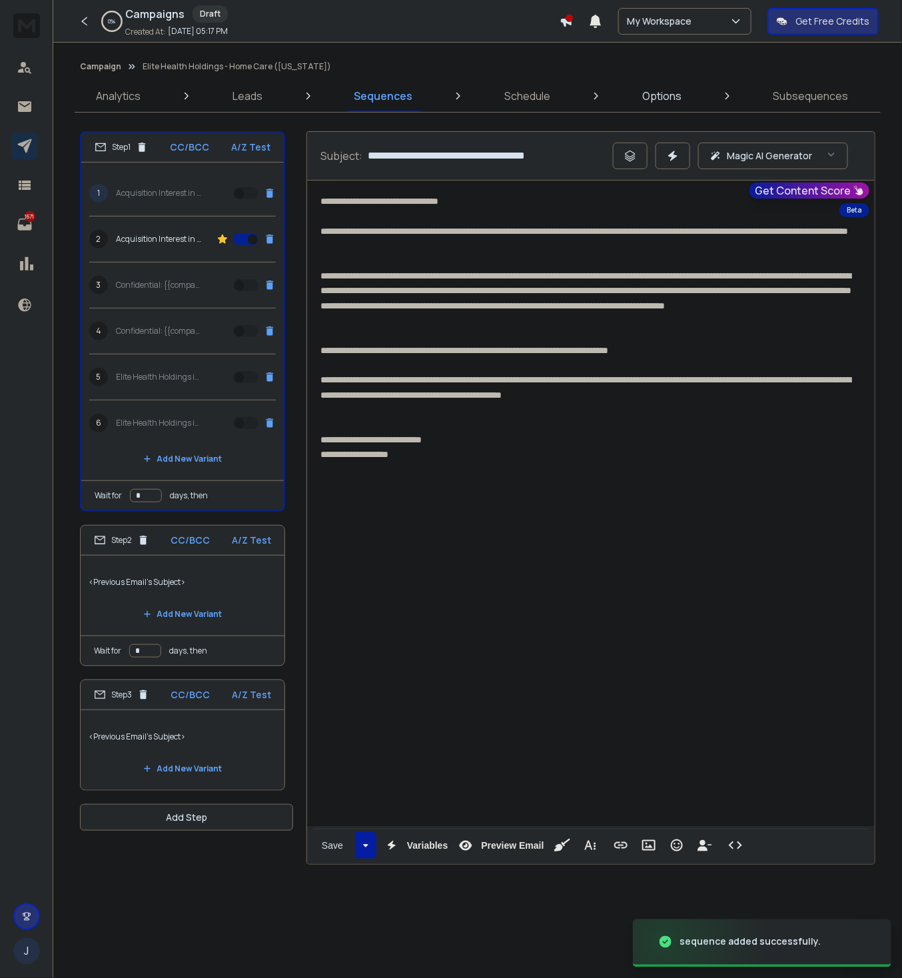
click at [638, 102] on link "Options" at bounding box center [661, 96] width 55 height 32
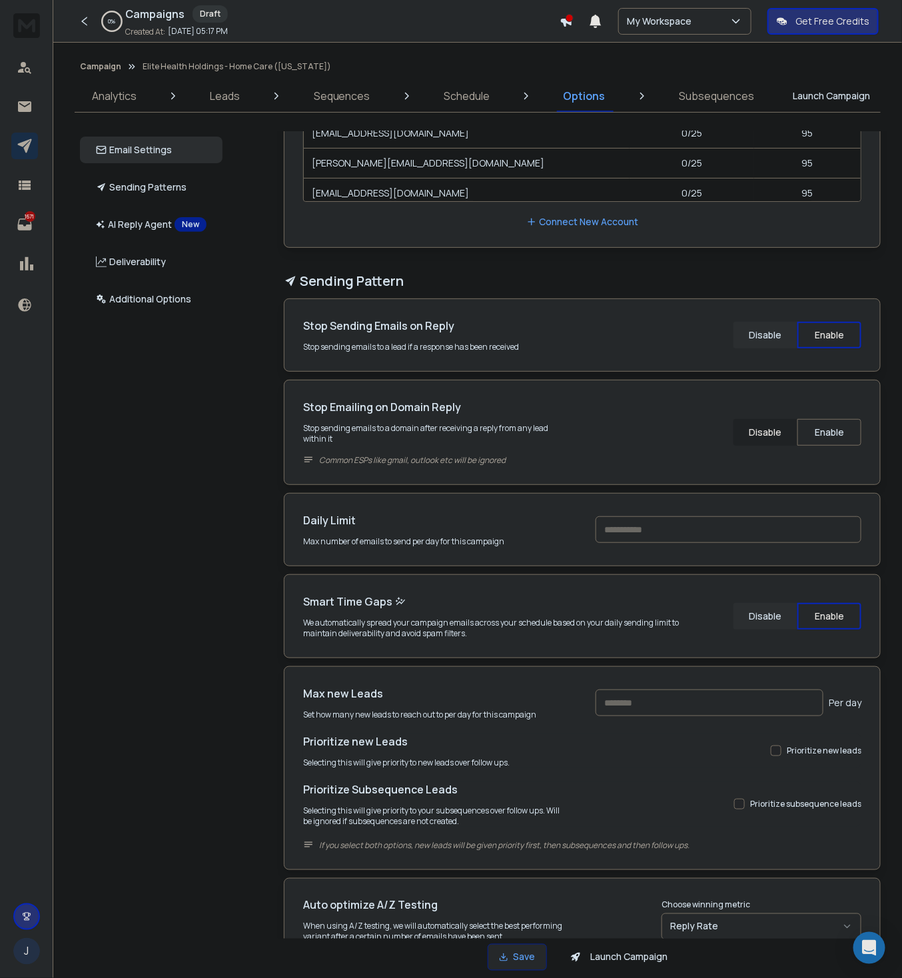
scroll to position [300, 0]
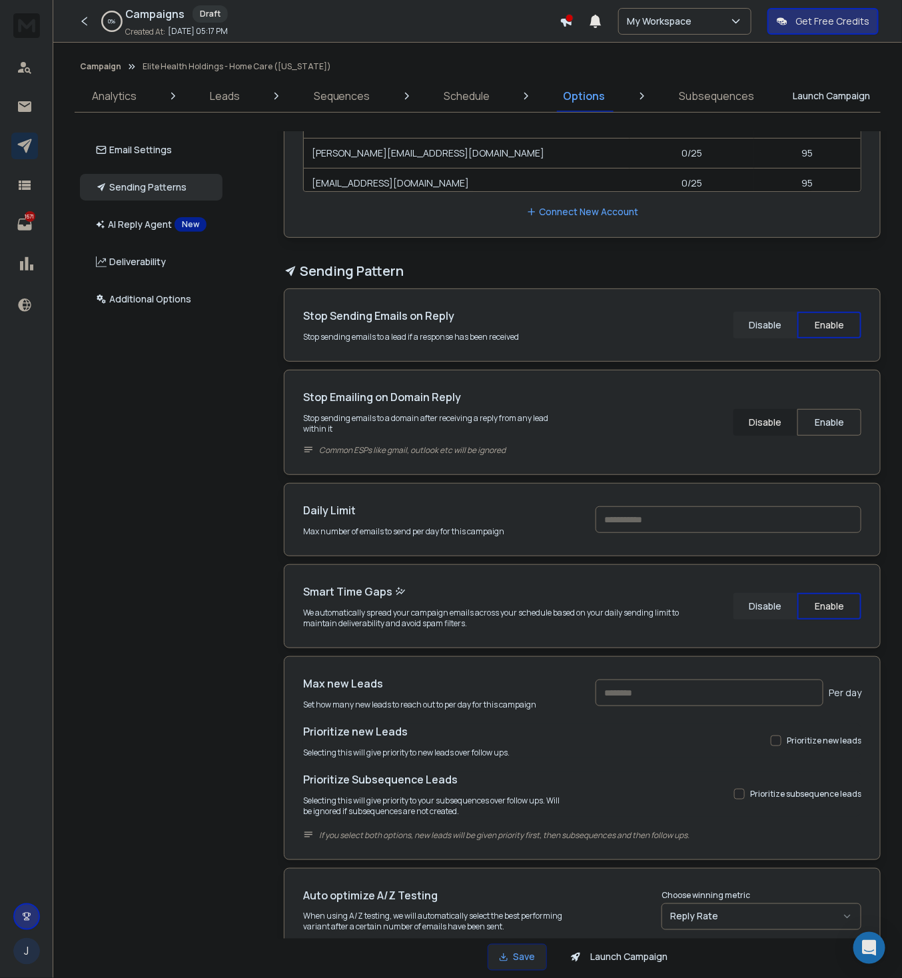
drag, startPoint x: 660, startPoint y: 524, endPoint x: 476, endPoint y: 528, distance: 184.0
click at [480, 526] on div "Daily Limit Max number of emails to send per day for this campaign ***" at bounding box center [582, 519] width 558 height 35
type input "***"
drag, startPoint x: 638, startPoint y: 708, endPoint x: 524, endPoint y: 704, distance: 114.0
click at [536, 702] on div "Max new Leads Set how many new leads to reach out to per day for this campaign …" at bounding box center [582, 693] width 558 height 35
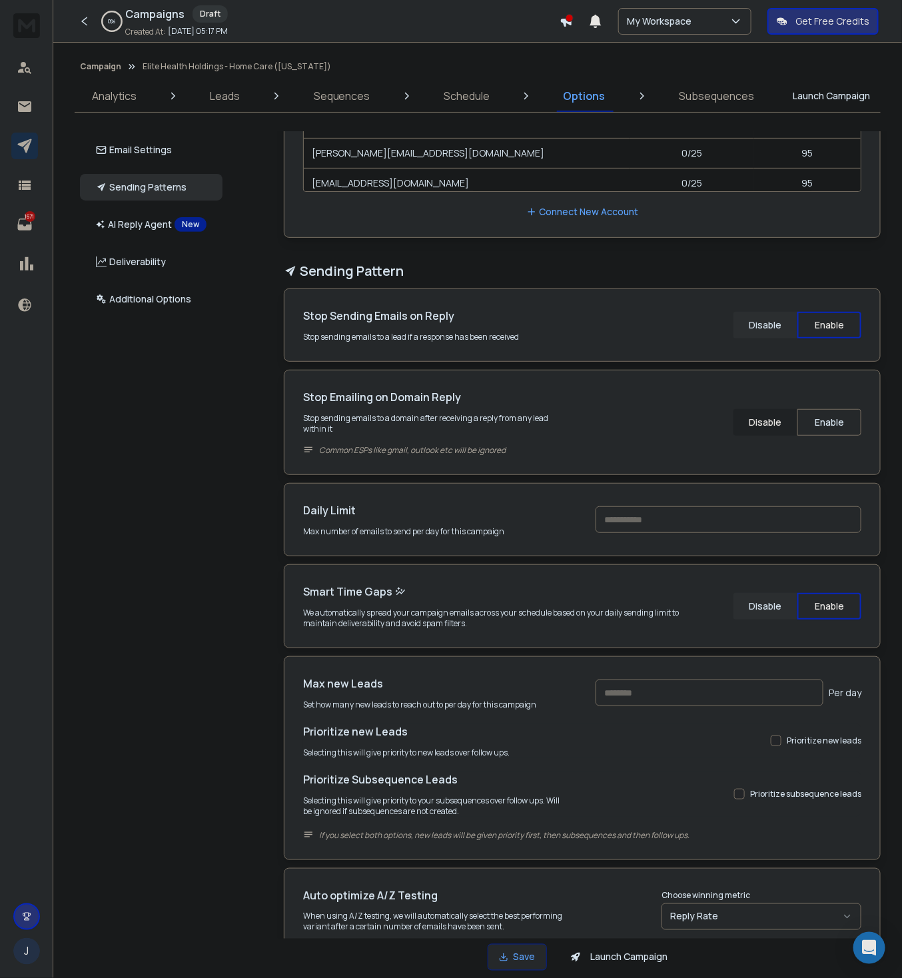
type input "***"
click at [518, 976] on div "ReferralStack Unlock AI-powered affiliate growth Lifetime Deals available! Clai…" at bounding box center [451, 489] width 902 height 978
click at [518, 968] on button "Save" at bounding box center [517, 957] width 59 height 27
click at [237, 94] on p "Leads" at bounding box center [225, 96] width 30 height 16
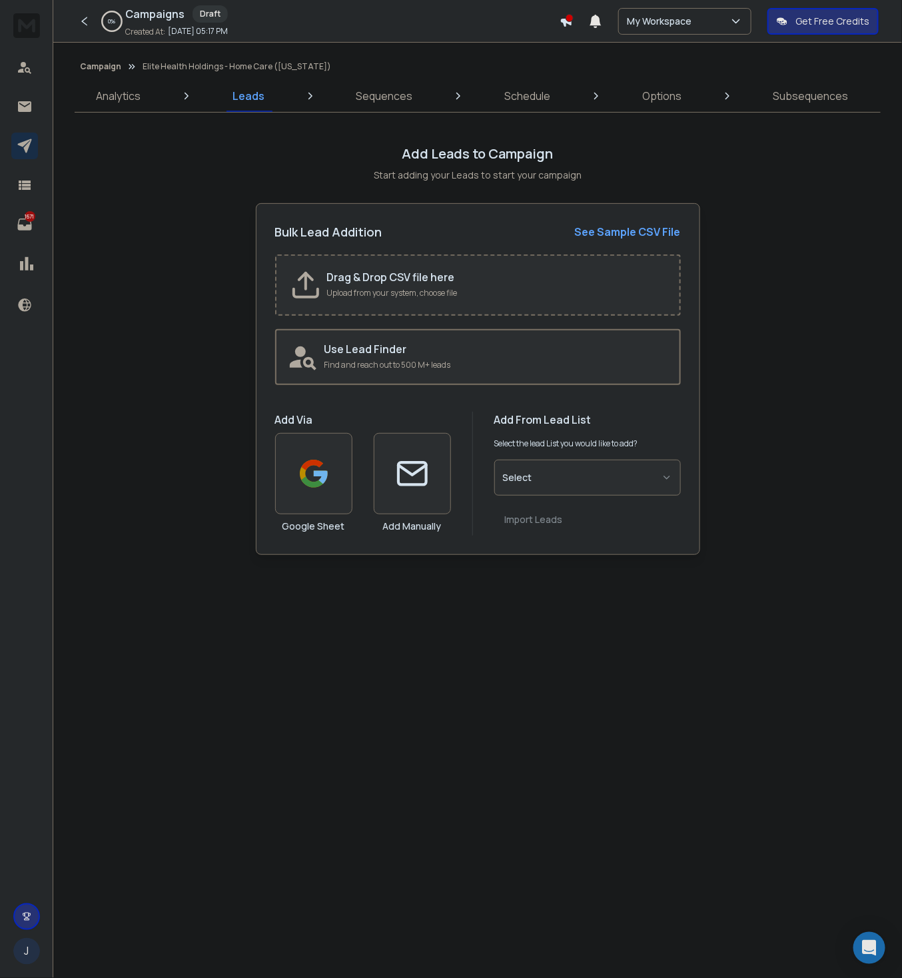
click at [534, 279] on h2 "Drag & Drop CSV file here" at bounding box center [496, 277] width 339 height 16
type input "**********"
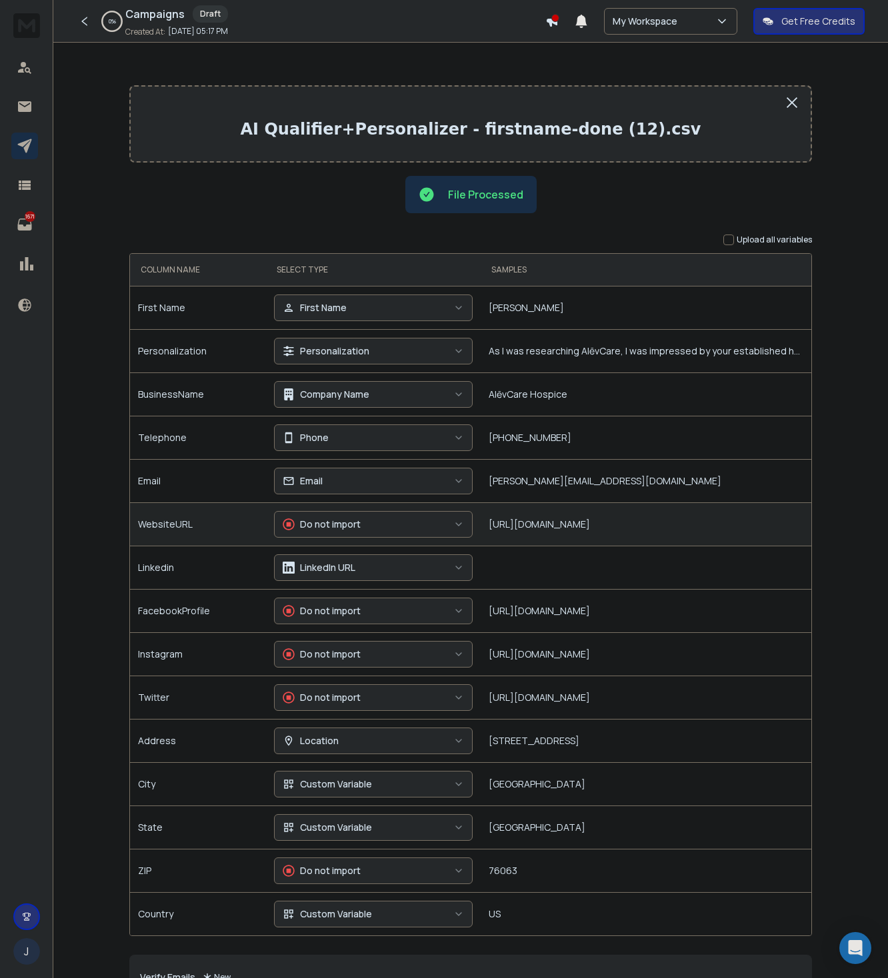
click at [340, 520] on div "Do not import" at bounding box center [322, 524] width 78 height 13
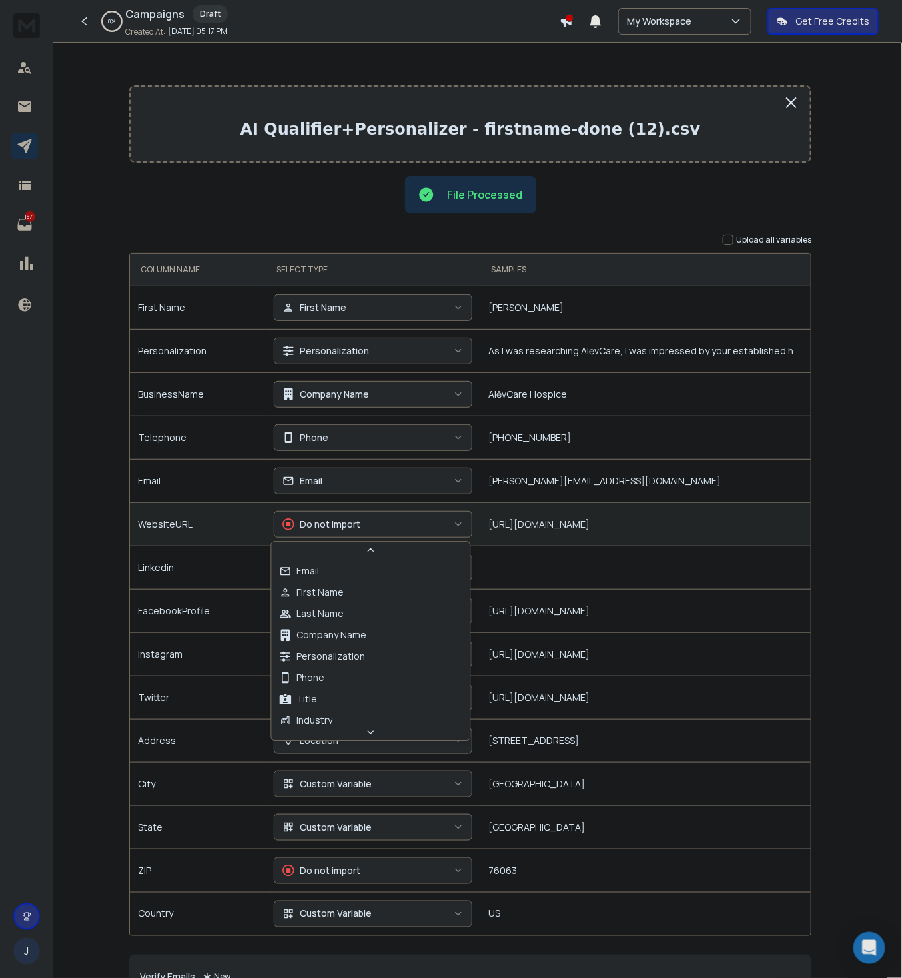
scroll to position [135, 0]
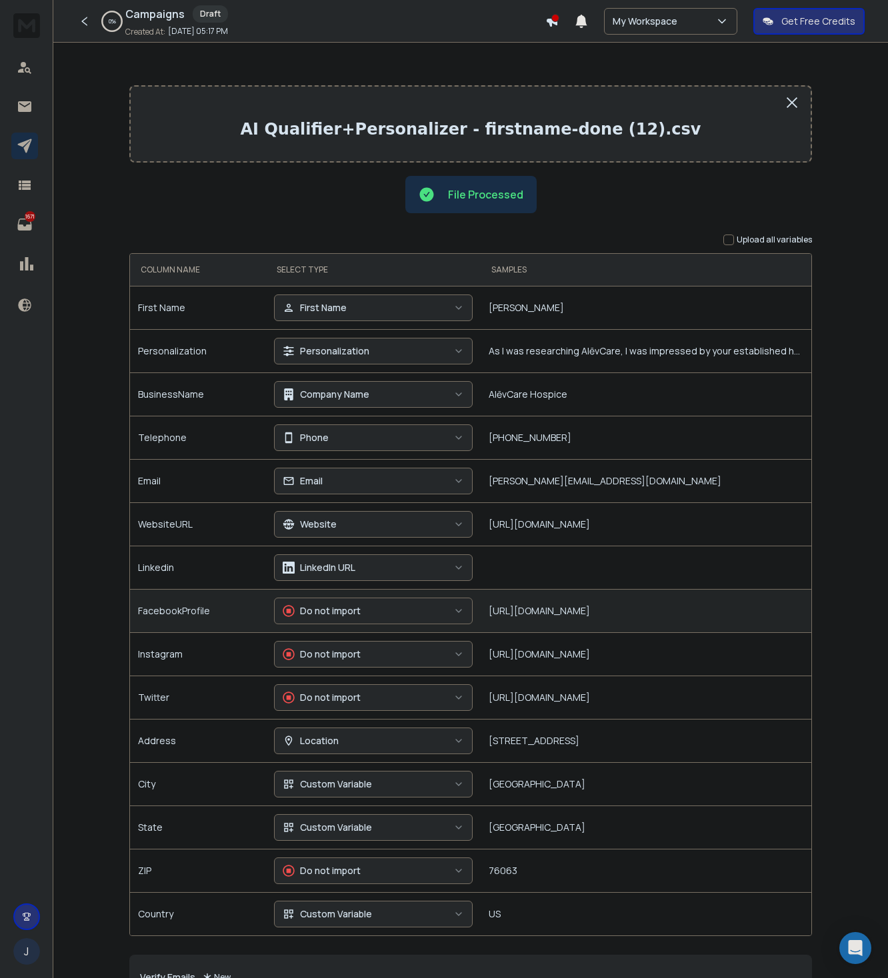
click at [340, 612] on div "Do not import" at bounding box center [322, 610] width 78 height 13
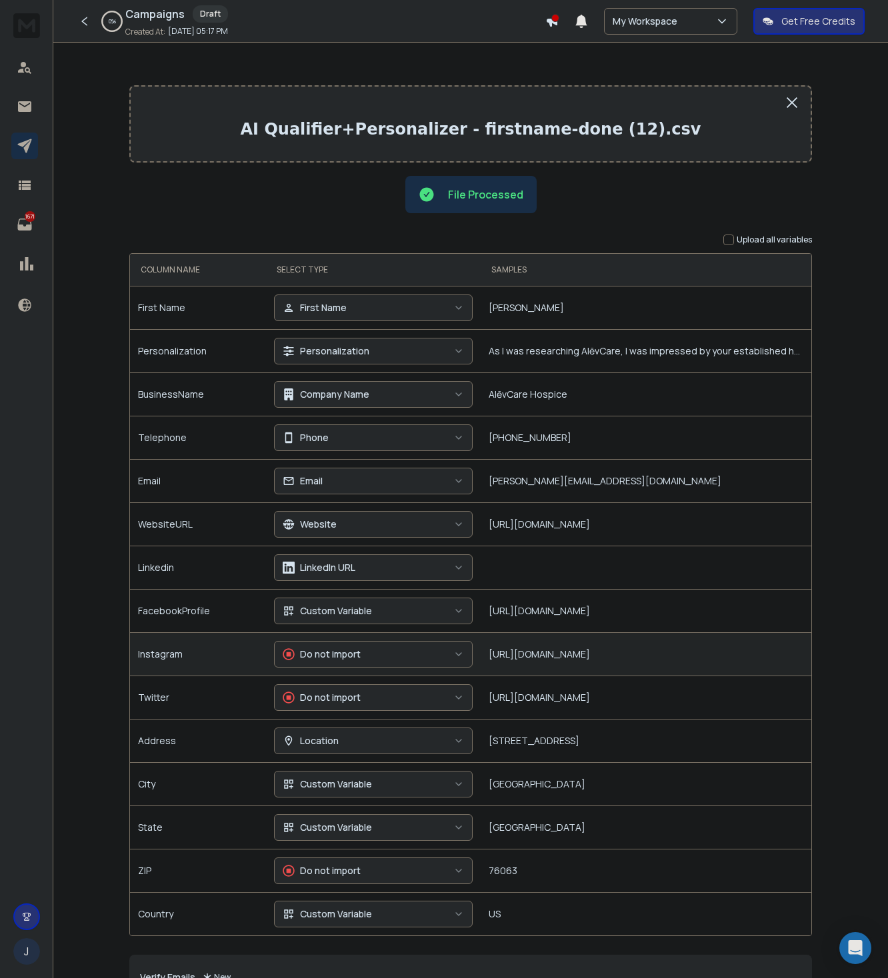
click at [362, 658] on button "Do not import" at bounding box center [373, 654] width 199 height 27
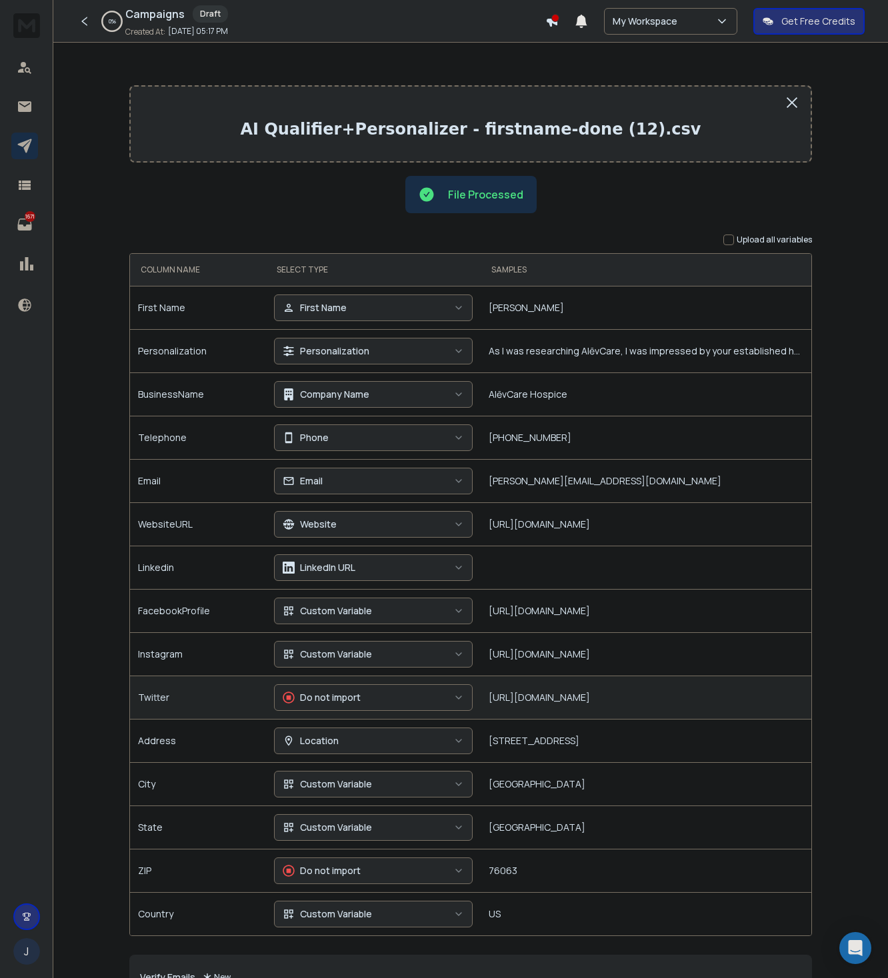
click at [374, 704] on button "Do not import" at bounding box center [373, 697] width 199 height 27
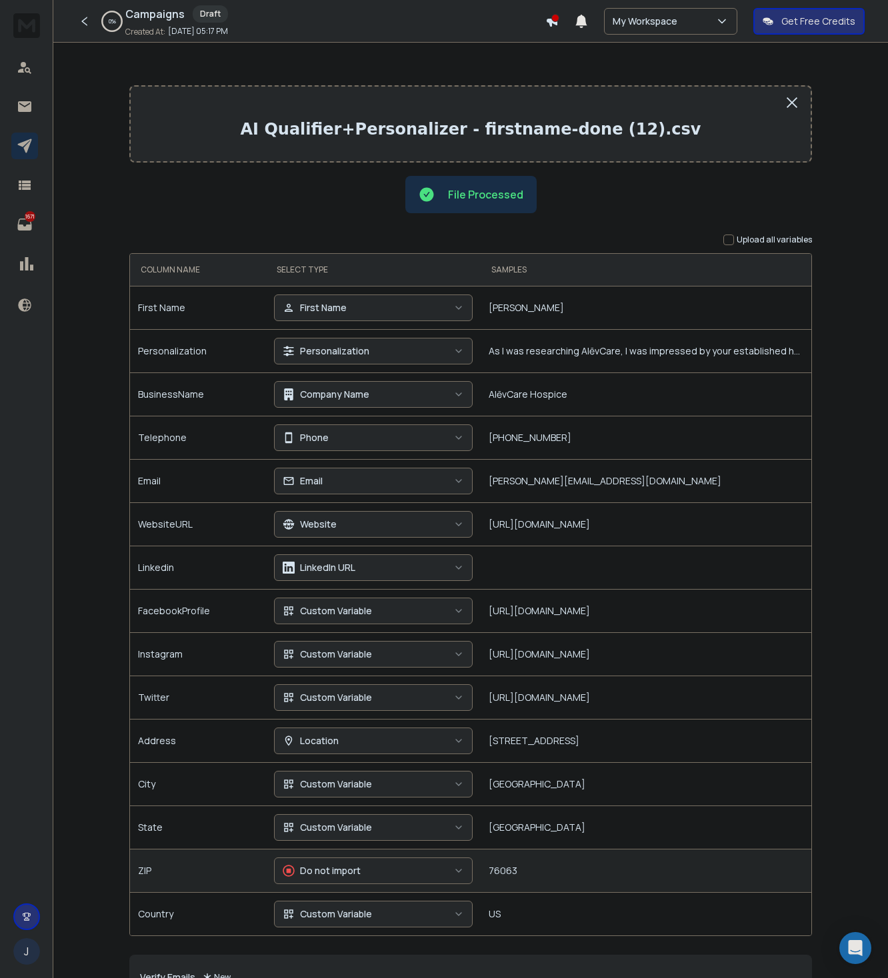
click at [352, 862] on body "ReferralStack Unlock AI-powered affiliate growth Lifetime Deals available! Clai…" at bounding box center [444, 489] width 888 height 978
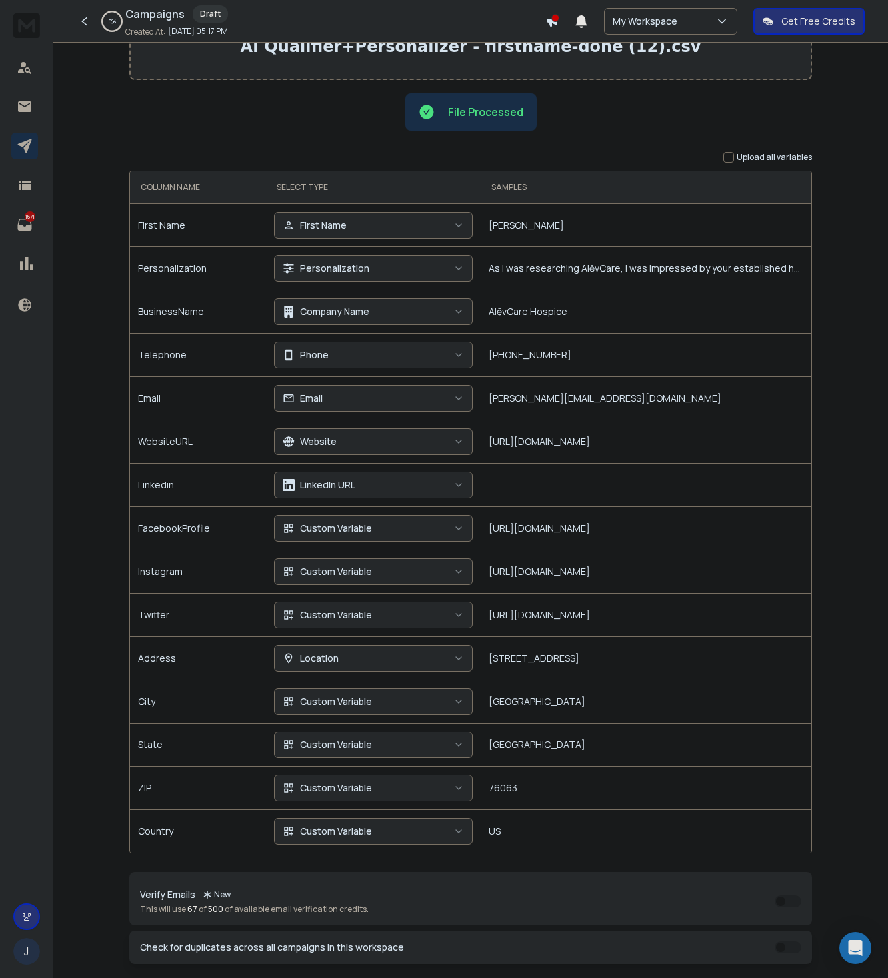
scroll to position [163, 0]
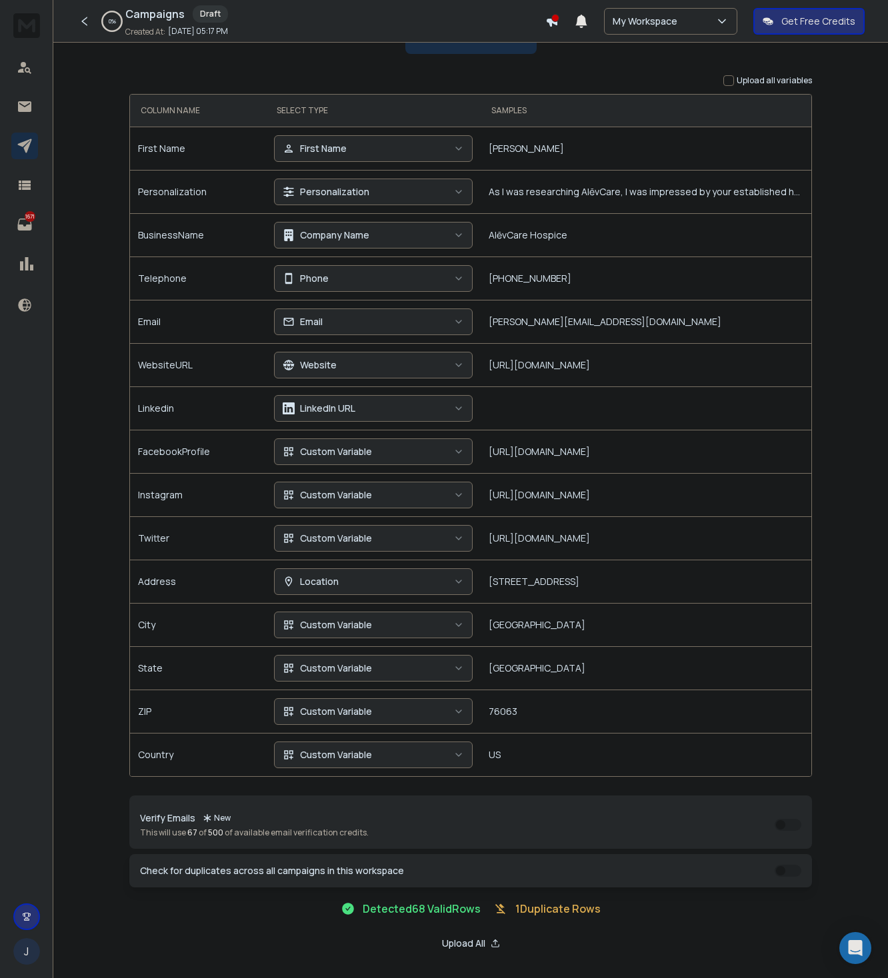
click at [486, 942] on button "Upload All" at bounding box center [470, 943] width 79 height 27
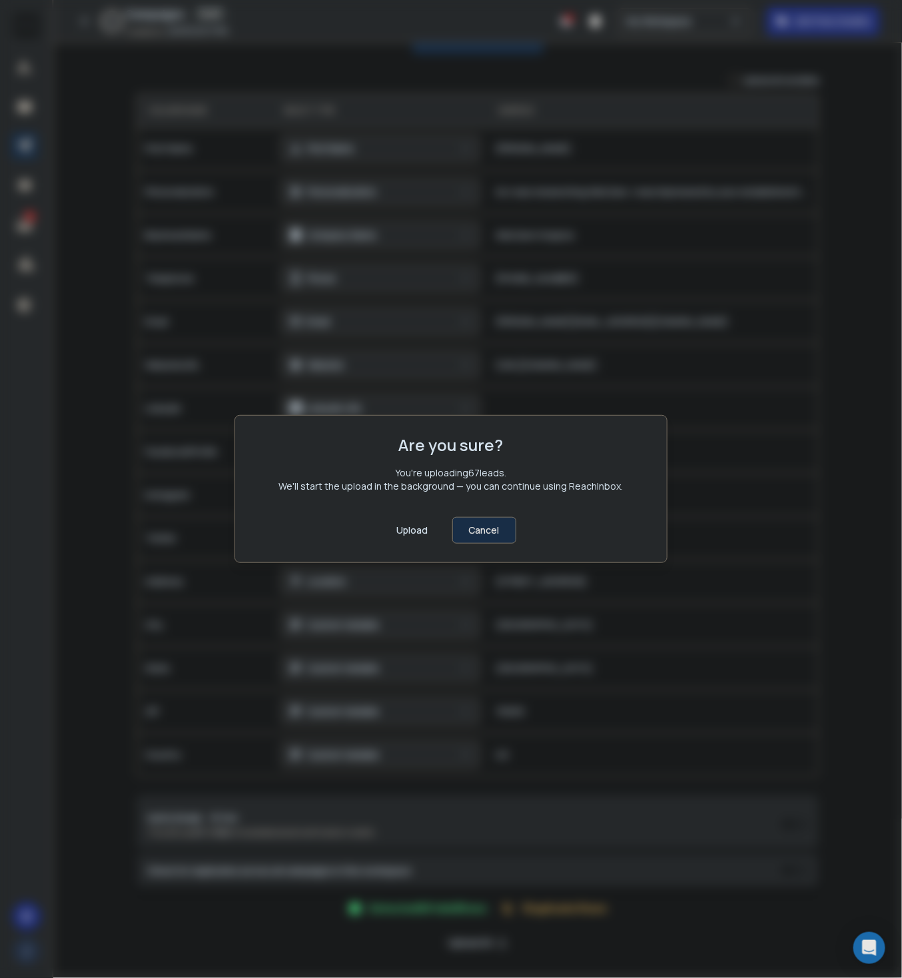
click at [408, 532] on button "Upload" at bounding box center [412, 530] width 53 height 27
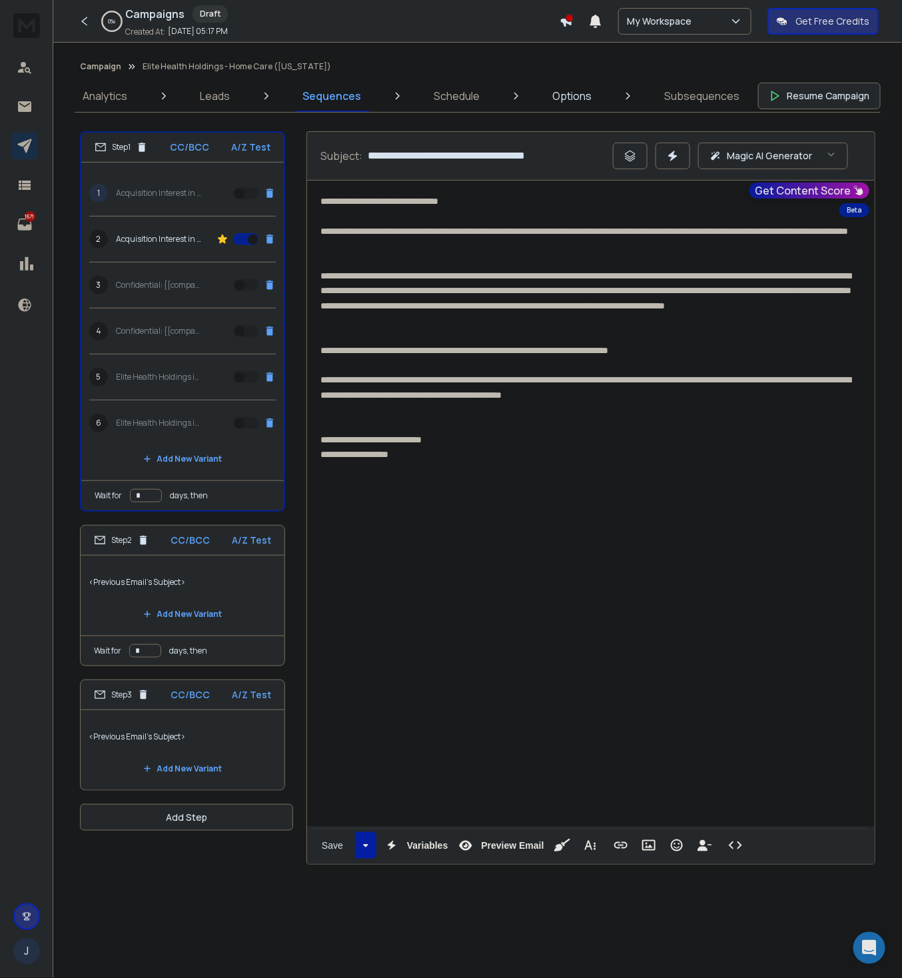
click at [586, 99] on p "Options" at bounding box center [571, 96] width 39 height 16
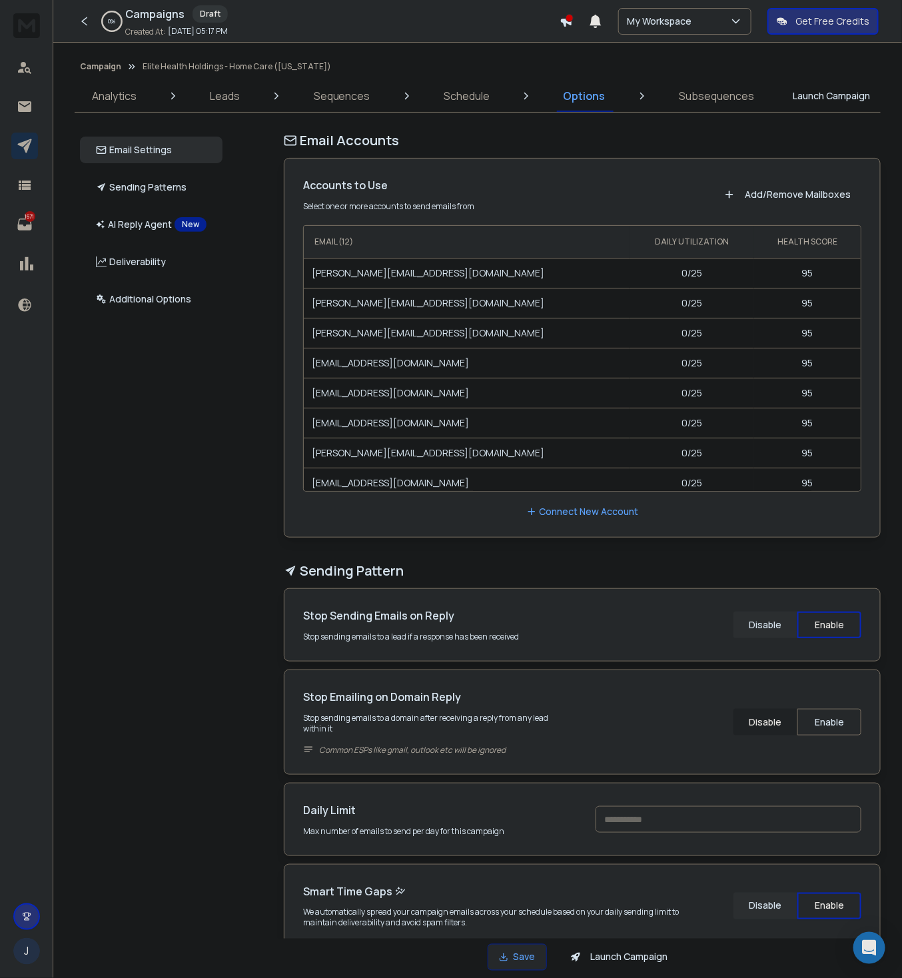
click at [614, 952] on button "Launch Campaign" at bounding box center [619, 957] width 119 height 27
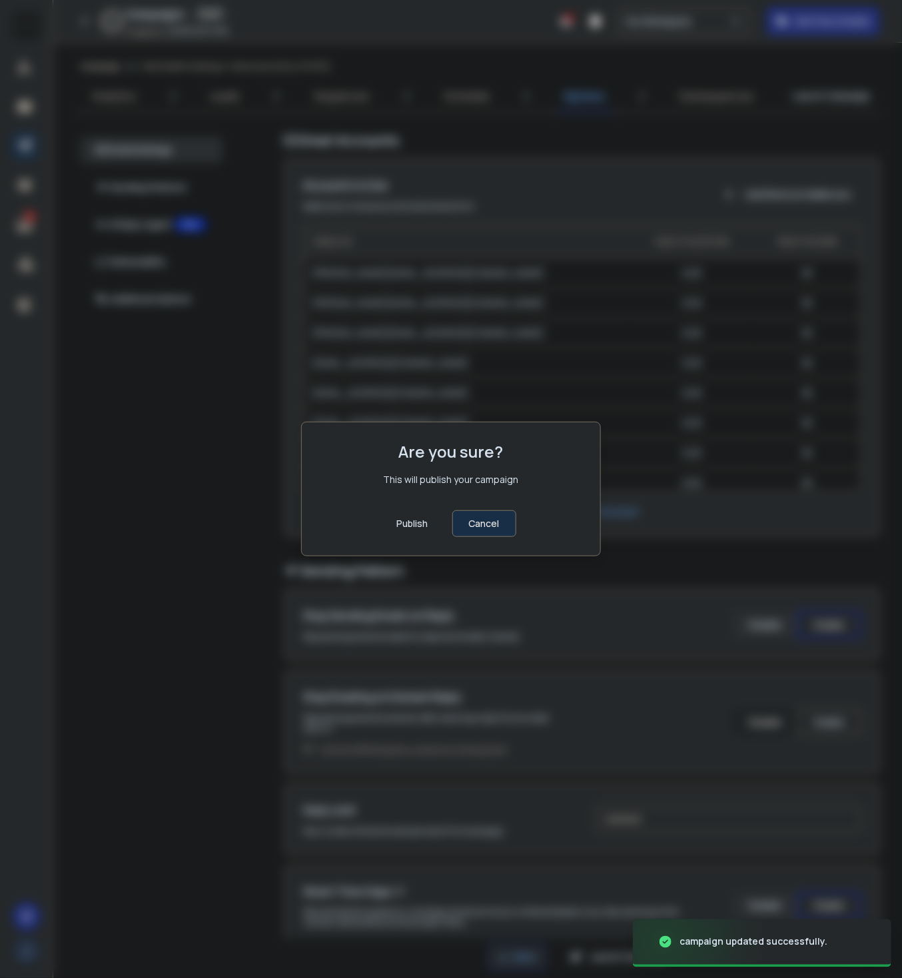
click at [398, 508] on div "Are you sure? This will publish your campaign Publish Cancel" at bounding box center [451, 489] width 261 height 96
click at [416, 522] on button "Publish" at bounding box center [412, 523] width 53 height 27
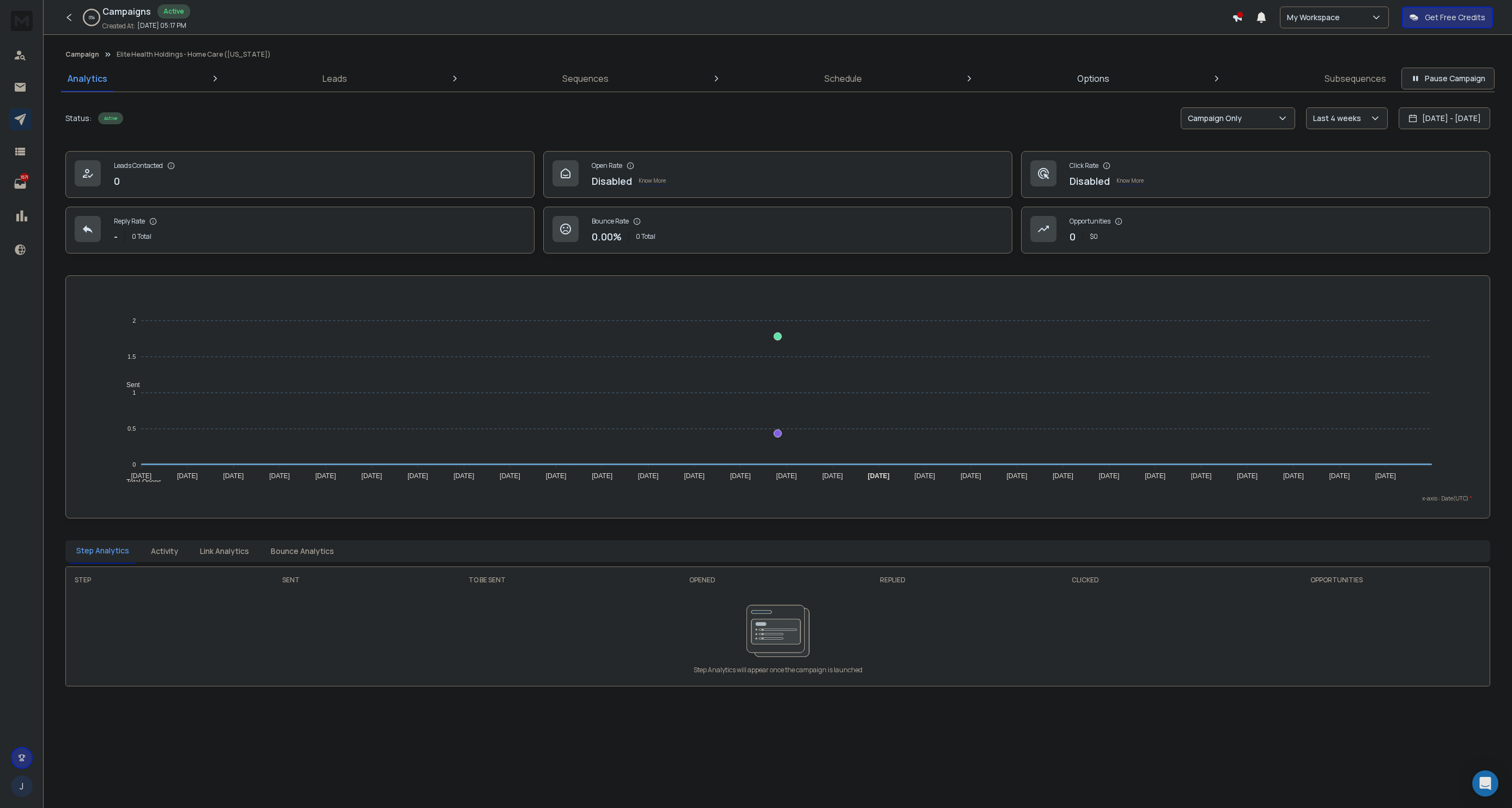
click at [725, 82] on link "Options" at bounding box center [1092, 79] width 45 height 26
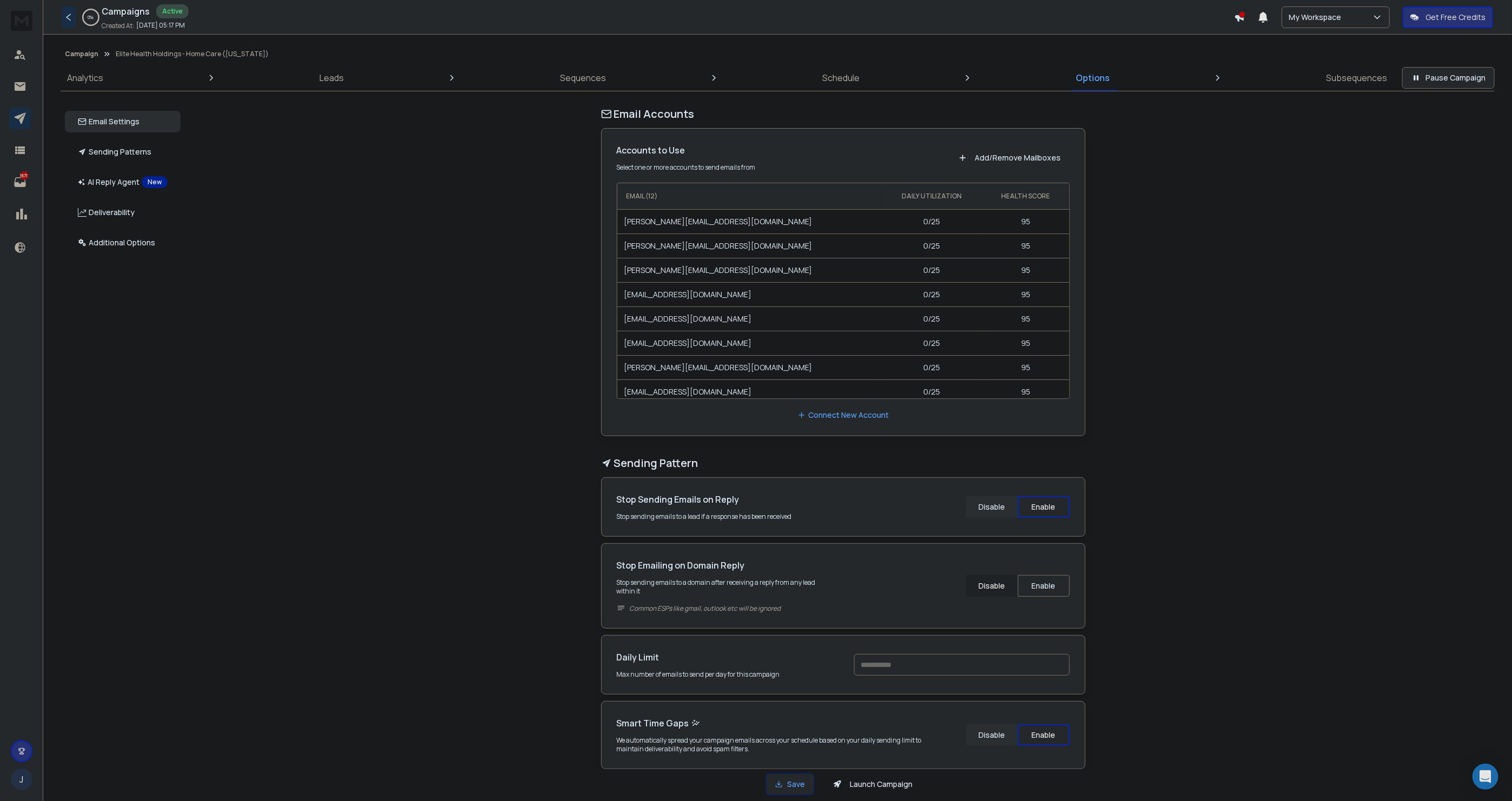
click at [68, 17] on icon at bounding box center [69, 17] width 10 height 10
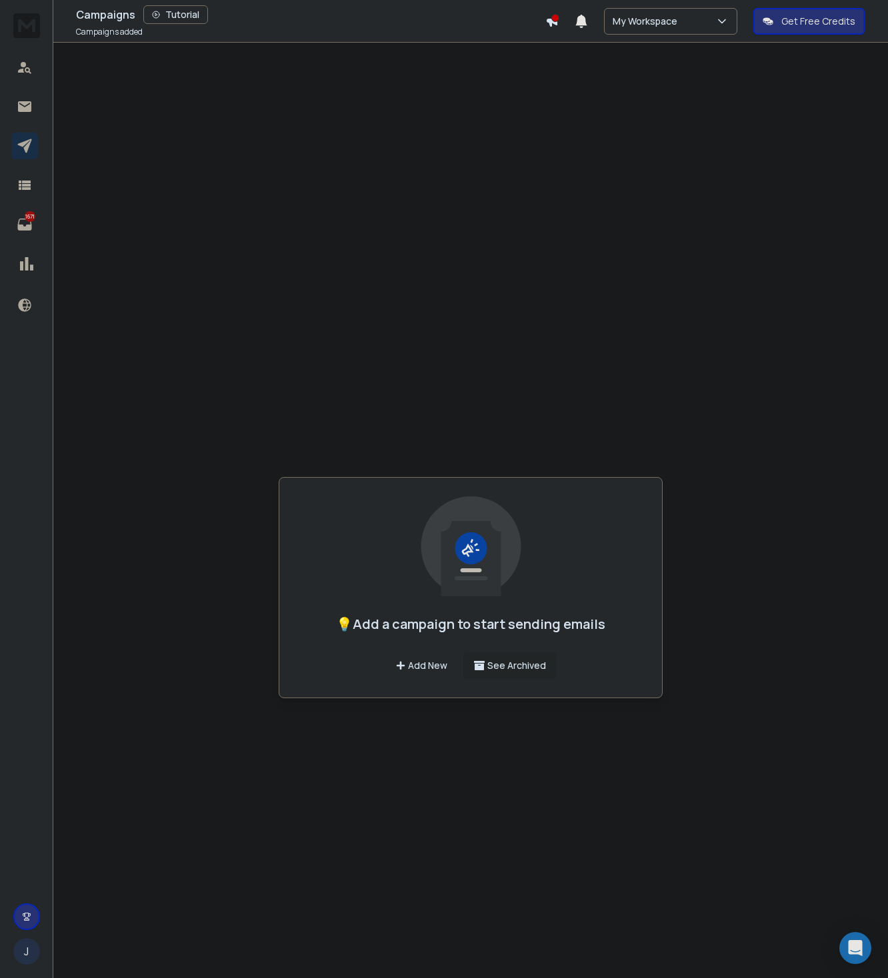
click at [11, 135] on link at bounding box center [24, 146] width 27 height 27
click at [19, 141] on icon at bounding box center [25, 146] width 16 height 16
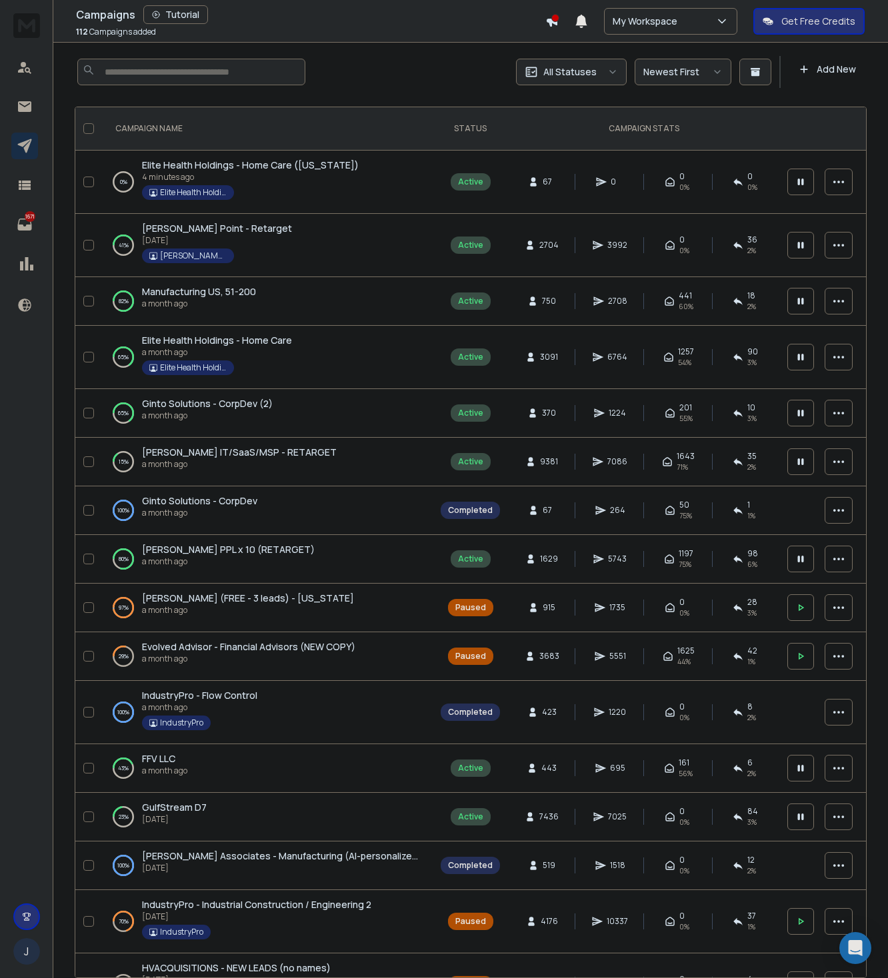
click at [242, 342] on span "Elite Health Holdings - Home Care" at bounding box center [217, 340] width 150 height 13
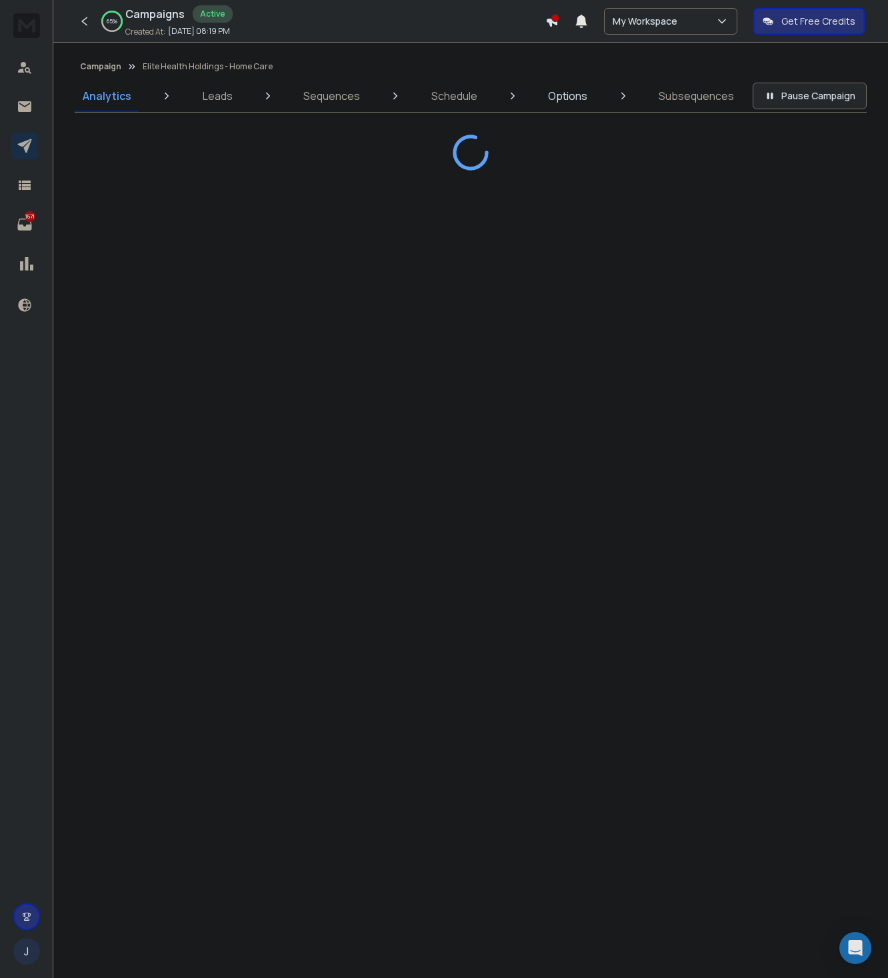
click at [642, 80] on div "Analytics Leads Sequences Schedule Options Subsequences" at bounding box center [408, 96] width 667 height 32
click at [558, 113] on div "Campaign Elite Health Holdings - Home Care Analytics Leads Sequences Schedule O…" at bounding box center [471, 585] width 792 height 1059
click at [570, 103] on p "Options" at bounding box center [567, 96] width 39 height 16
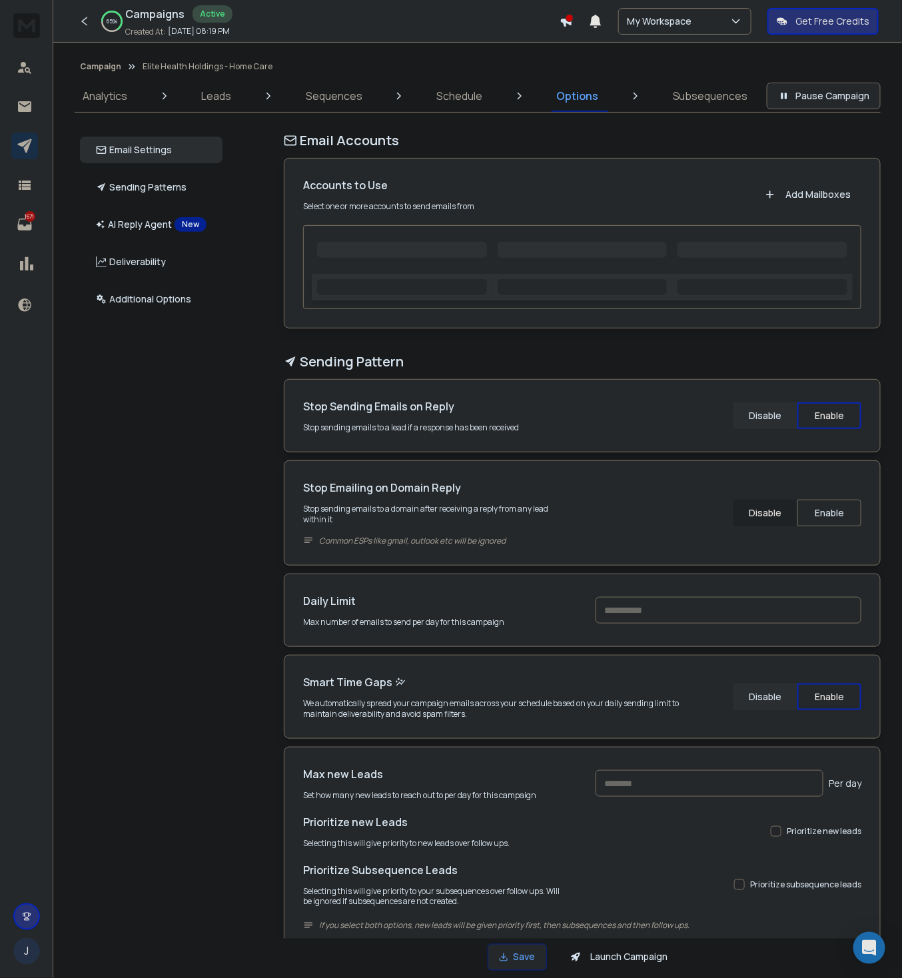
drag, startPoint x: 522, startPoint y: 650, endPoint x: 478, endPoint y: 652, distance: 44.0
click at [478, 652] on div "**********" at bounding box center [582, 794] width 597 height 885
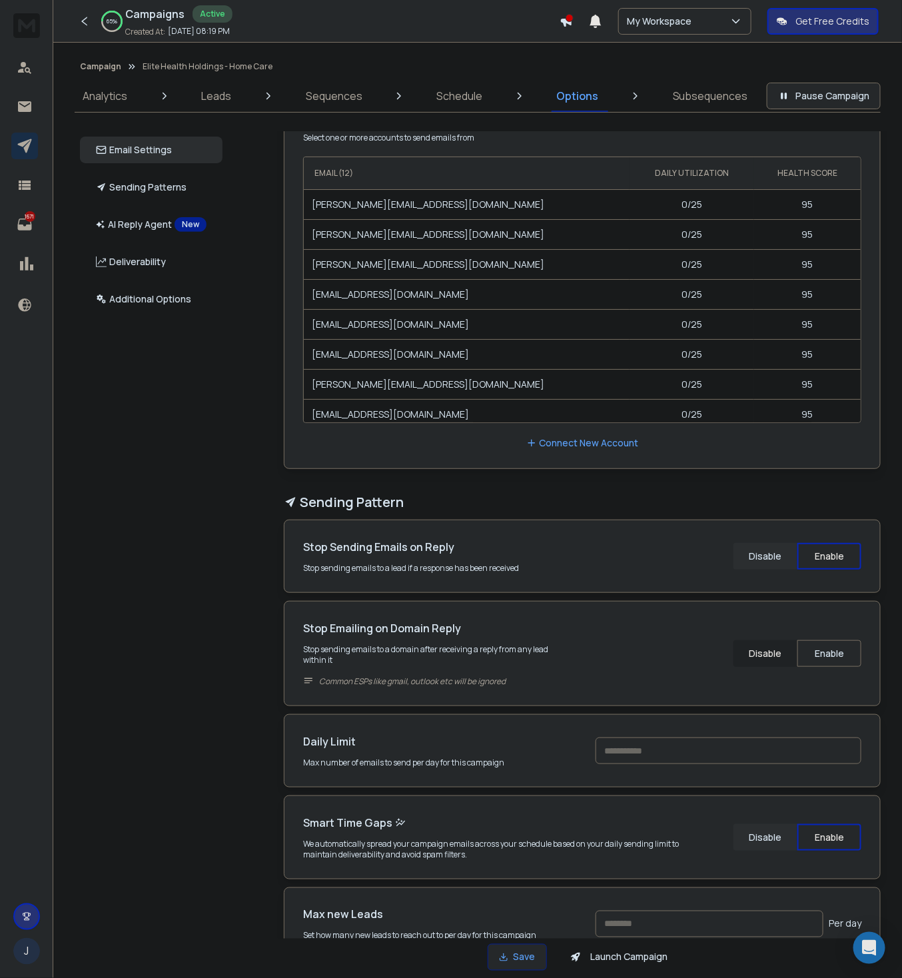
scroll to position [100, 0]
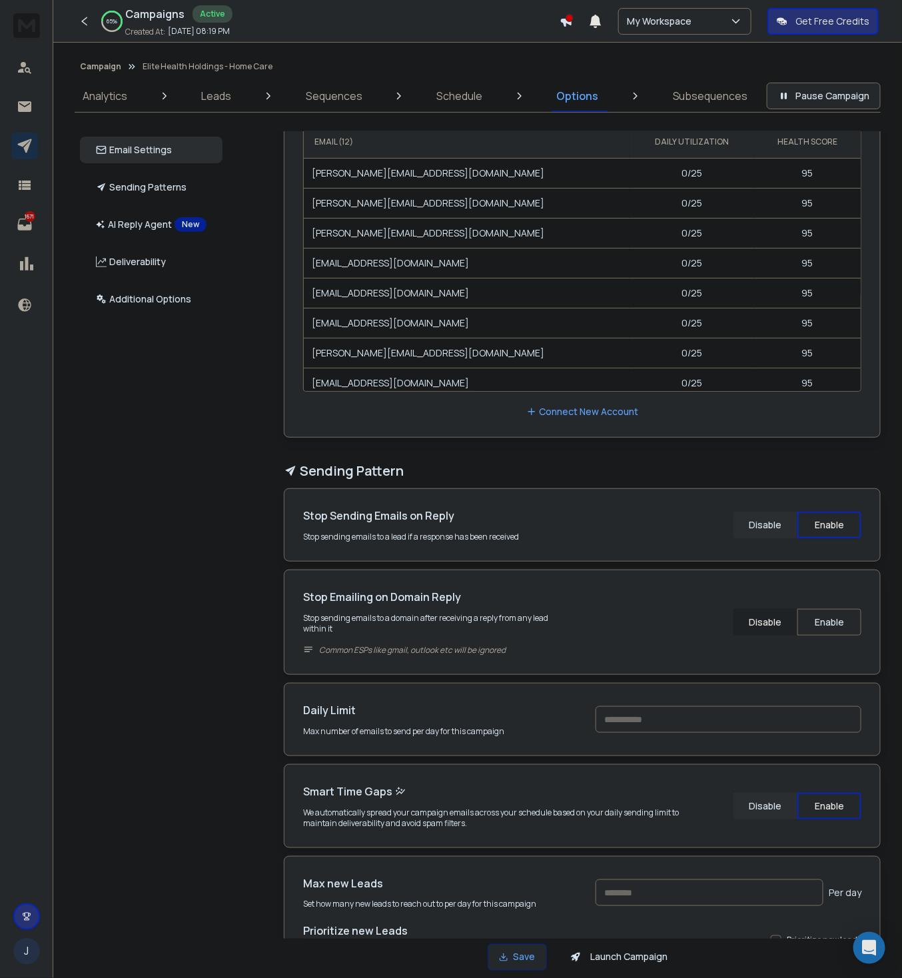
type input "***"
drag, startPoint x: 668, startPoint y: 888, endPoint x: 546, endPoint y: 890, distance: 122.0
click at [546, 890] on div "Max new Leads Set how many new leads to reach out to per day for this campaign …" at bounding box center [582, 893] width 558 height 35
type input "***"
click at [528, 964] on button "Save" at bounding box center [517, 957] width 59 height 27
